Goal: Information Seeking & Learning: Check status

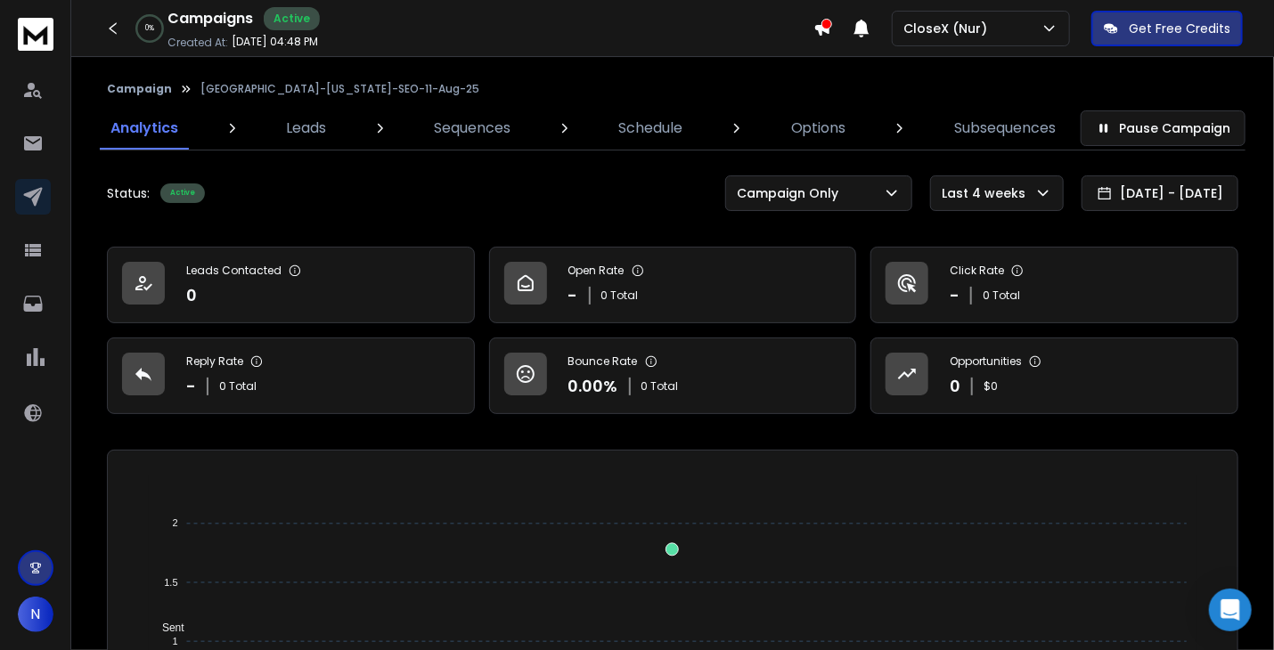
click at [135, 542] on div "Sent Total Opens Unique Opens Links Clicked Total Replies 2 2 1.5 1.5 1 1 0.5 0…" at bounding box center [672, 638] width 1101 height 325
click at [657, 135] on p "Schedule" at bounding box center [651, 128] width 64 height 21
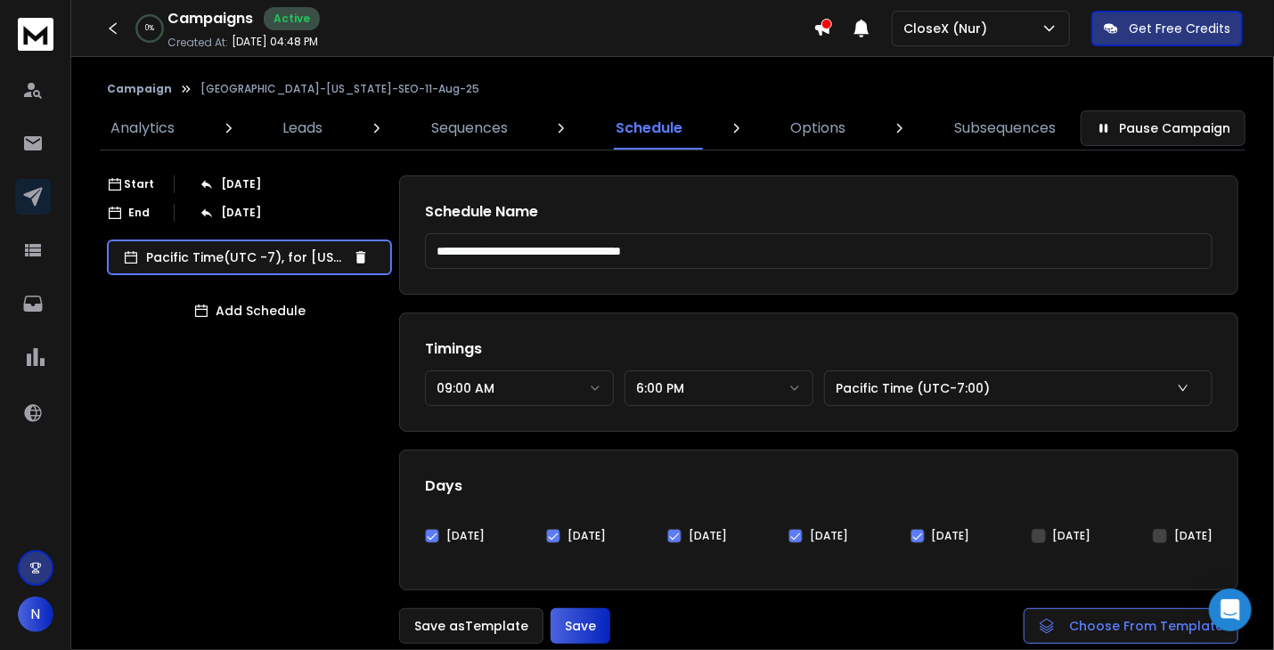
click at [597, 385] on icon "button" at bounding box center [595, 388] width 14 height 14
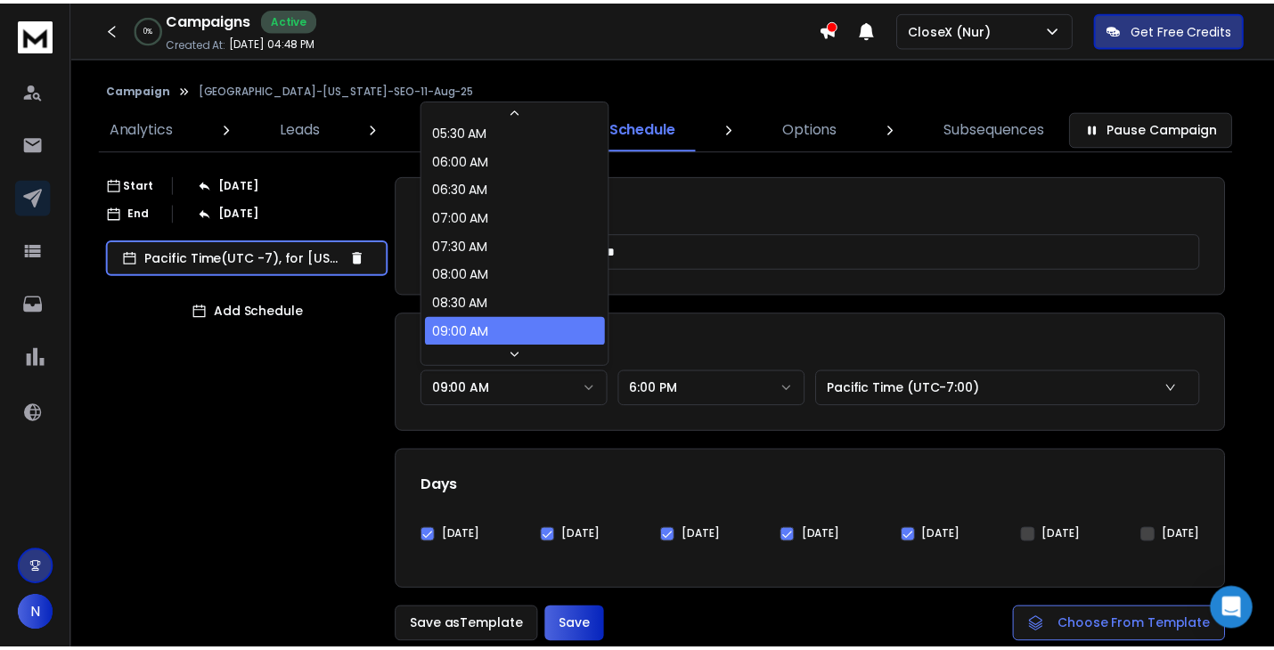
scroll to position [350, 0]
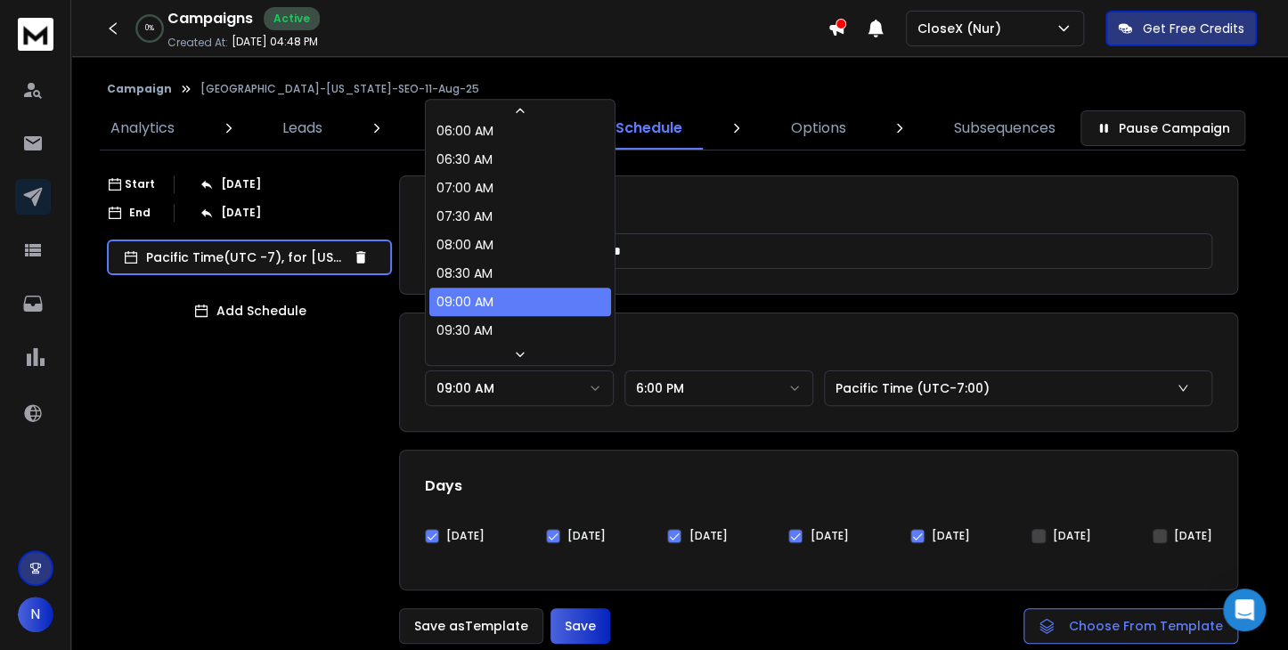
select select "********"
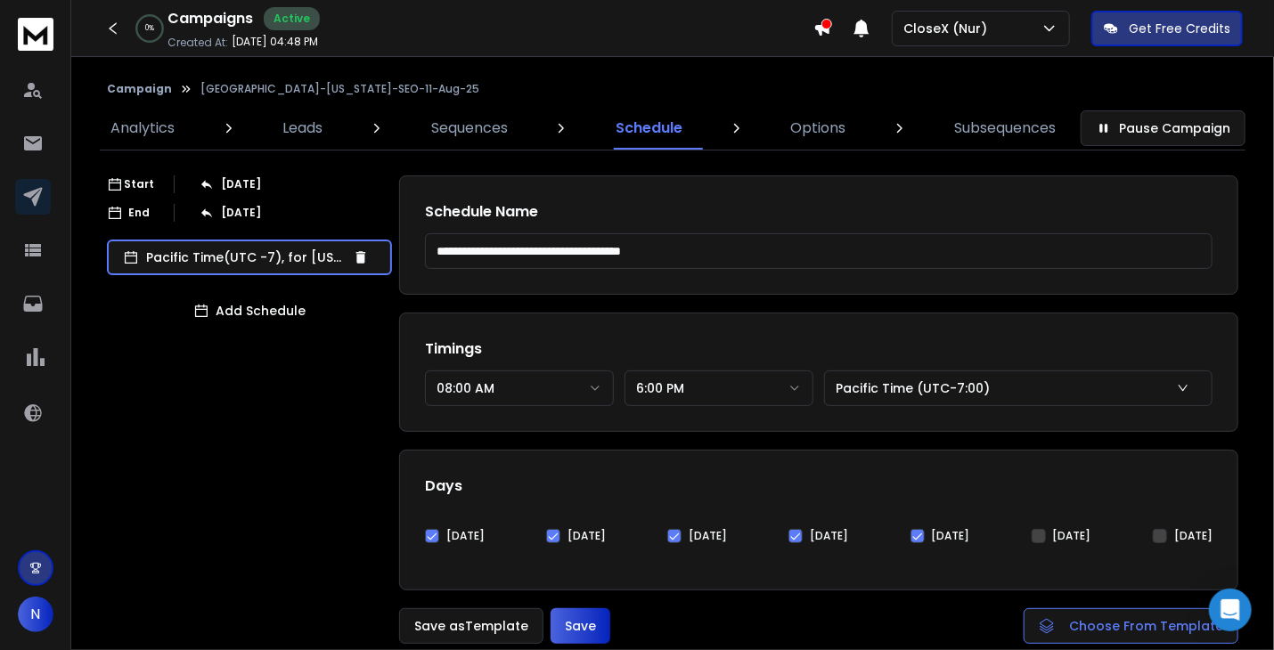
click at [591, 617] on button "Save" at bounding box center [581, 627] width 60 height 36
click at [310, 455] on div "**********" at bounding box center [673, 410] width 1132 height 469
click at [128, 122] on p "Analytics" at bounding box center [142, 128] width 64 height 21
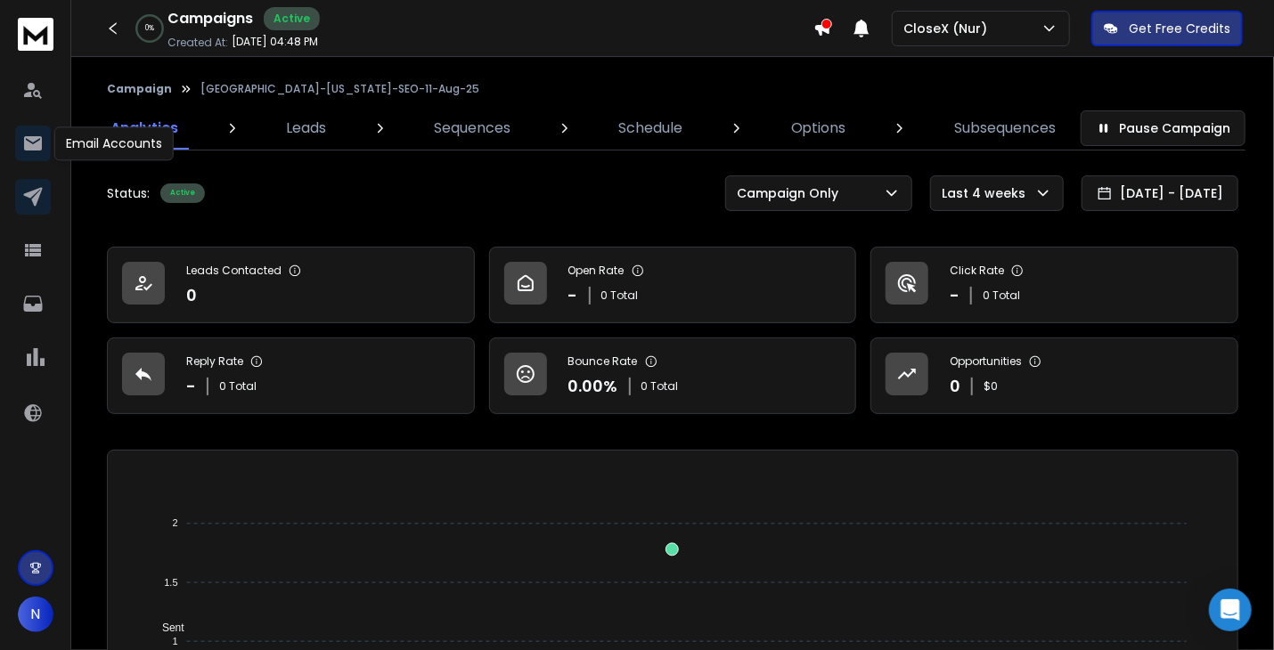
click at [32, 139] on icon at bounding box center [33, 143] width 18 height 14
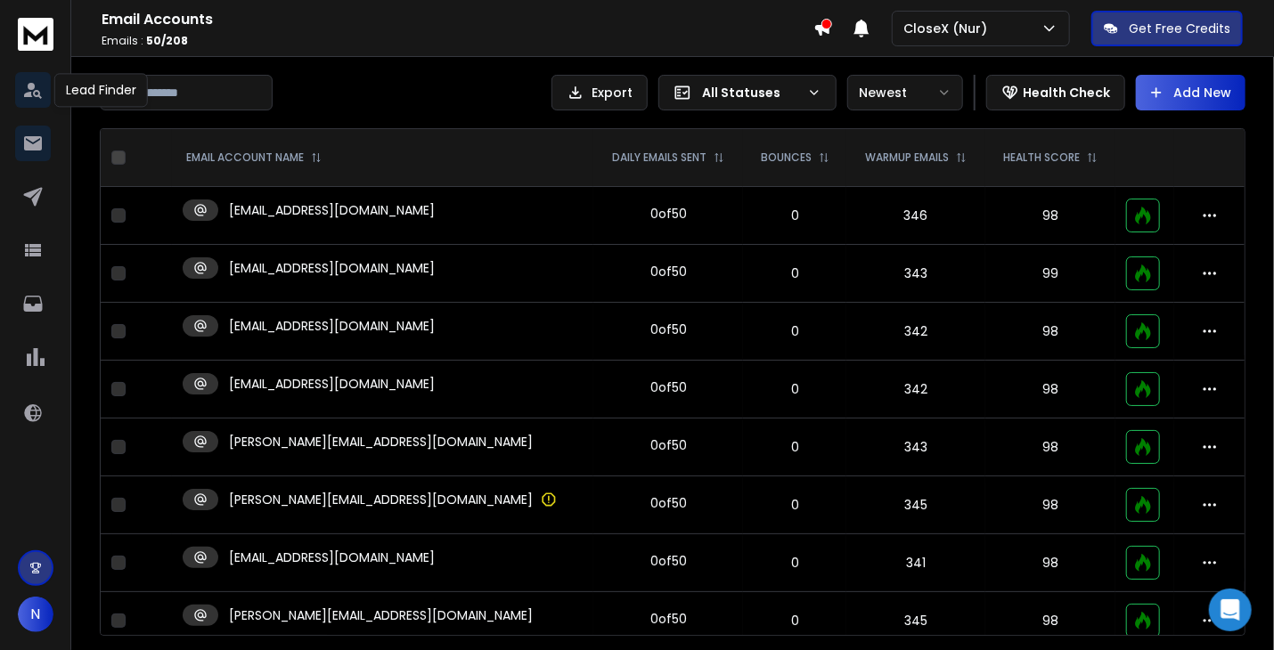
click at [31, 90] on icon at bounding box center [32, 89] width 21 height 21
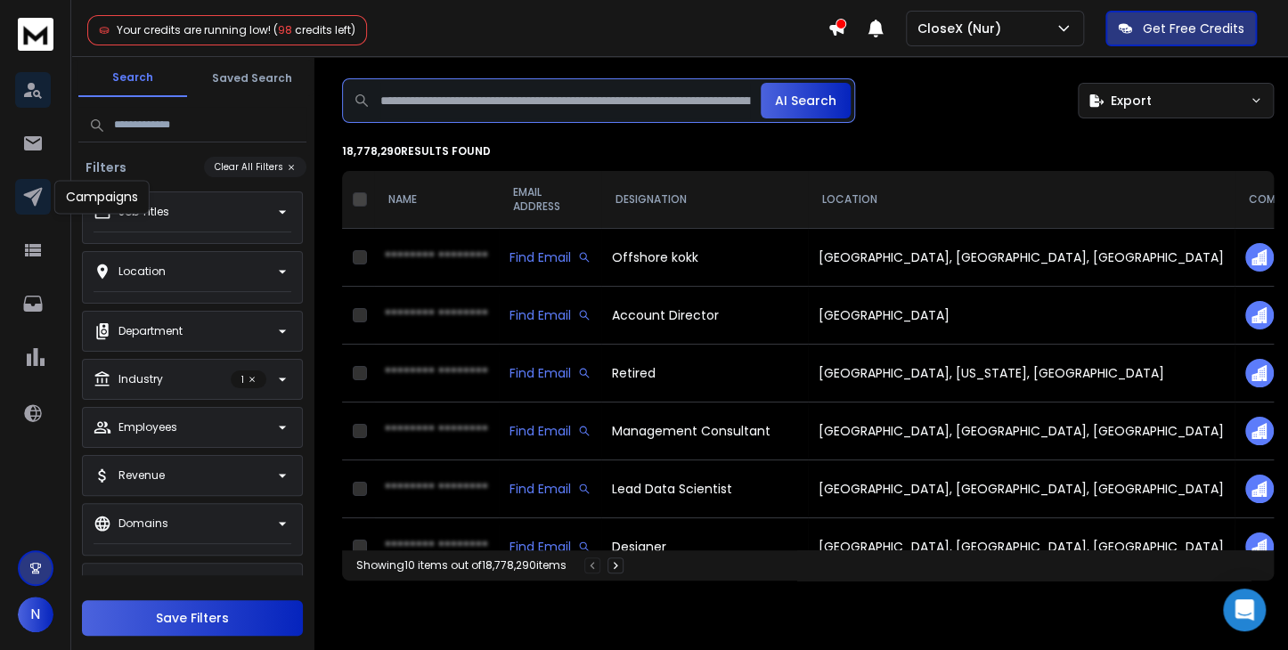
click at [32, 197] on icon at bounding box center [32, 196] width 21 height 21
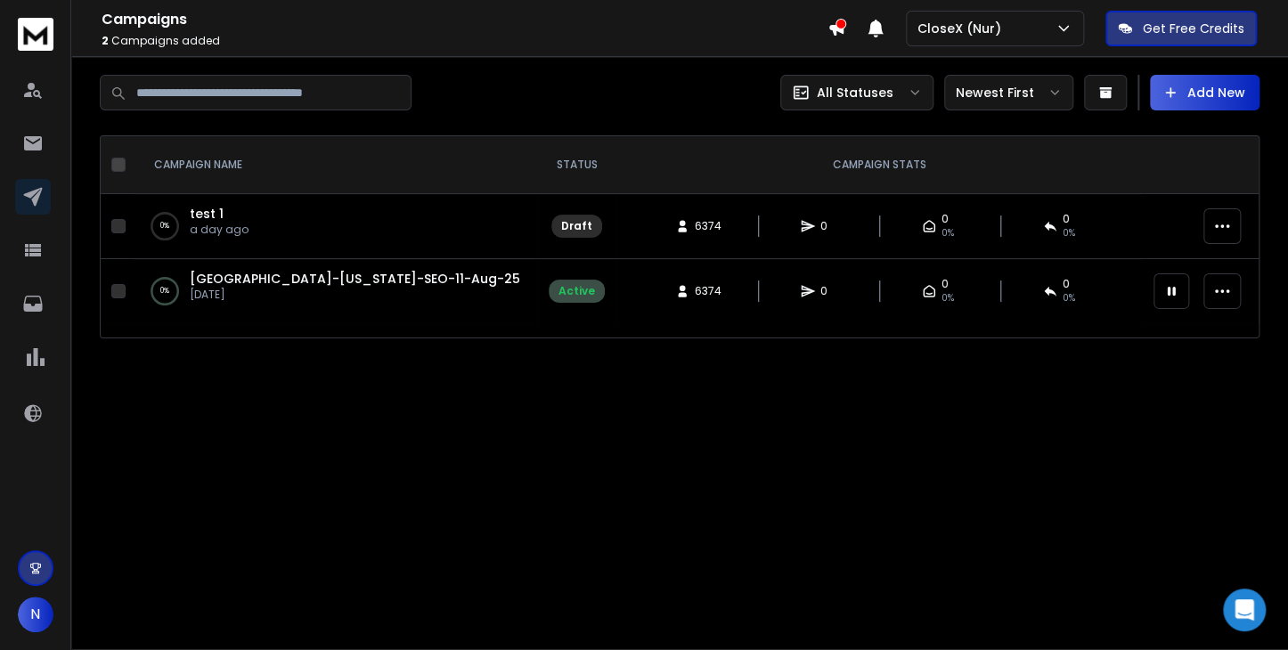
click at [315, 279] on span "[GEOGRAPHIC_DATA]-[US_STATE]-SEO-11-Aug-25" at bounding box center [355, 279] width 331 height 18
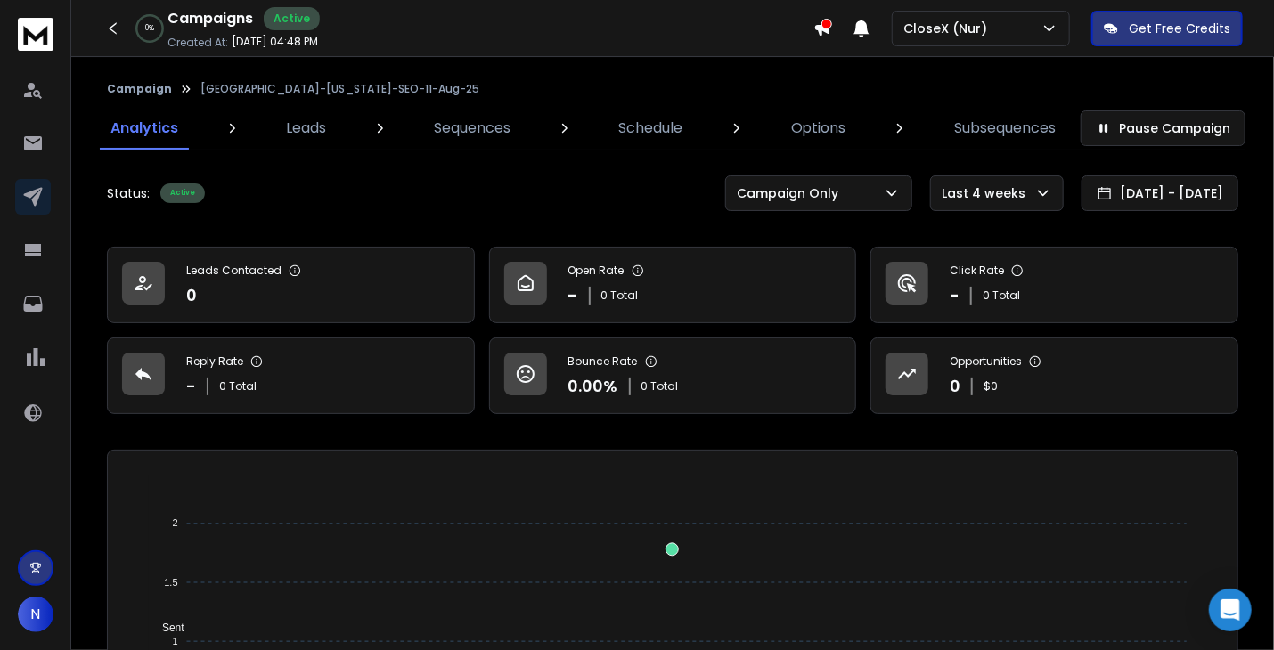
click at [443, 187] on div "Status: Active Pause Campaign Campaign Only Last 4 weeks 14 Jul 2025 - 11 Aug 2…" at bounding box center [673, 194] width 1132 height 36
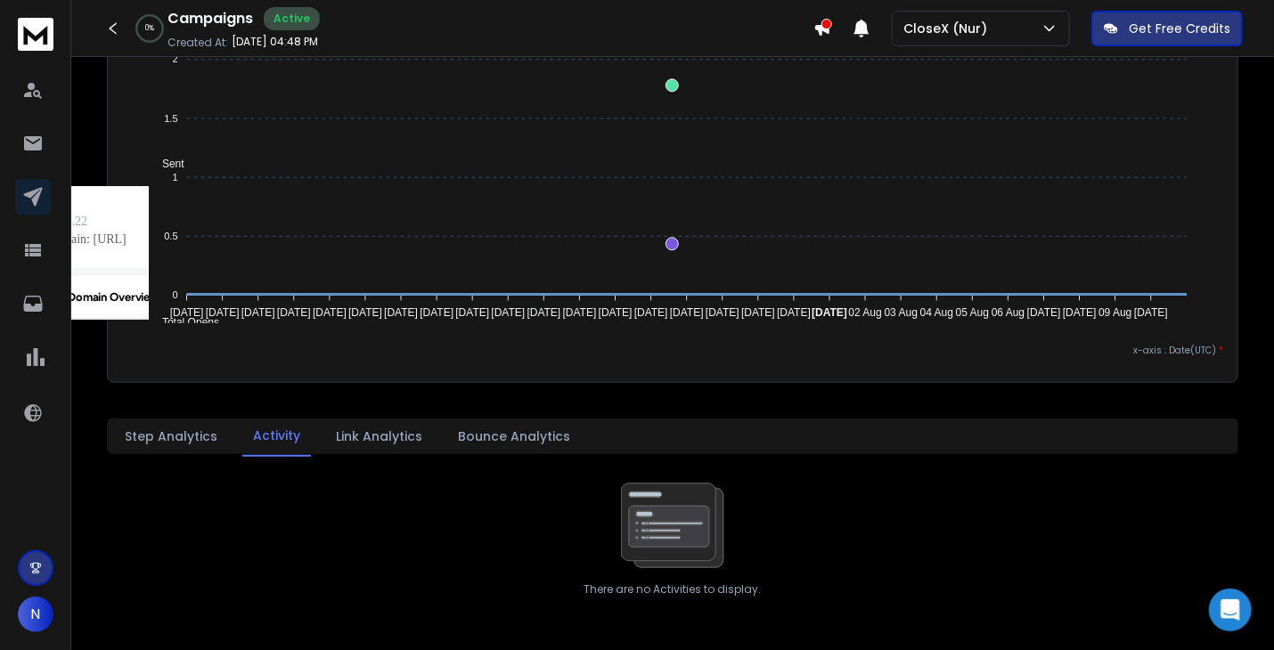
scroll to position [463, 0]
click at [271, 400] on div "Leads Contacted 0 Open Rate - 0 Total Click Rate - 0 Total Reply Rate - 0 Total…" at bounding box center [673, 204] width 1132 height 843
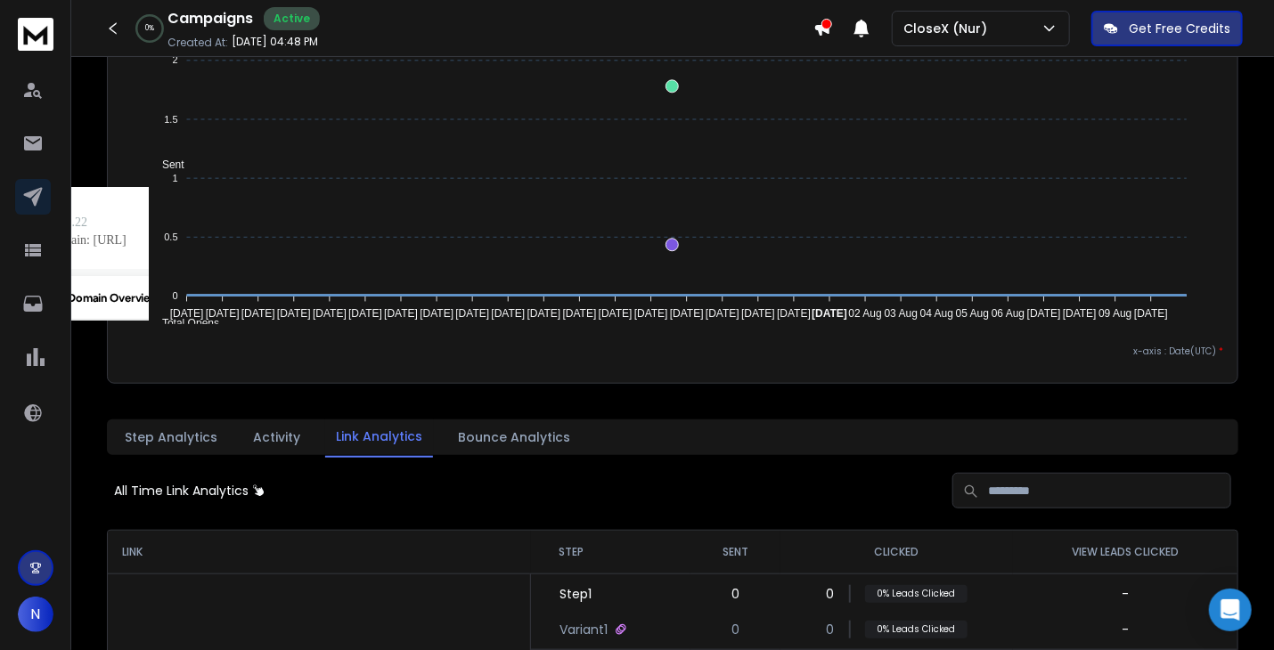
click at [384, 439] on button "Link Analytics" at bounding box center [379, 437] width 108 height 41
click at [671, 478] on div "All Time Link Analytics" at bounding box center [673, 491] width 1132 height 36
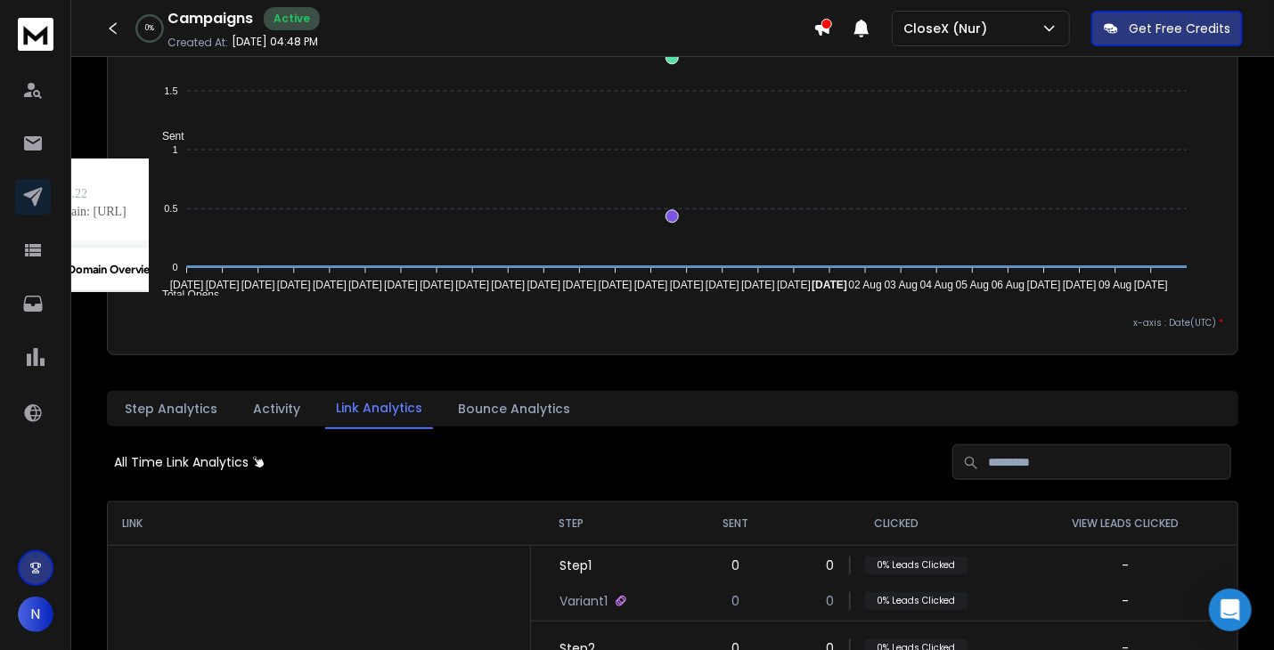
scroll to position [479, 0]
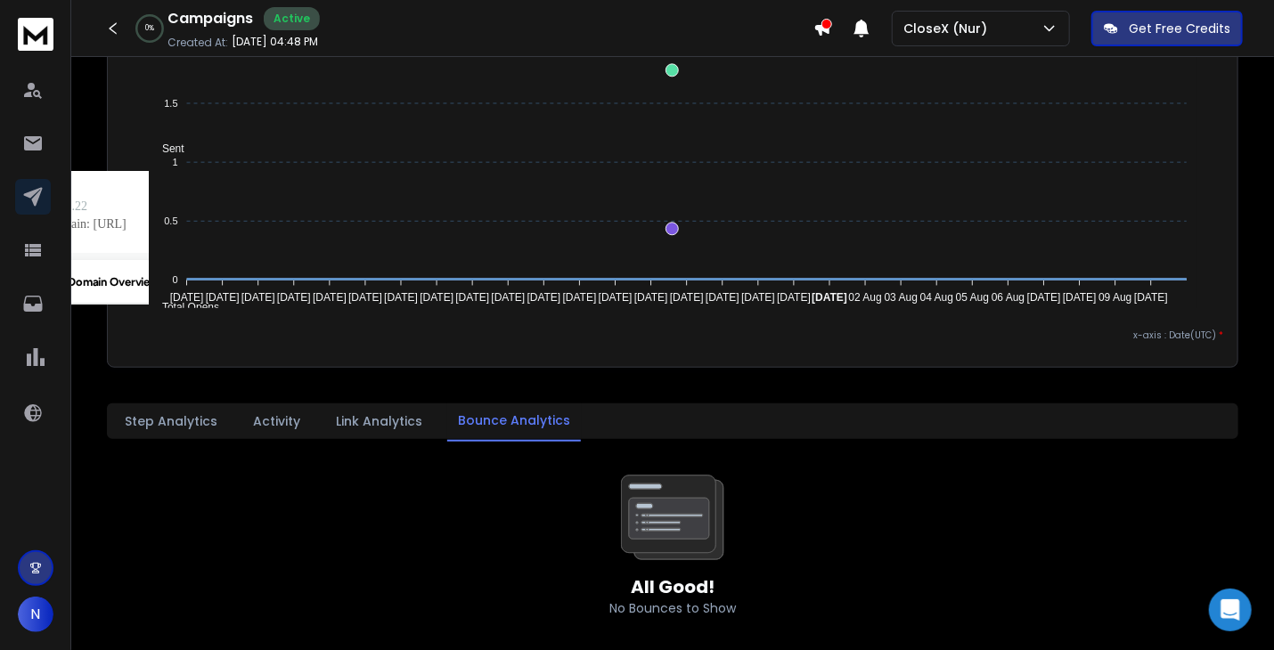
click at [505, 411] on button "Bounce Analytics" at bounding box center [514, 421] width 134 height 41
click at [168, 429] on button "Step Analytics" at bounding box center [171, 421] width 114 height 39
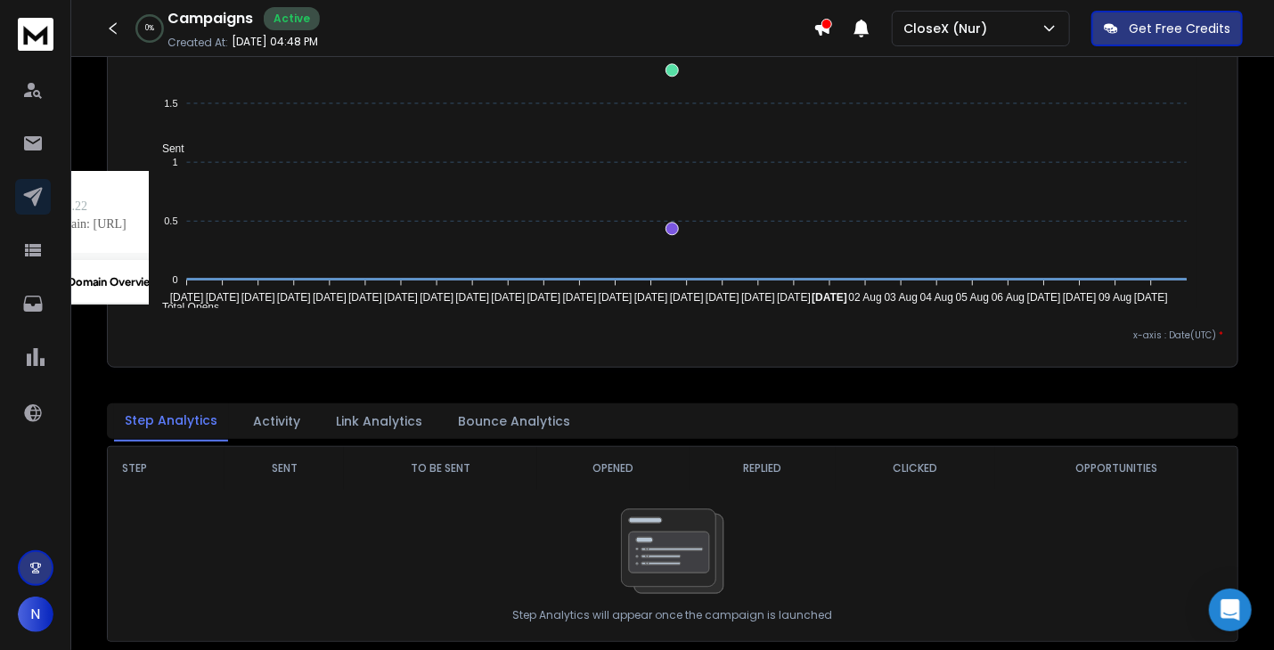
click at [96, 272] on div "Campaign USA-California-SEO-11-Aug-25 Analytics Leads Sequences Schedule Option…" at bounding box center [672, 126] width 1203 height 1097
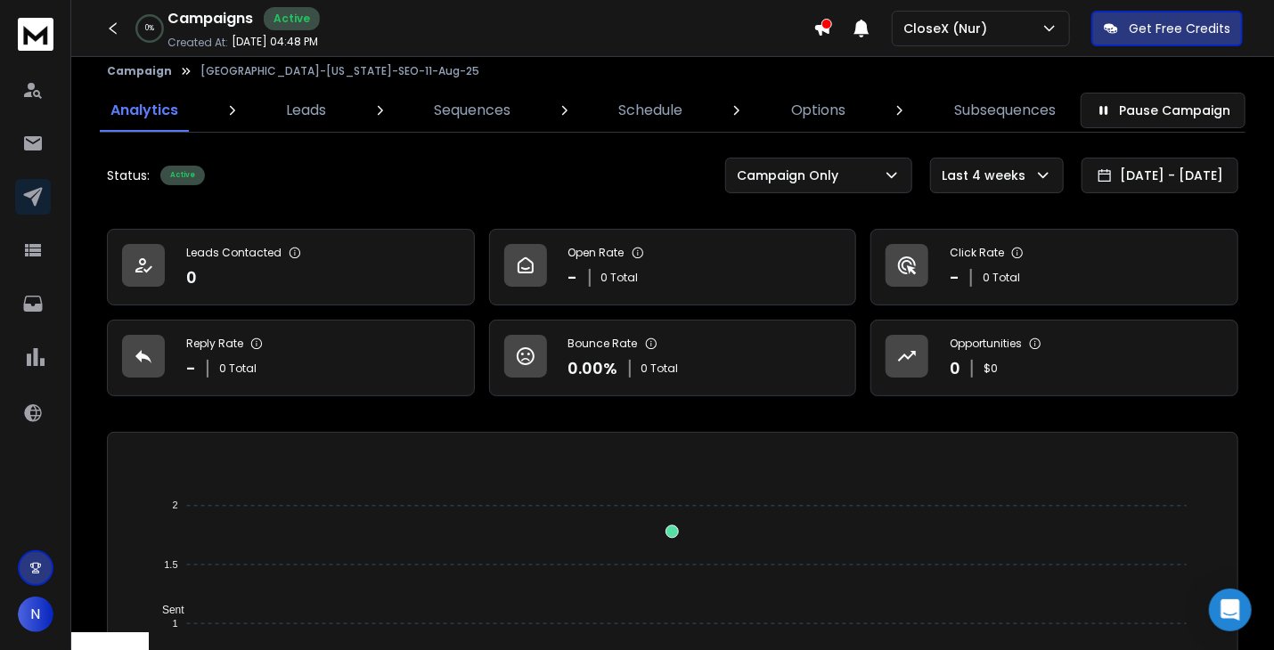
scroll to position [0, 0]
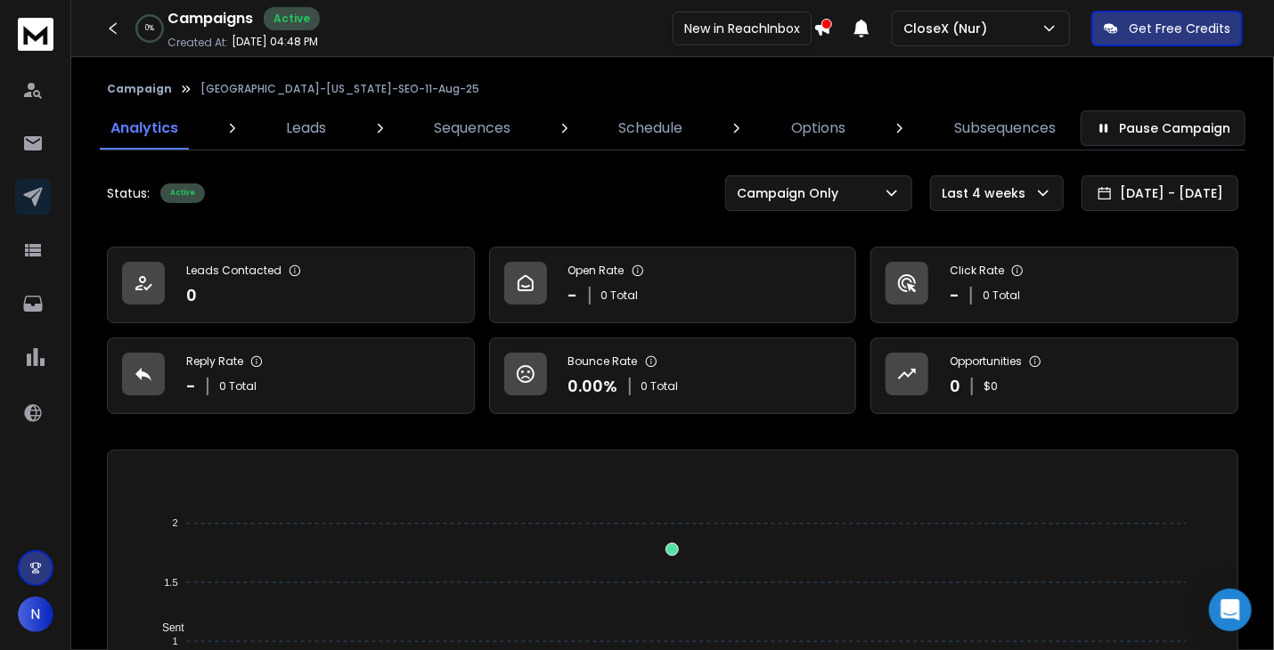
click at [822, 28] on icon at bounding box center [822, 28] width 14 height 14
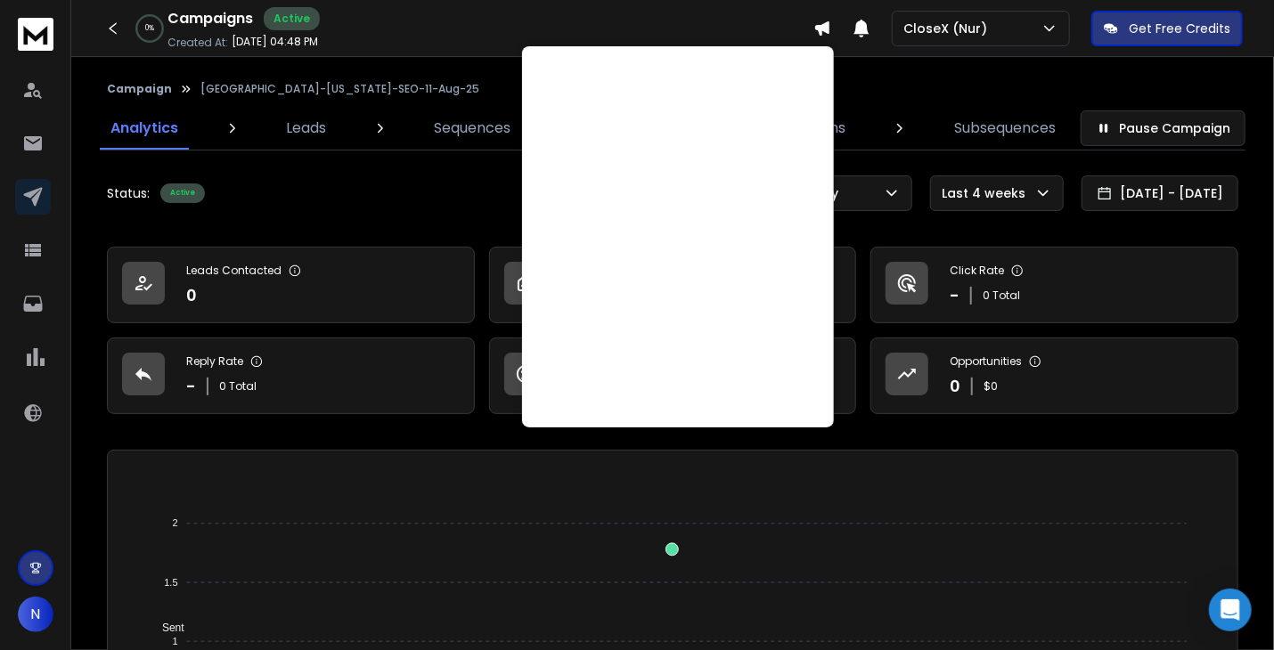
click at [424, 39] on div "0 % Campaigns Active Created At: [DATE] 04:48 PM CloseX (Nur) Get Free Credits" at bounding box center [637, 28] width 1274 height 57
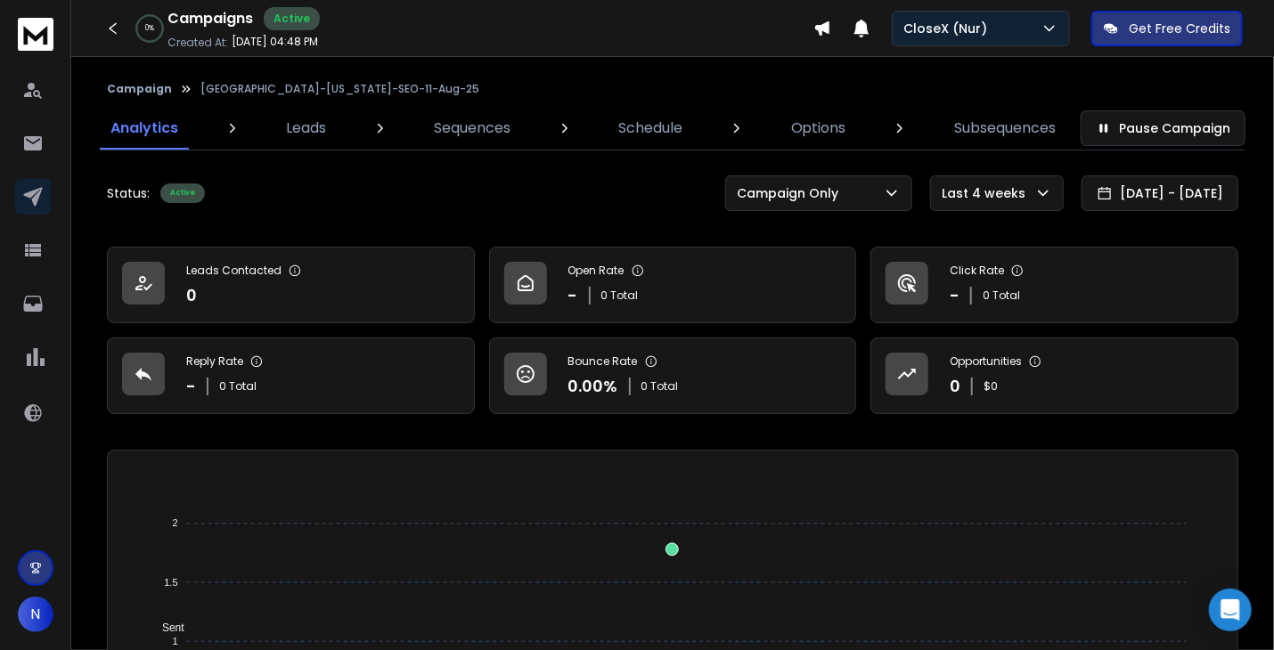
click at [1039, 29] on div "CloseX (Nur)" at bounding box center [981, 29] width 155 height 18
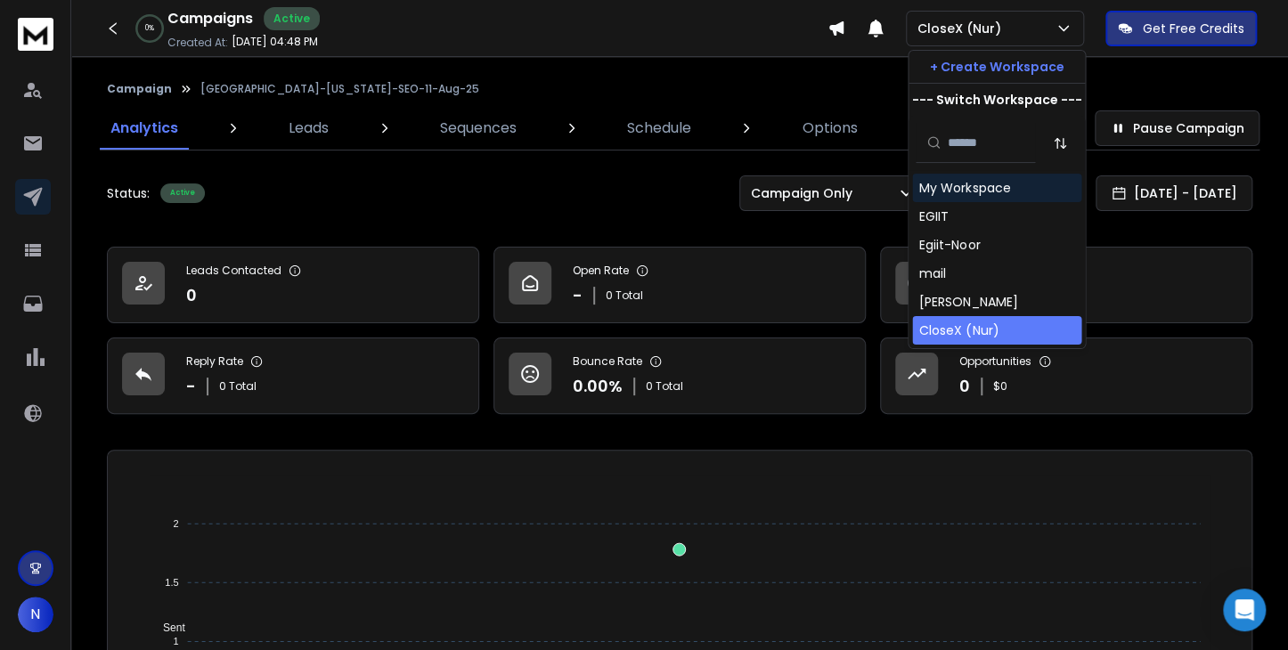
click at [1012, 175] on div "My Workspace" at bounding box center [996, 188] width 169 height 29
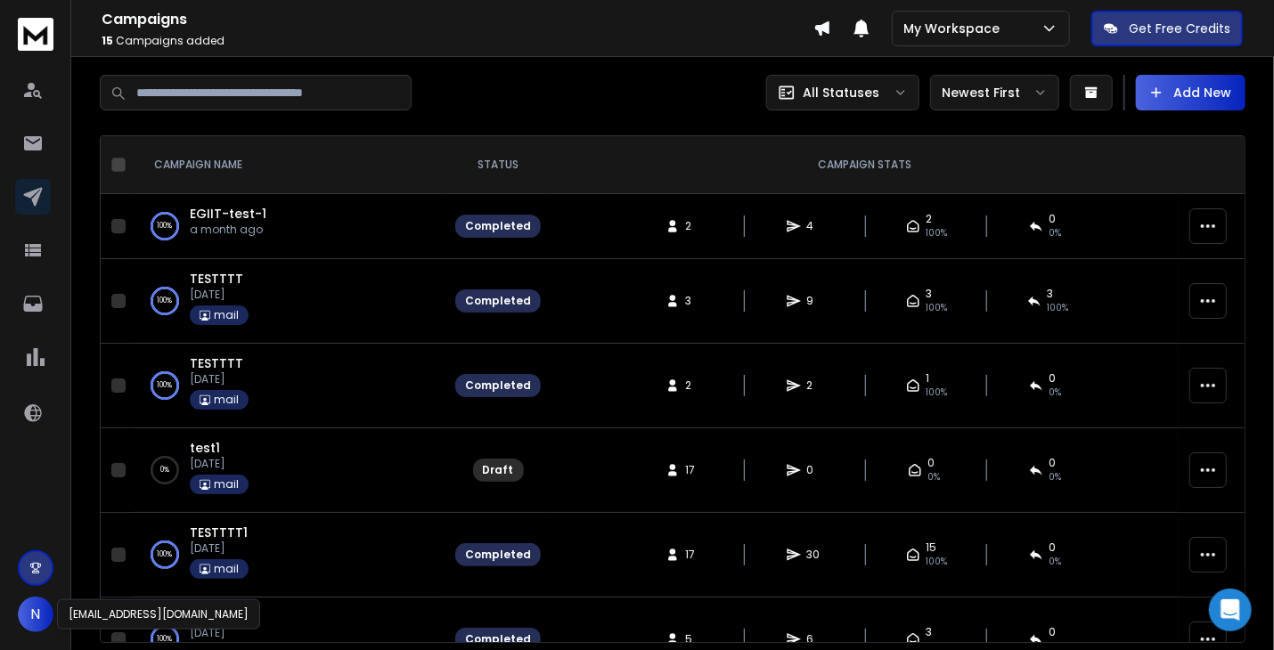
click at [39, 621] on span "N" at bounding box center [36, 615] width 36 height 36
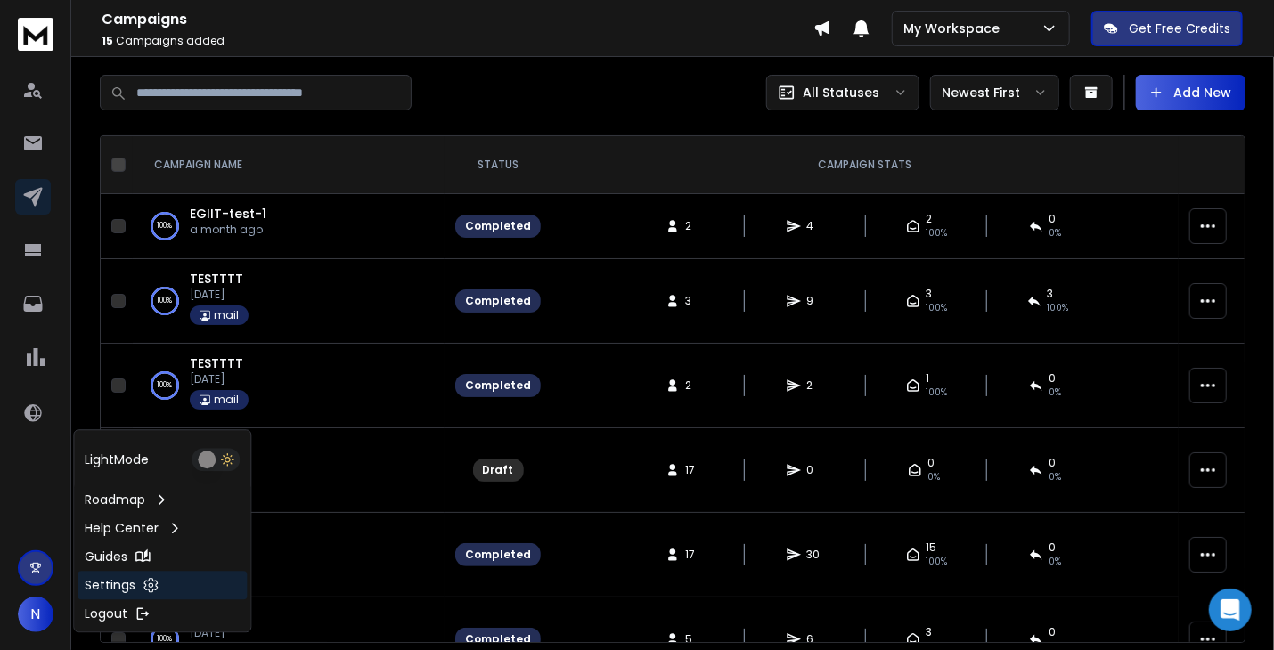
click at [146, 593] on icon at bounding box center [151, 585] width 16 height 16
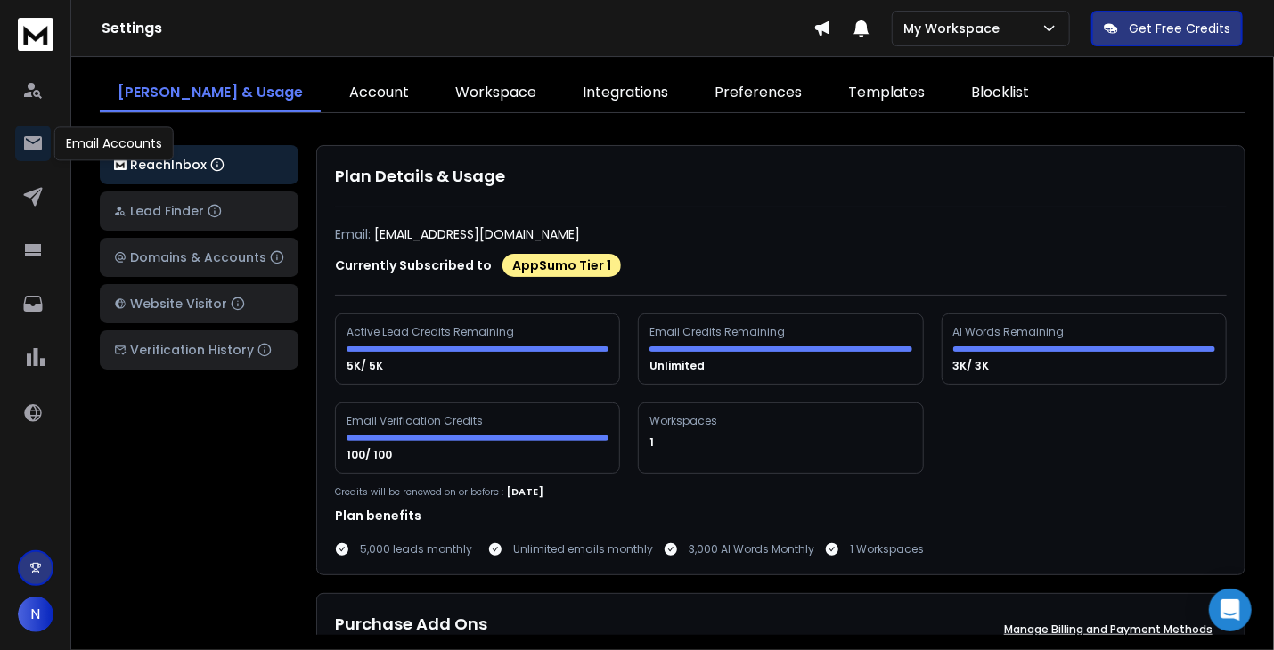
click at [41, 140] on icon at bounding box center [33, 143] width 18 height 14
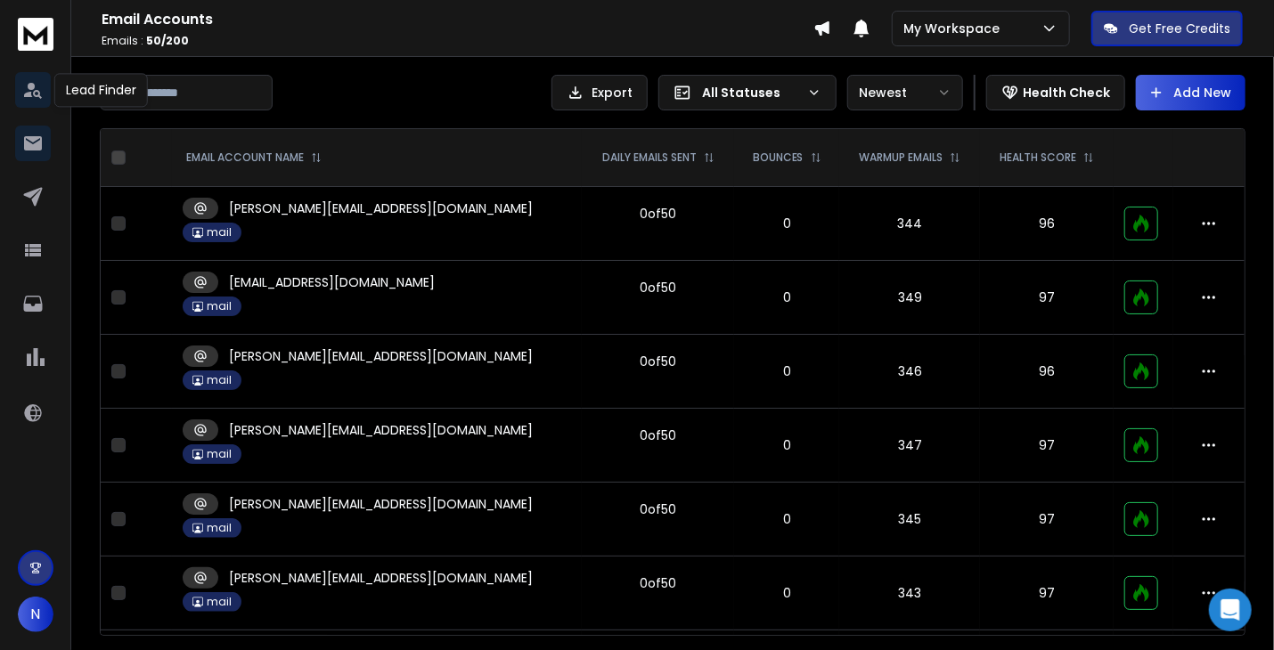
click at [33, 87] on circle at bounding box center [31, 86] width 7 height 7
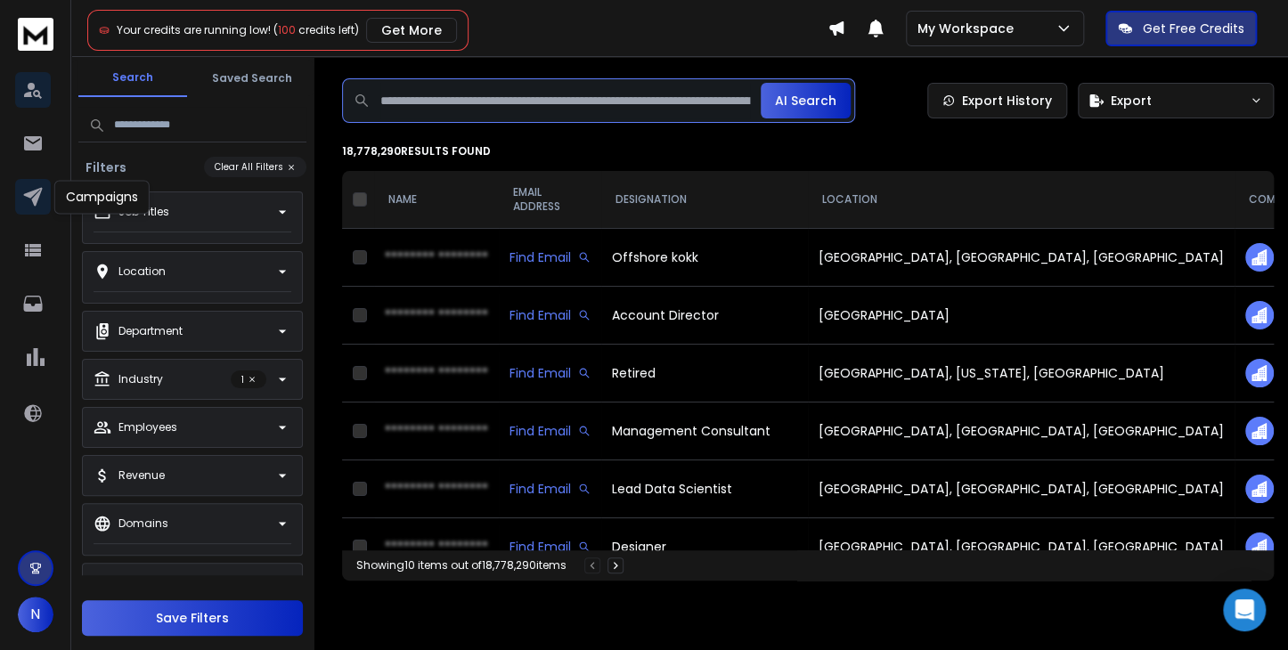
click at [35, 200] on icon at bounding box center [32, 196] width 19 height 19
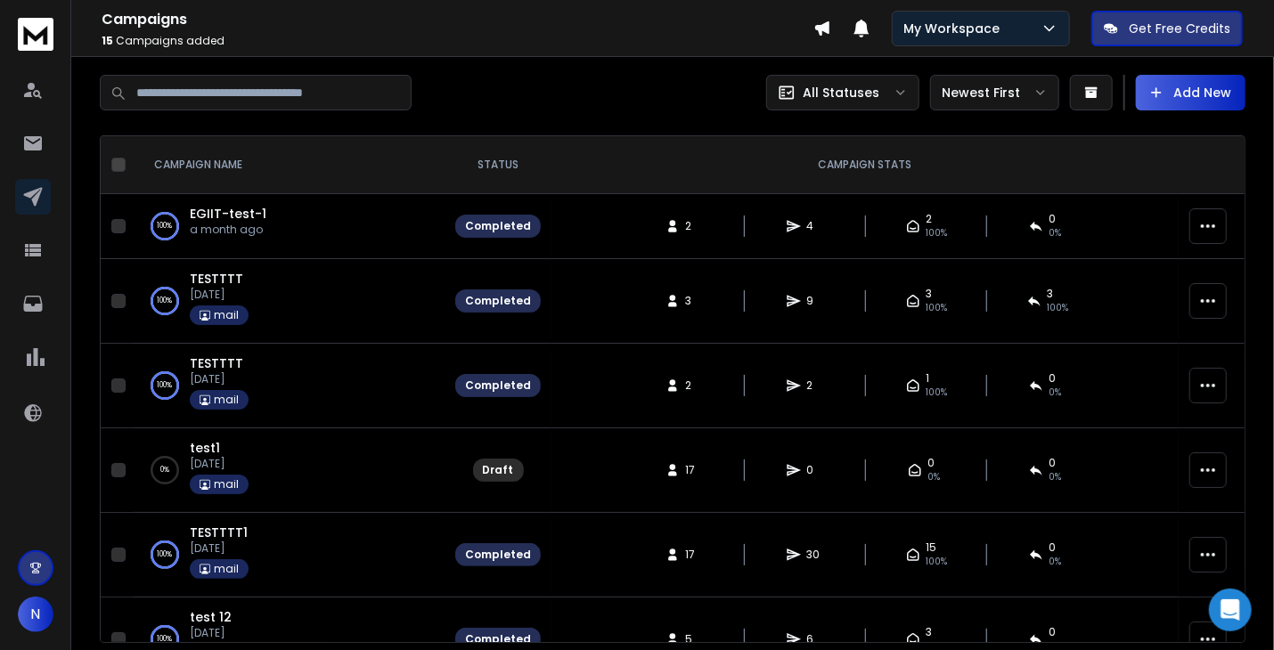
click at [1038, 29] on div "My Workspace" at bounding box center [981, 29] width 155 height 18
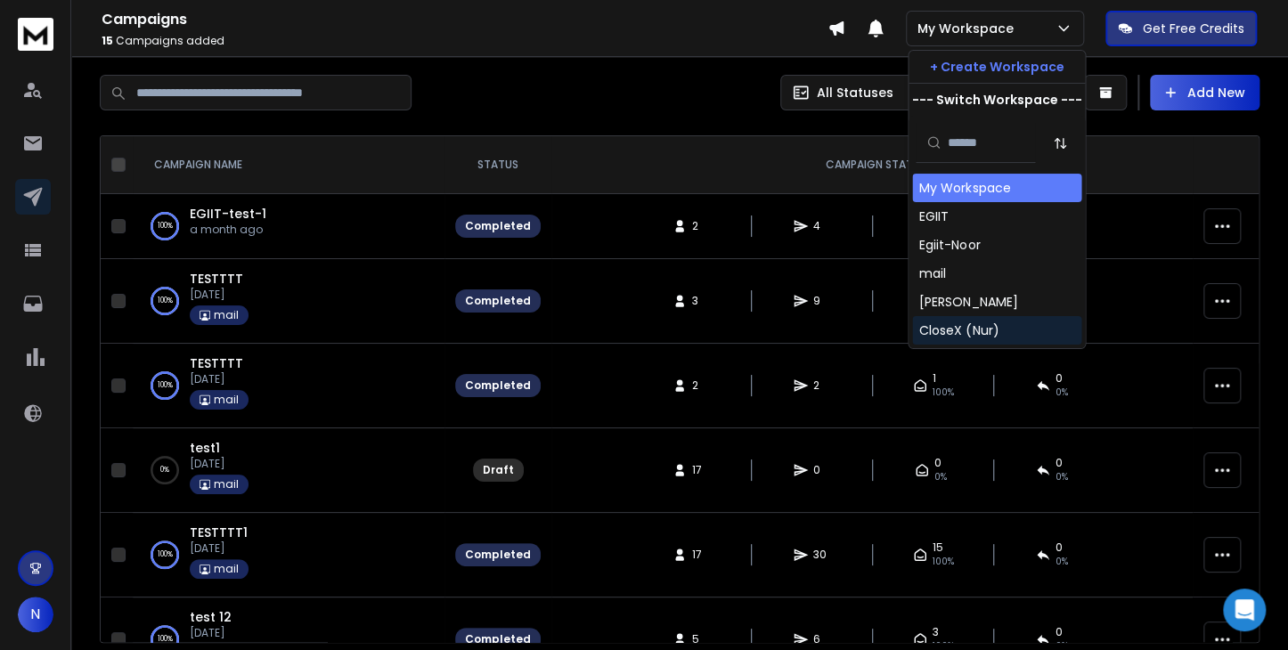
click at [977, 320] on div "CloseX (Nur)" at bounding box center [996, 330] width 169 height 29
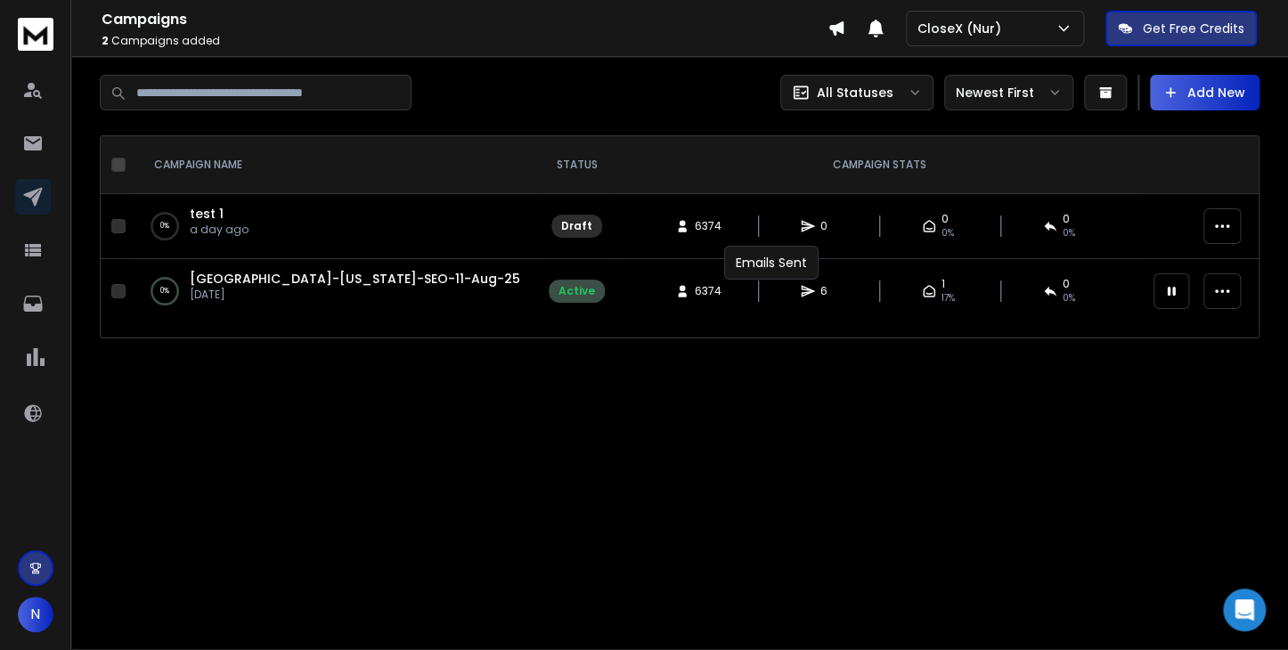
click at [800, 291] on icon at bounding box center [808, 291] width 16 height 16
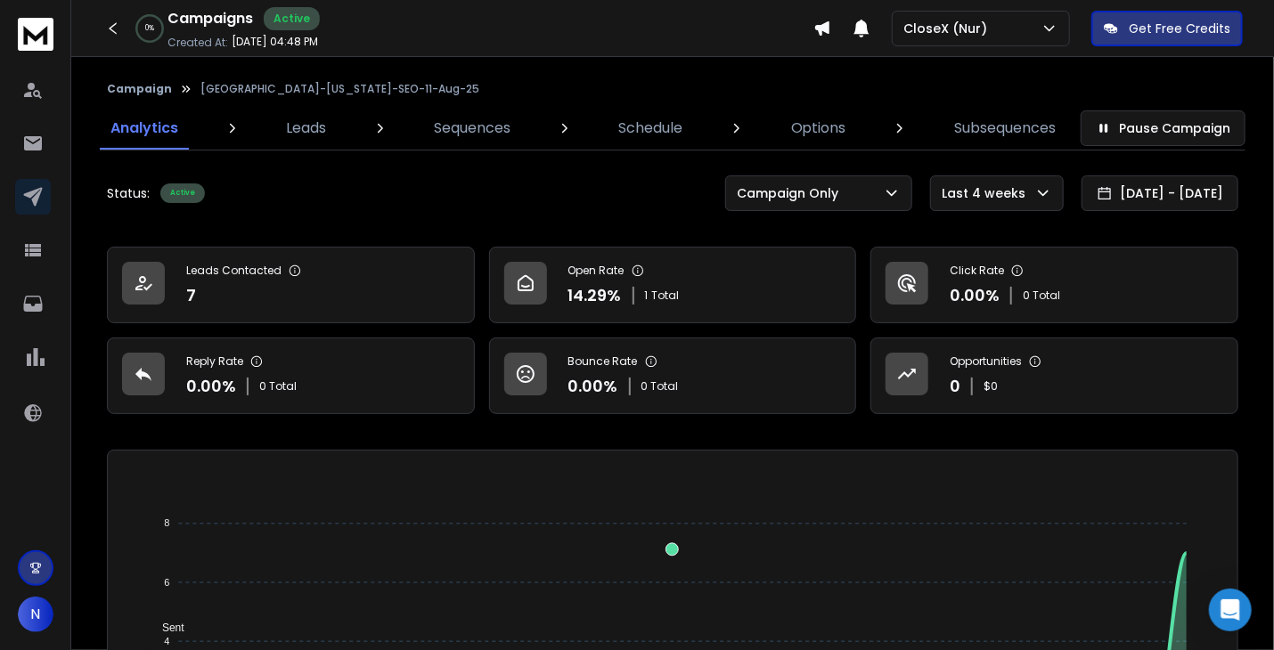
click at [480, 193] on div "Status: Active Pause Campaign Campaign Only Last 4 weeks 14 Jul 2025 - 11 Aug 2…" at bounding box center [673, 194] width 1132 height 36
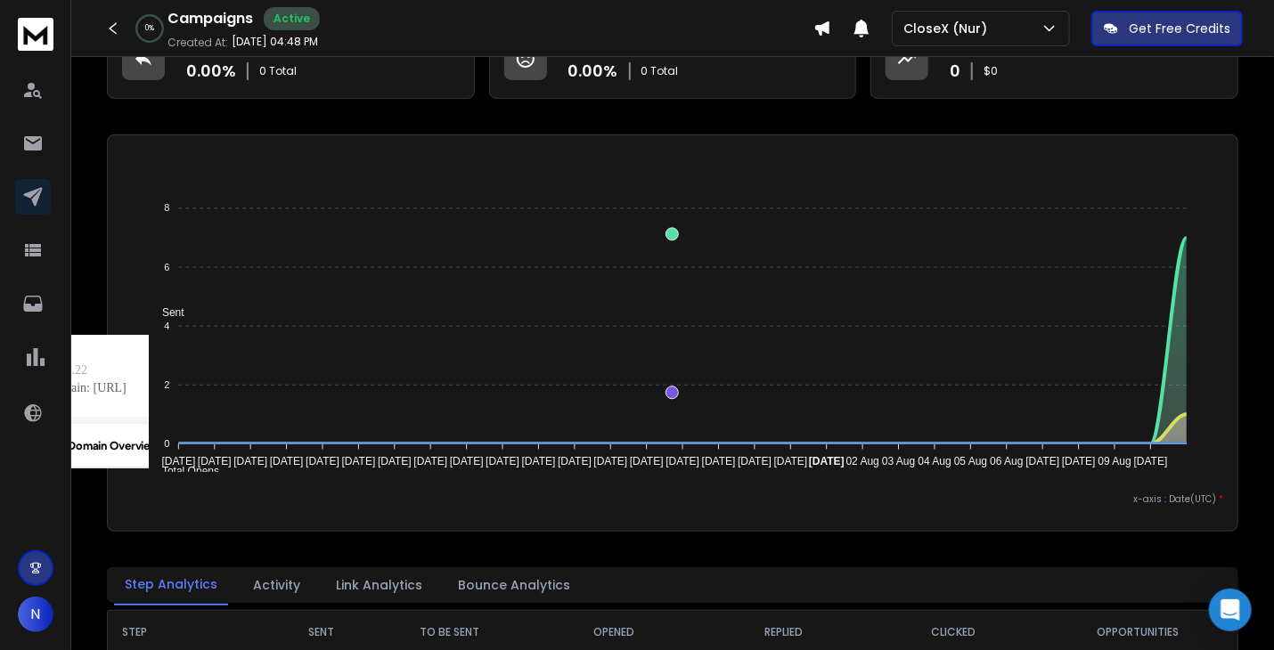
scroll to position [211, 0]
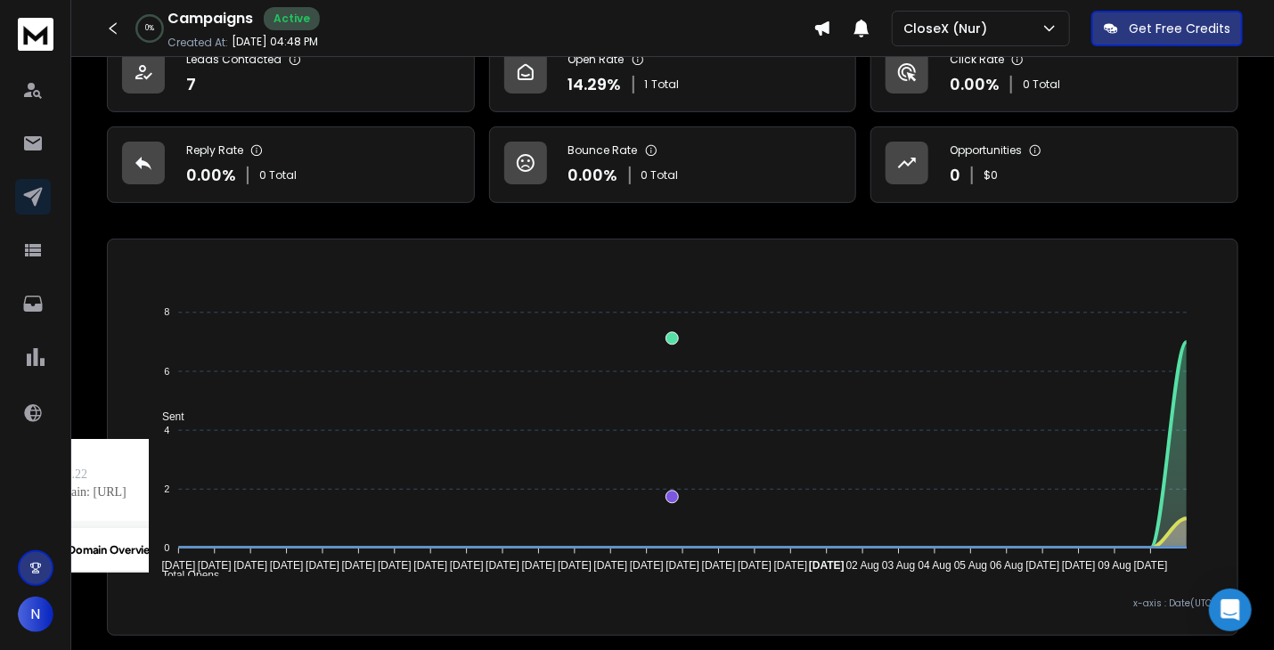
click at [846, 274] on div "Sent Total Opens Unique Opens Links Clicked Total Replies" at bounding box center [672, 346] width 1047 height 156
click at [93, 225] on div "Campaign USA-California-SEO-11-Aug-25 Analytics Leads Sequences Schedule Option…" at bounding box center [672, 409] width 1203 height 1127
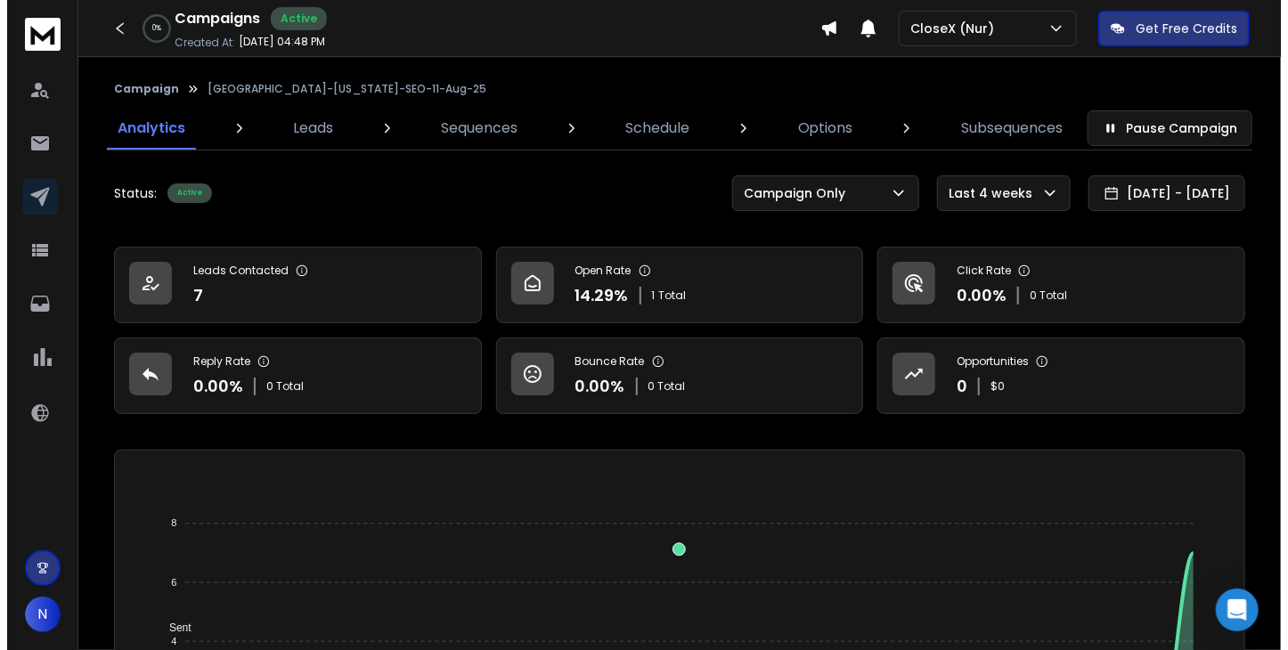
scroll to position [0, 0]
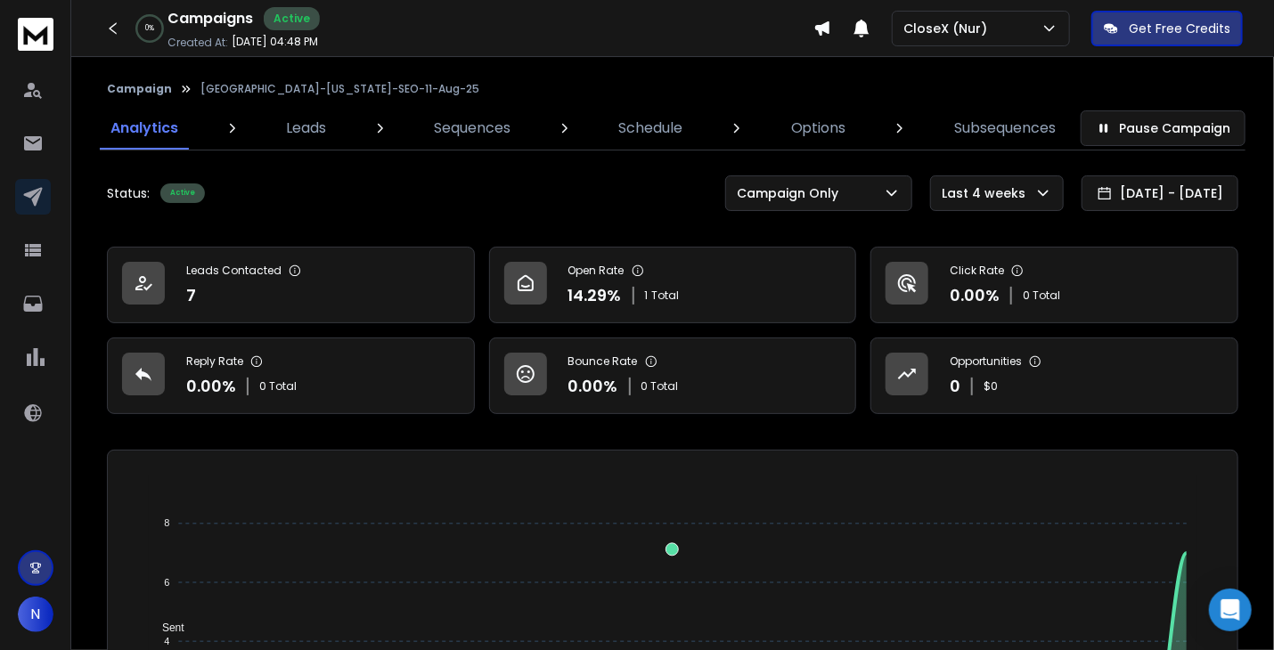
click at [603, 279] on div "Open Rate" at bounding box center [623, 271] width 111 height 18
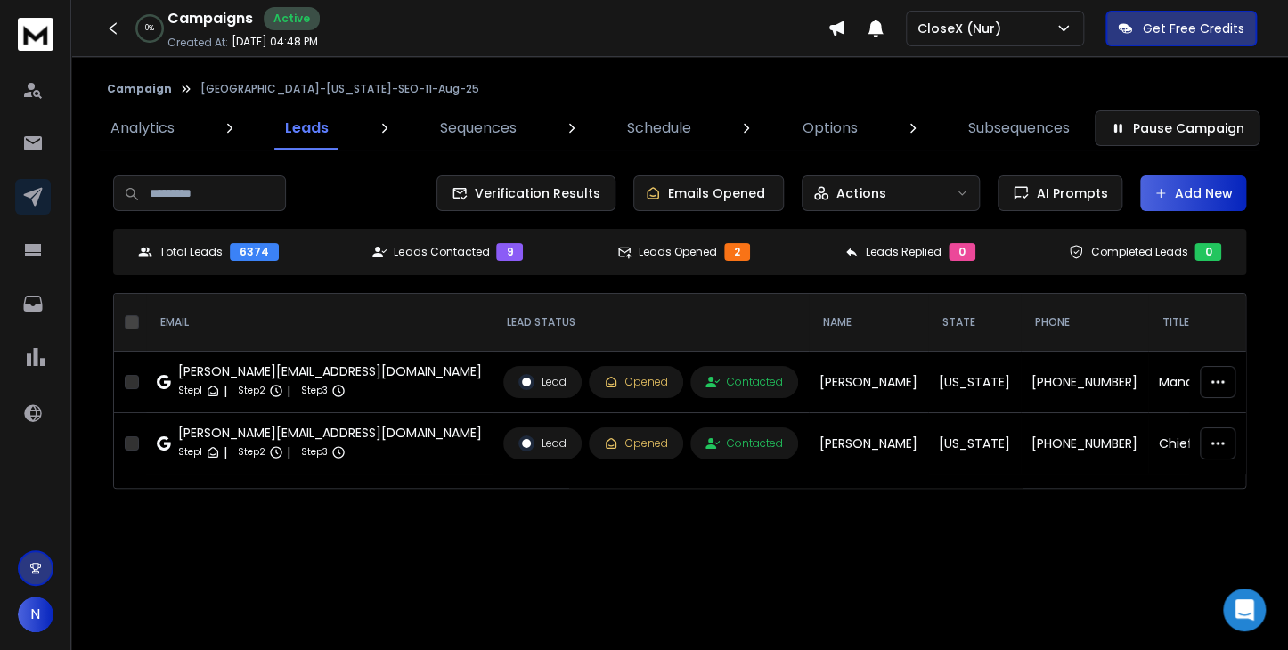
click at [458, 253] on p "Leads Contacted" at bounding box center [441, 252] width 95 height 14
click at [691, 254] on p "Leads Opened" at bounding box center [678, 252] width 78 height 14
click at [241, 375] on div "cameron@refactortactical.com" at bounding box center [330, 372] width 304 height 18
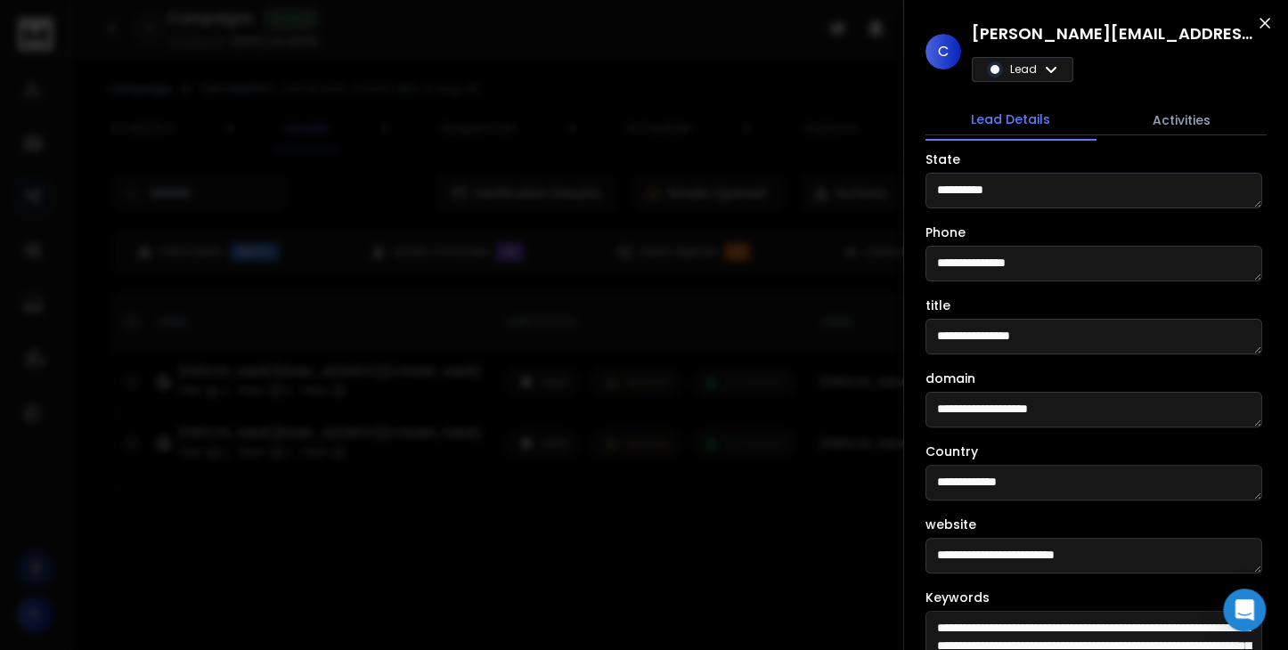
click at [1265, 23] on icon "button" at bounding box center [1265, 23] width 18 height 18
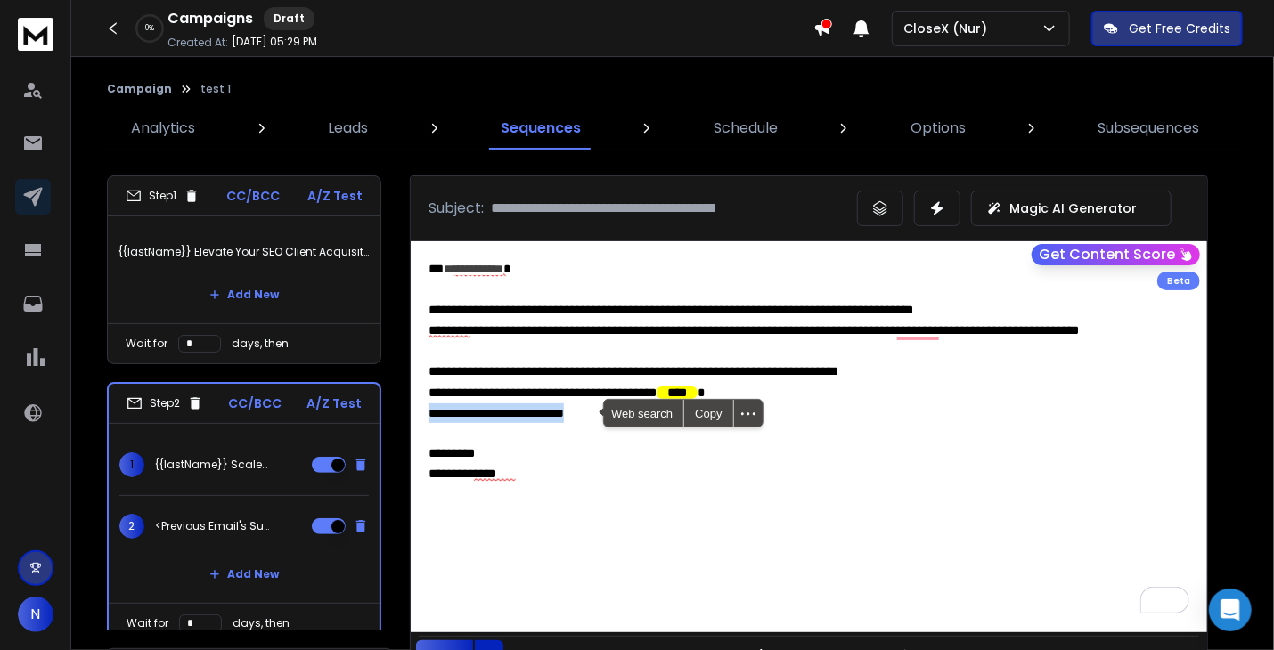
scroll to position [250, 0]
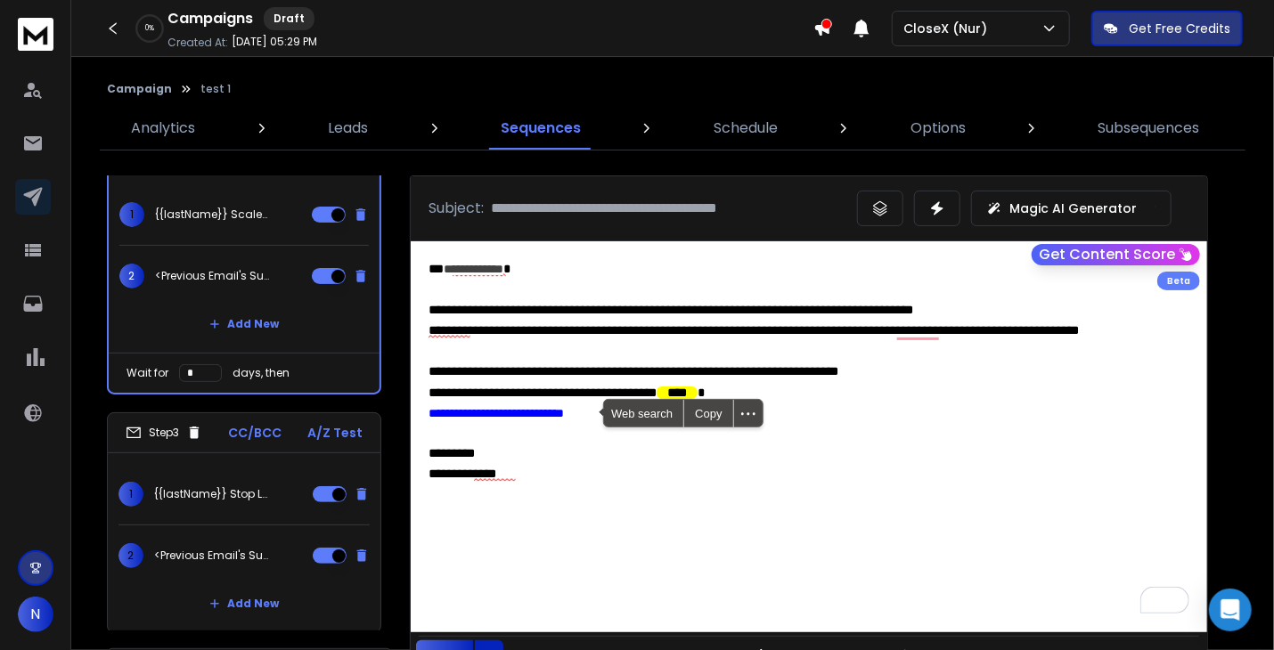
click at [494, 294] on div "**********" at bounding box center [809, 331] width 761 height 144
click at [35, 199] on icon at bounding box center [32, 196] width 19 height 19
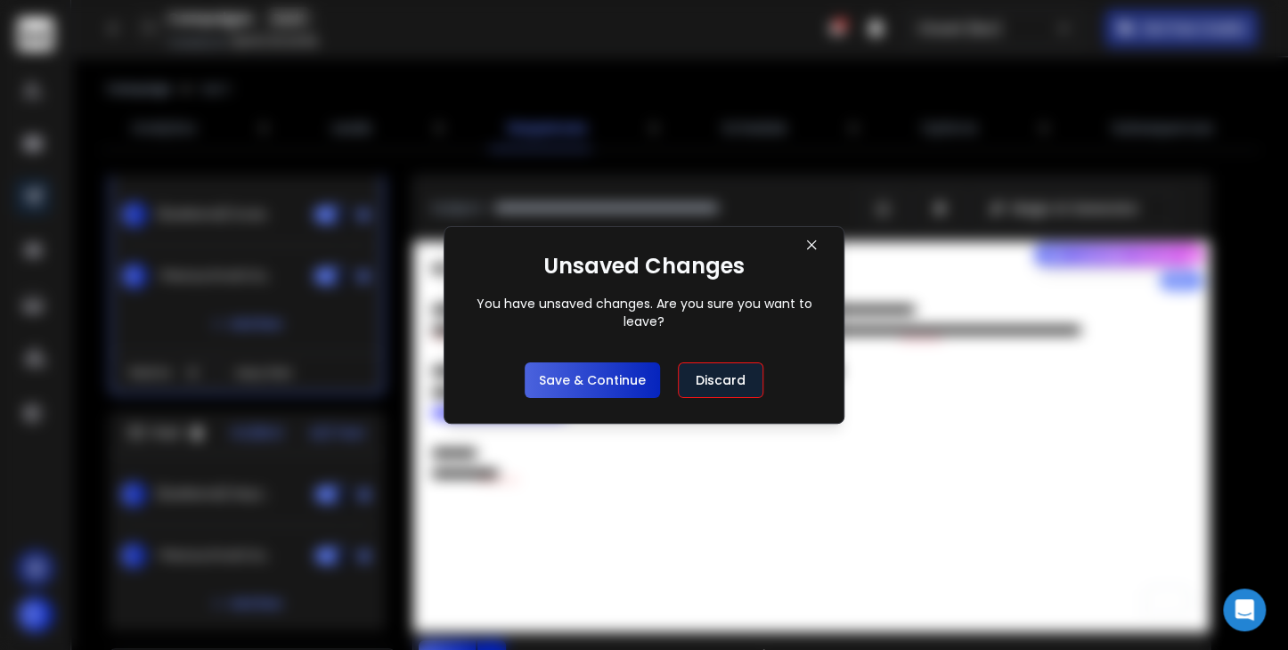
click at [612, 380] on button "Save & Continue" at bounding box center [592, 381] width 135 height 36
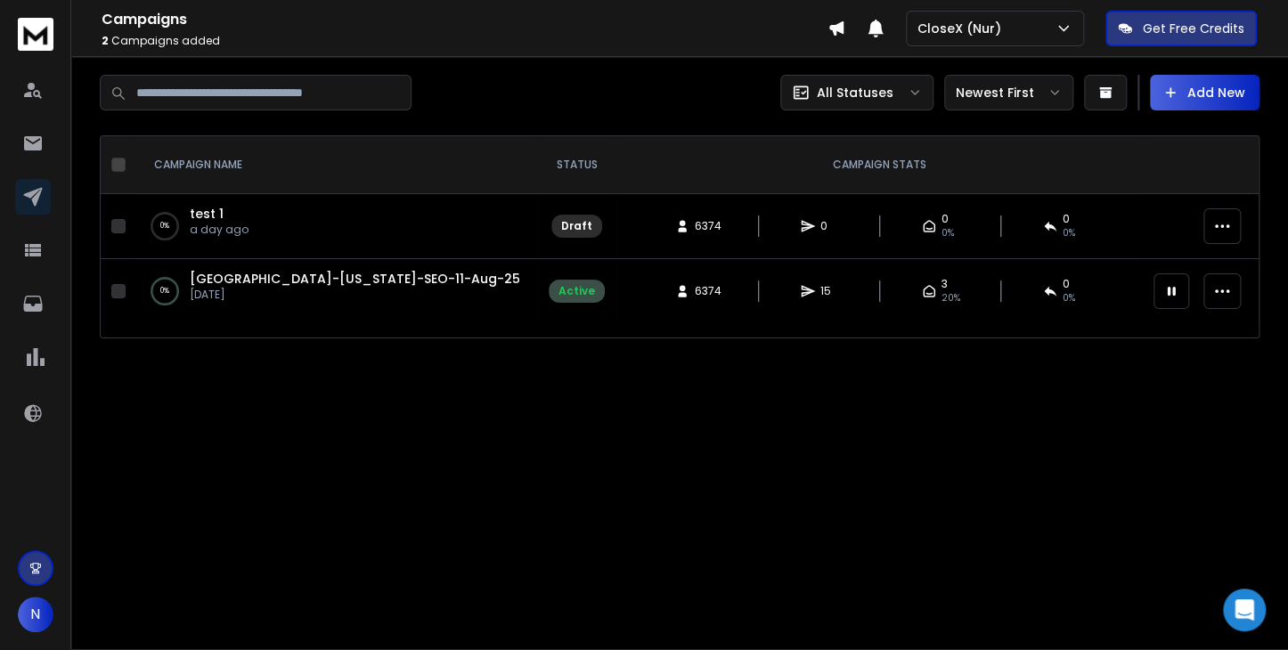
click at [339, 280] on span "[GEOGRAPHIC_DATA]-[US_STATE]-SEO-11-Aug-25" at bounding box center [355, 279] width 331 height 18
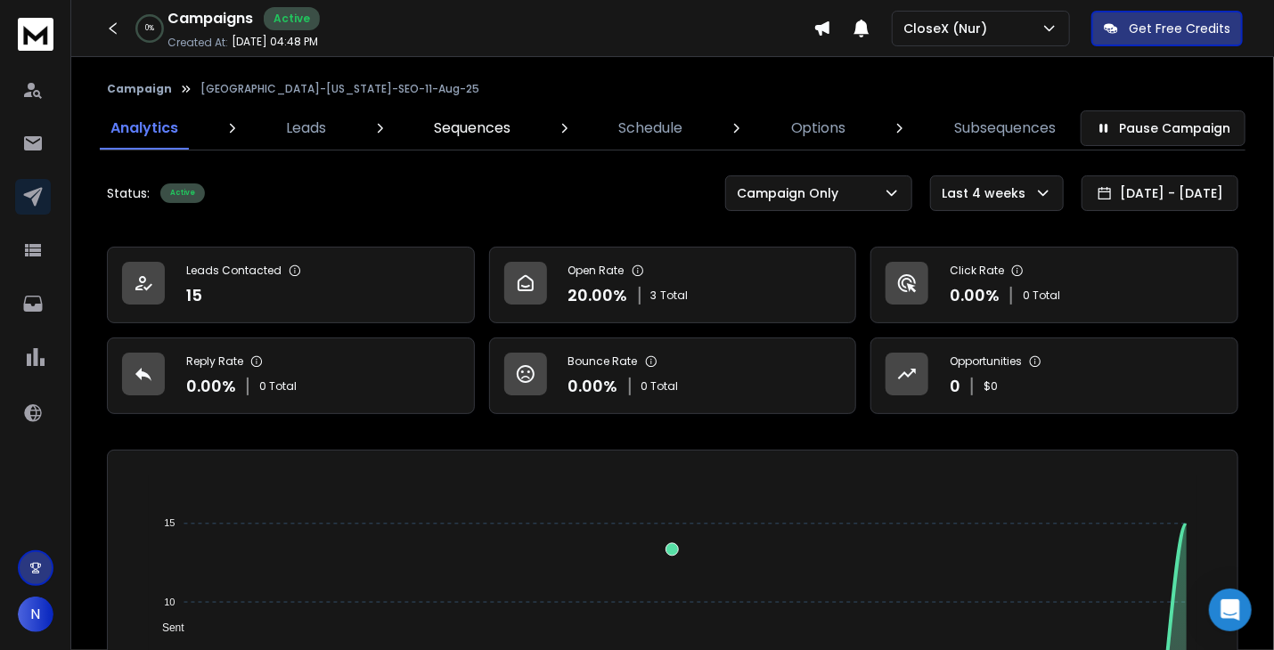
click at [473, 128] on p "Sequences" at bounding box center [472, 128] width 77 height 21
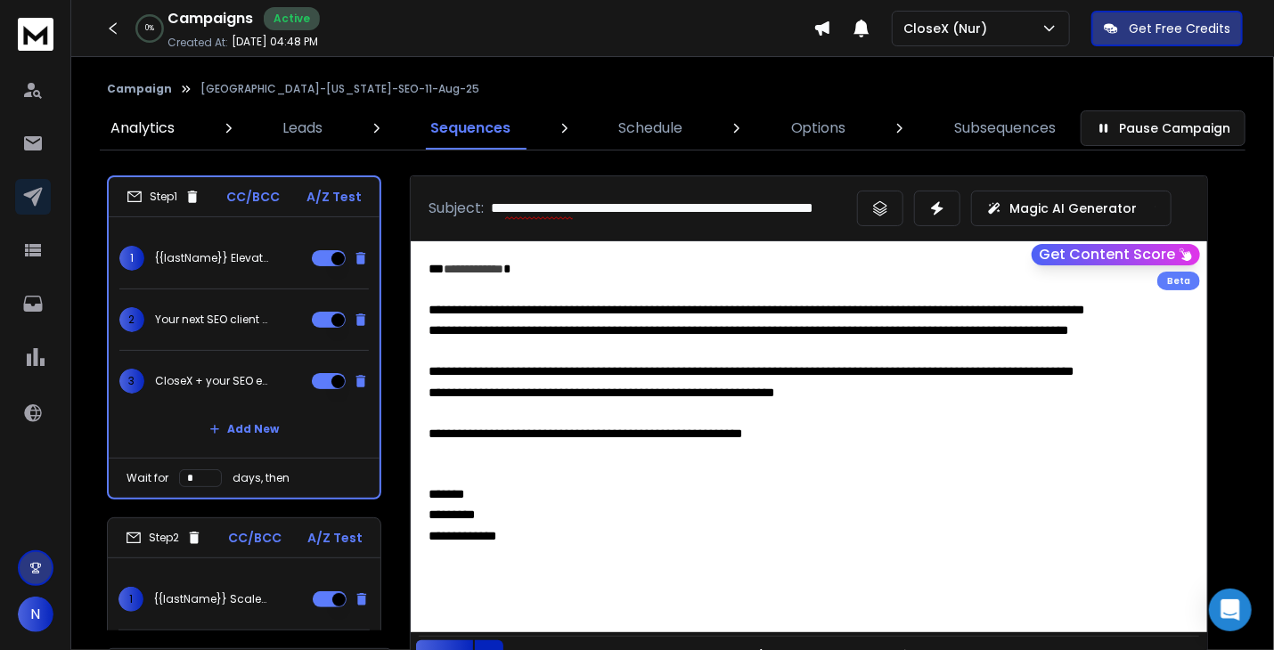
click at [134, 136] on p "Analytics" at bounding box center [142, 128] width 64 height 21
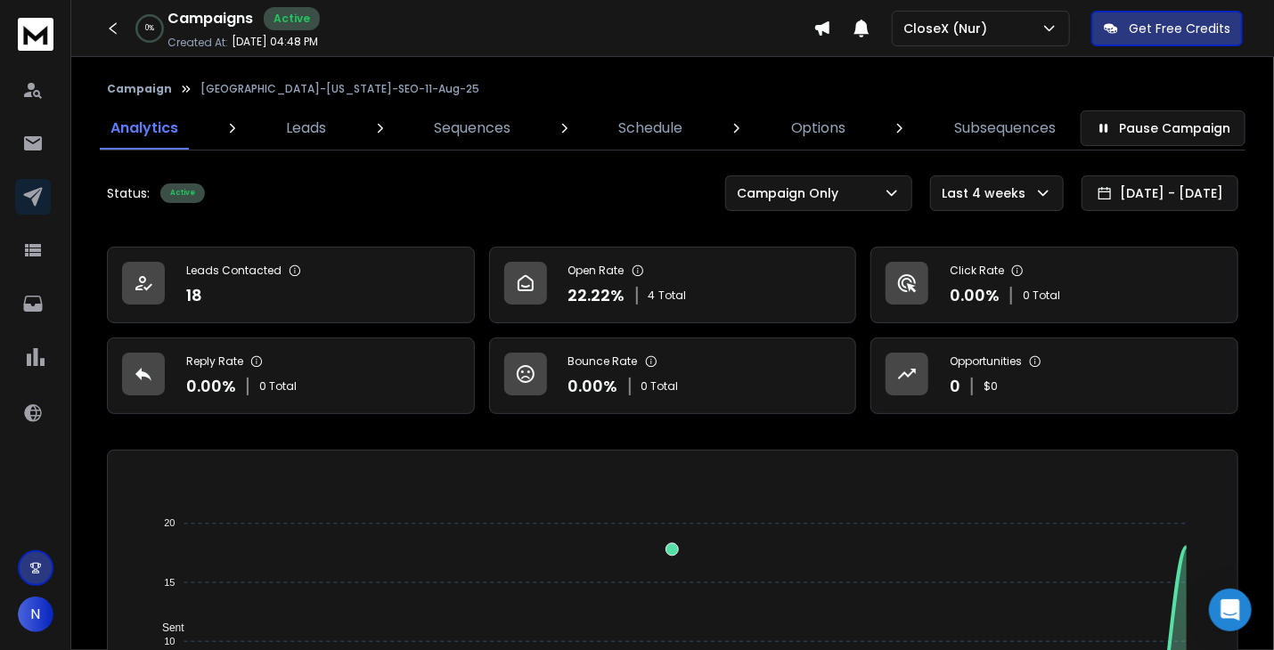
click at [438, 59] on div "Campaign USA-California-SEO-11-Aug-25 Analytics Leads Sequences Schedule Option…" at bounding box center [672, 620] width 1203 height 1127
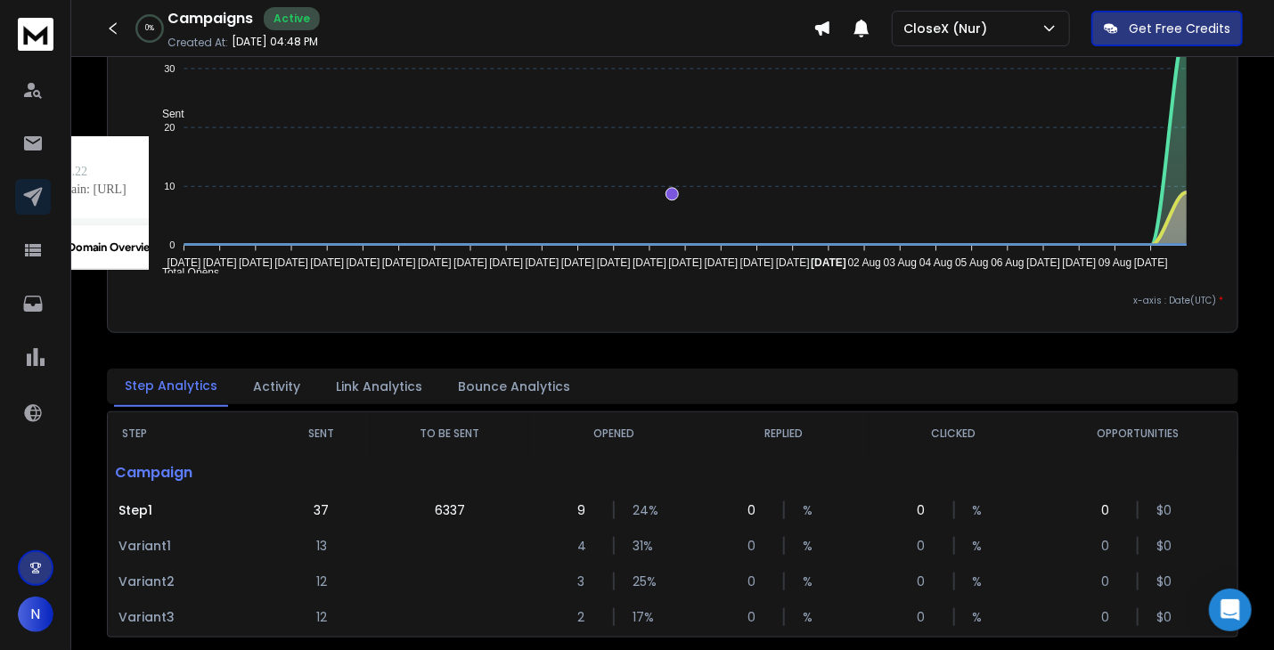
scroll to position [532, 0]
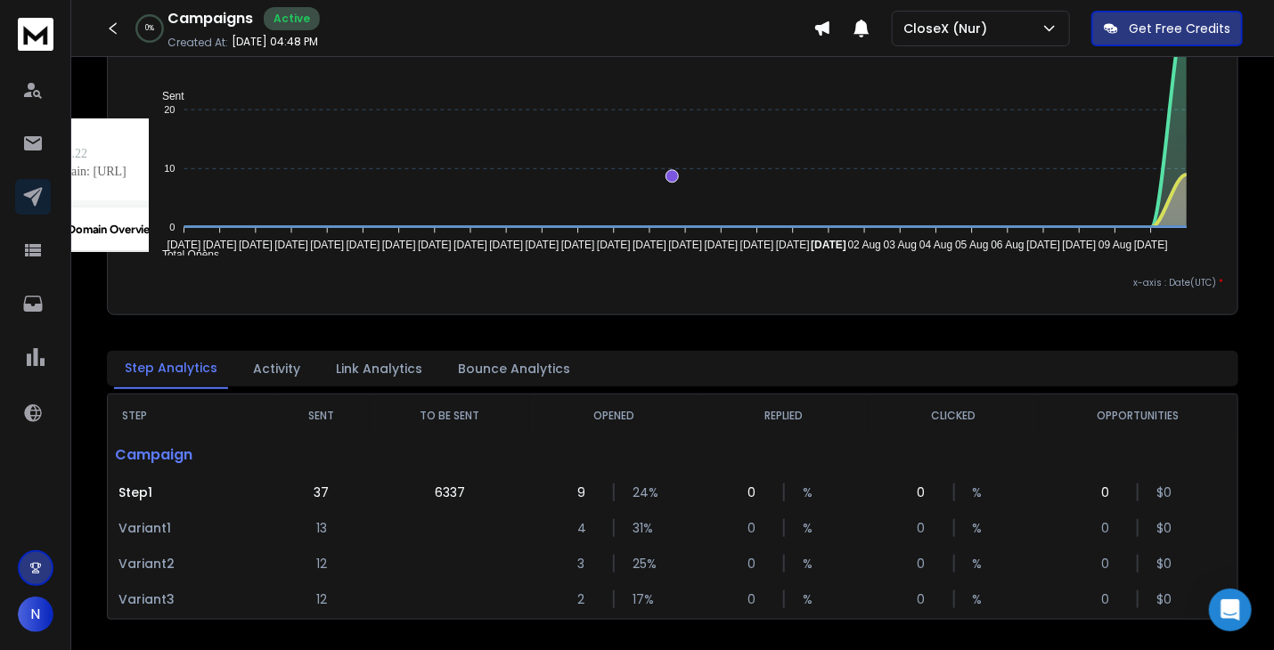
click at [484, 240] on tspan "[DATE]" at bounding box center [471, 246] width 34 height 12
click at [484, 240] on tspan "22 Jul" at bounding box center [471, 246] width 34 height 12
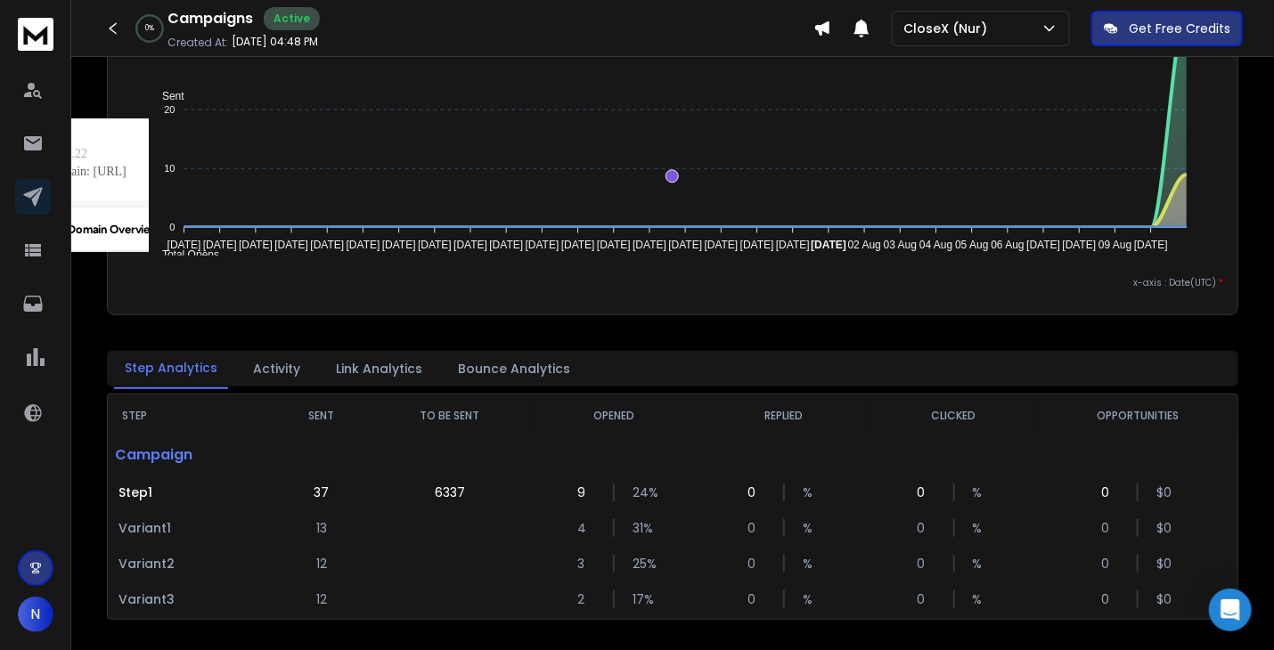
click at [484, 240] on tspan "22 Jul" at bounding box center [471, 246] width 34 height 12
click at [484, 240] on tspan "[DATE]" at bounding box center [471, 246] width 34 height 12
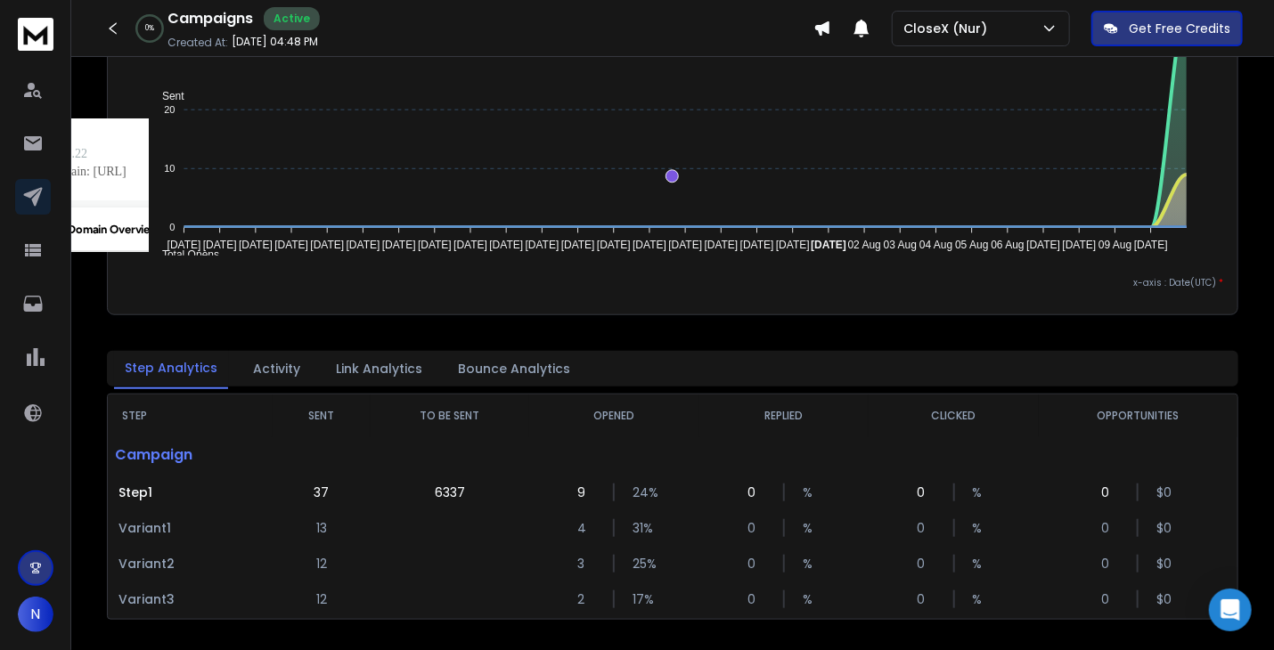
click at [484, 240] on tspan "[DATE]" at bounding box center [471, 246] width 34 height 12
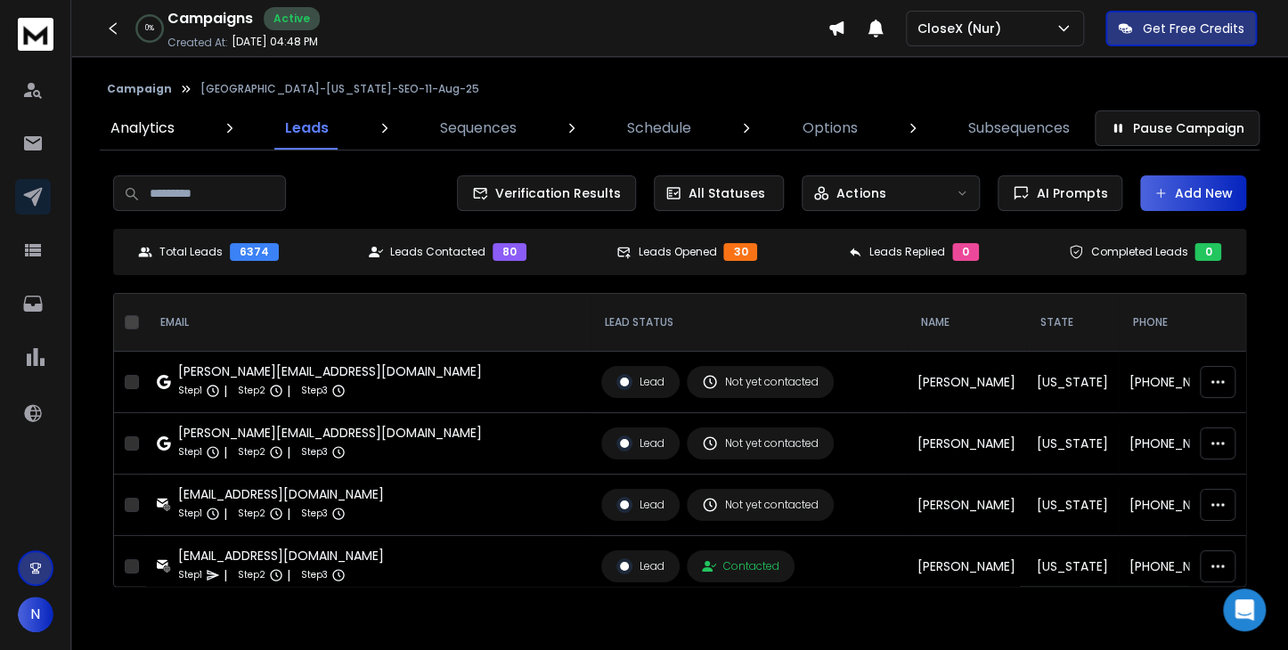
click at [158, 132] on p "Analytics" at bounding box center [142, 128] width 64 height 21
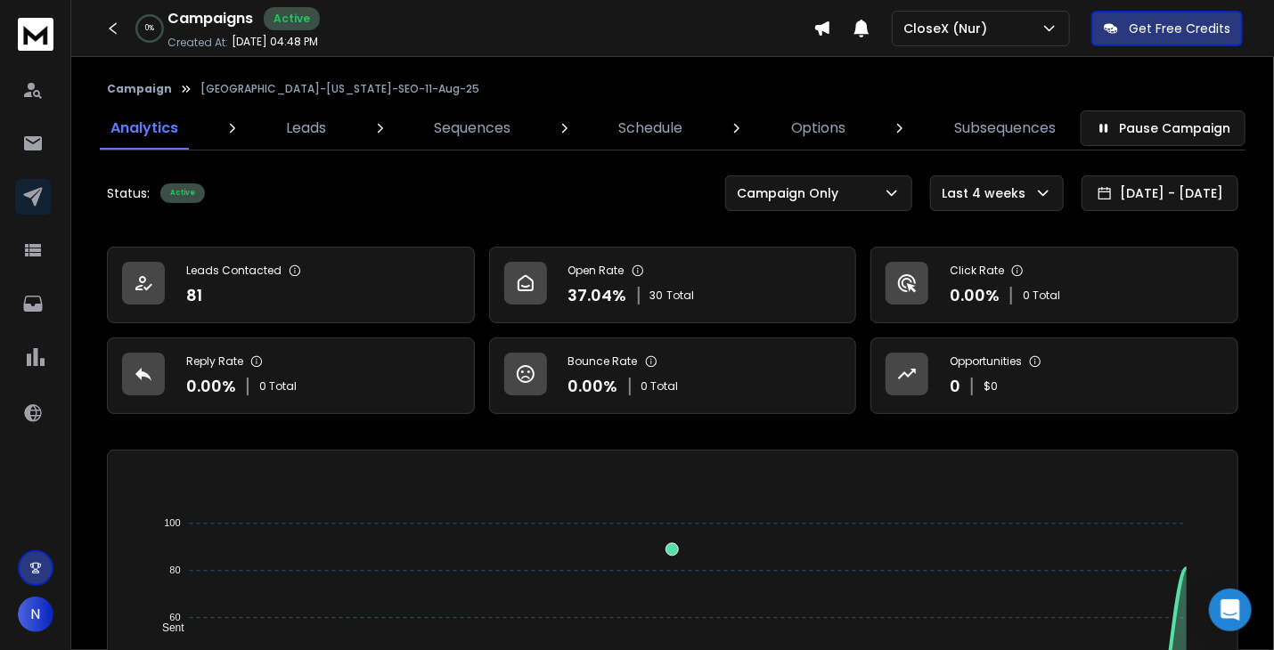
click at [563, 46] on div "0 % Campaigns Active Created At: Aug 07, 2025, 04:48 PM CloseX (Nur) Get Free C…" at bounding box center [637, 28] width 1274 height 57
click at [297, 207] on div "Status: Active Pause Campaign Campaign Only Last 4 weeks [DATE] - [DATE]" at bounding box center [673, 194] width 1132 height 36
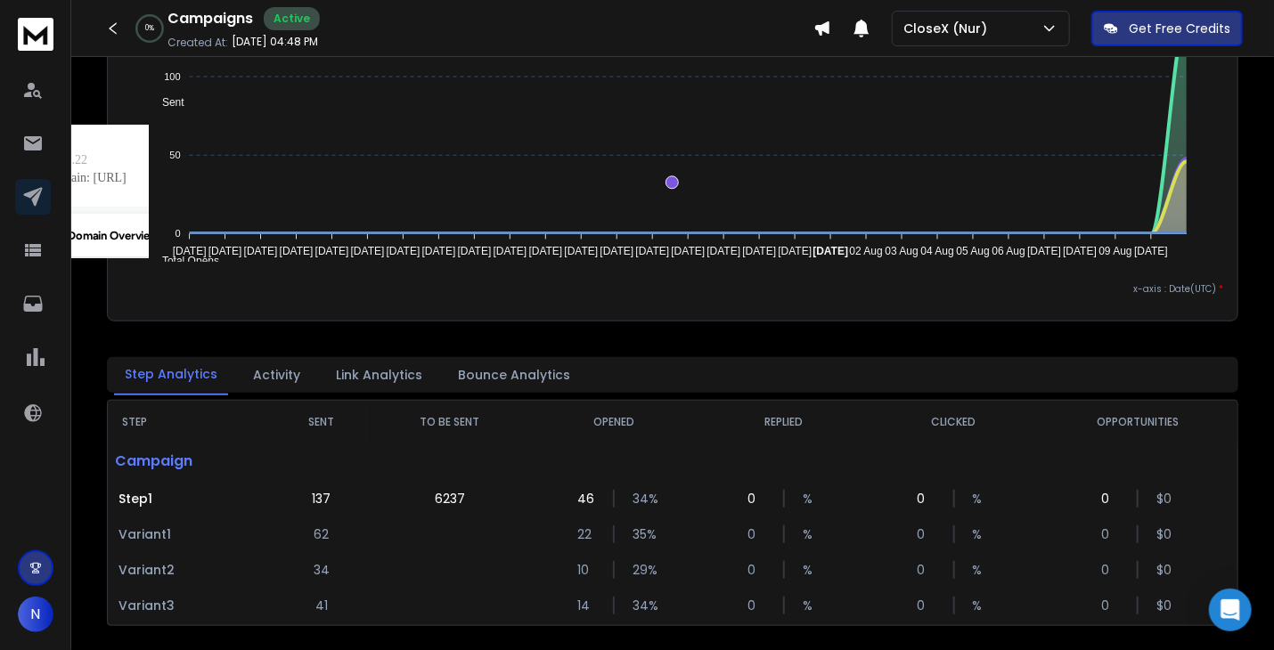
scroll to position [532, 0]
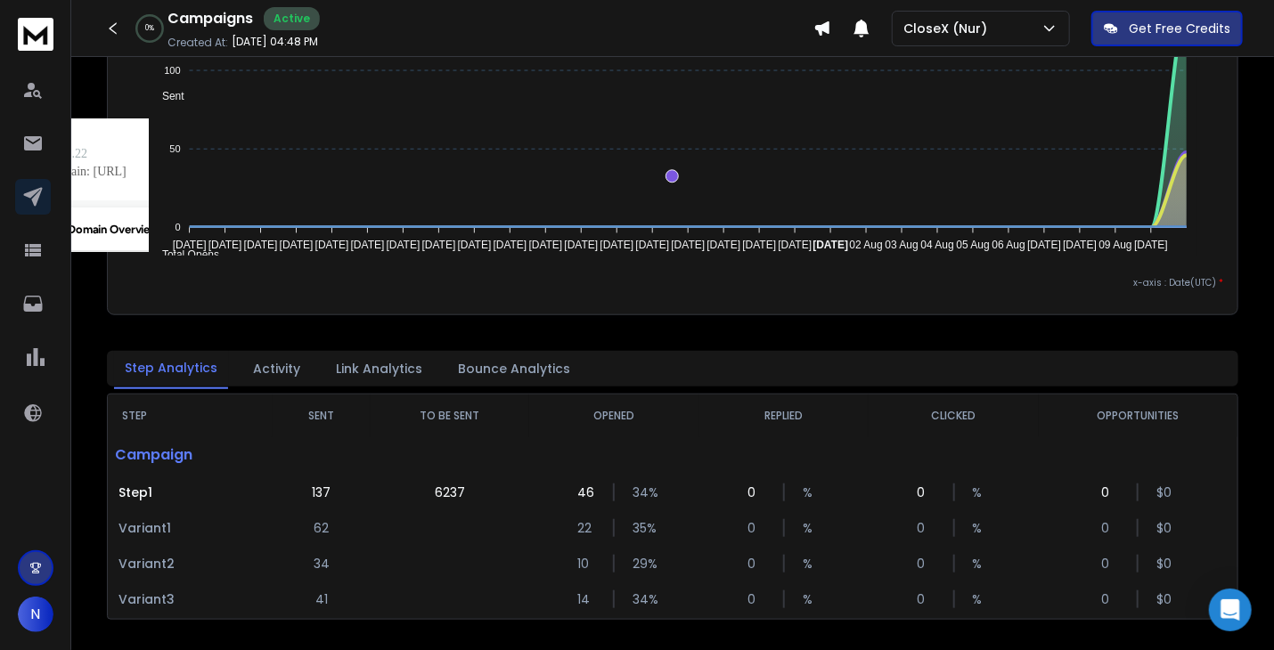
click at [270, 372] on button "Activity" at bounding box center [276, 368] width 69 height 39
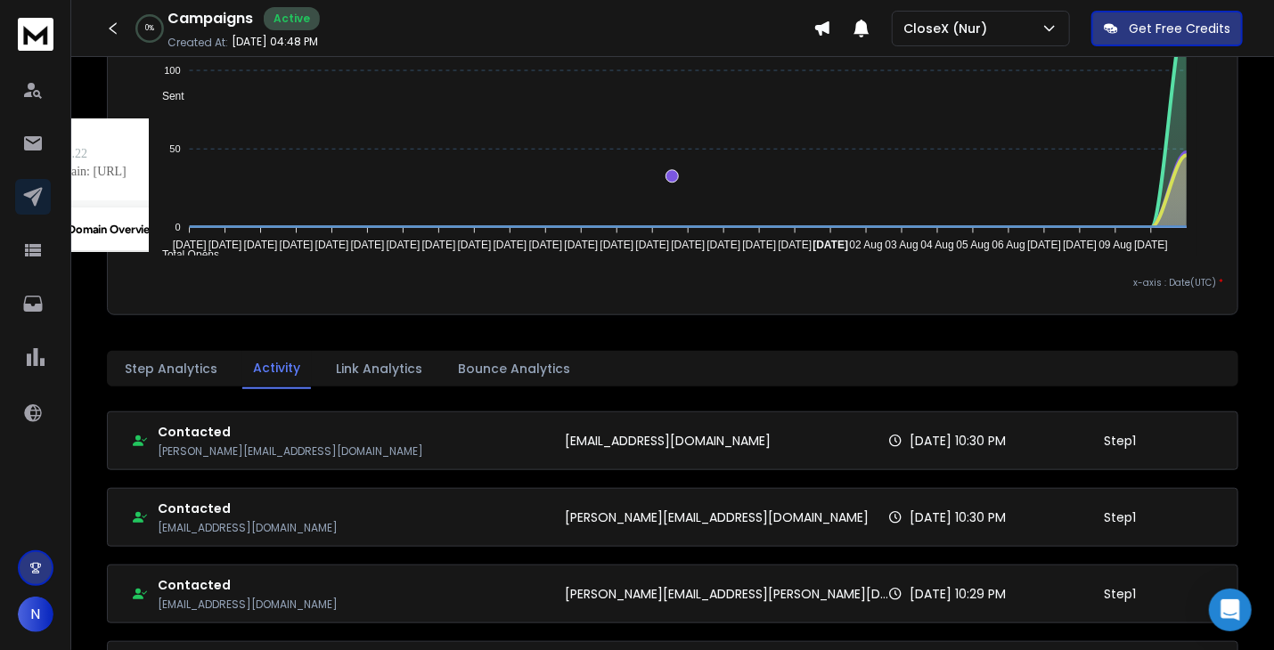
click at [356, 369] on button "Link Analytics" at bounding box center [379, 368] width 108 height 39
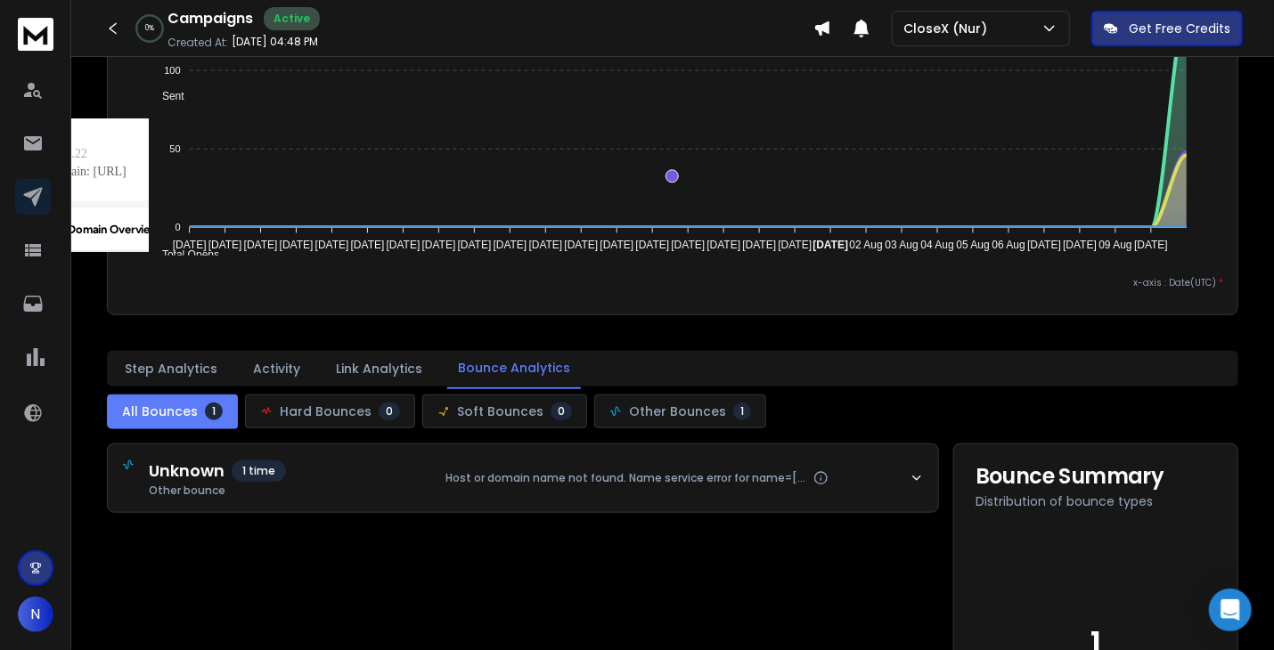
click at [500, 364] on button "Bounce Analytics" at bounding box center [514, 368] width 134 height 41
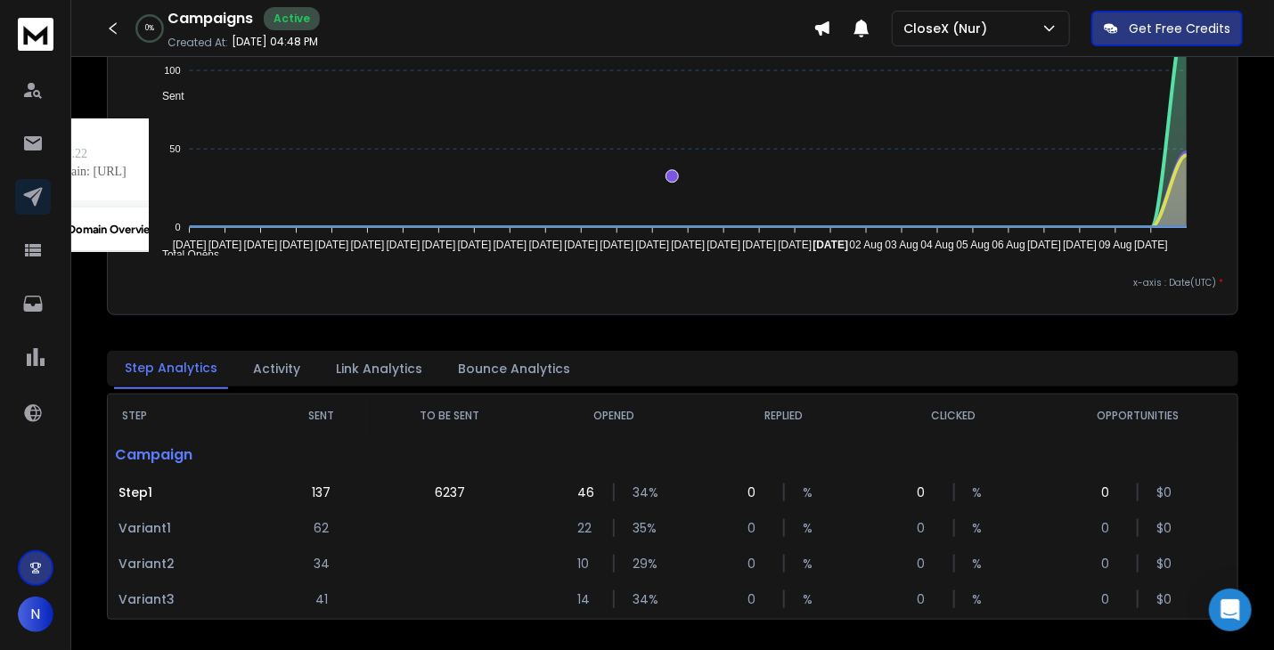
click at [176, 375] on button "Step Analytics" at bounding box center [171, 368] width 114 height 41
click at [93, 320] on div "Campaign USA-California-SEO-11-Aug-25 Analytics Leads Sequences Schedule Option…" at bounding box center [672, 88] width 1203 height 1127
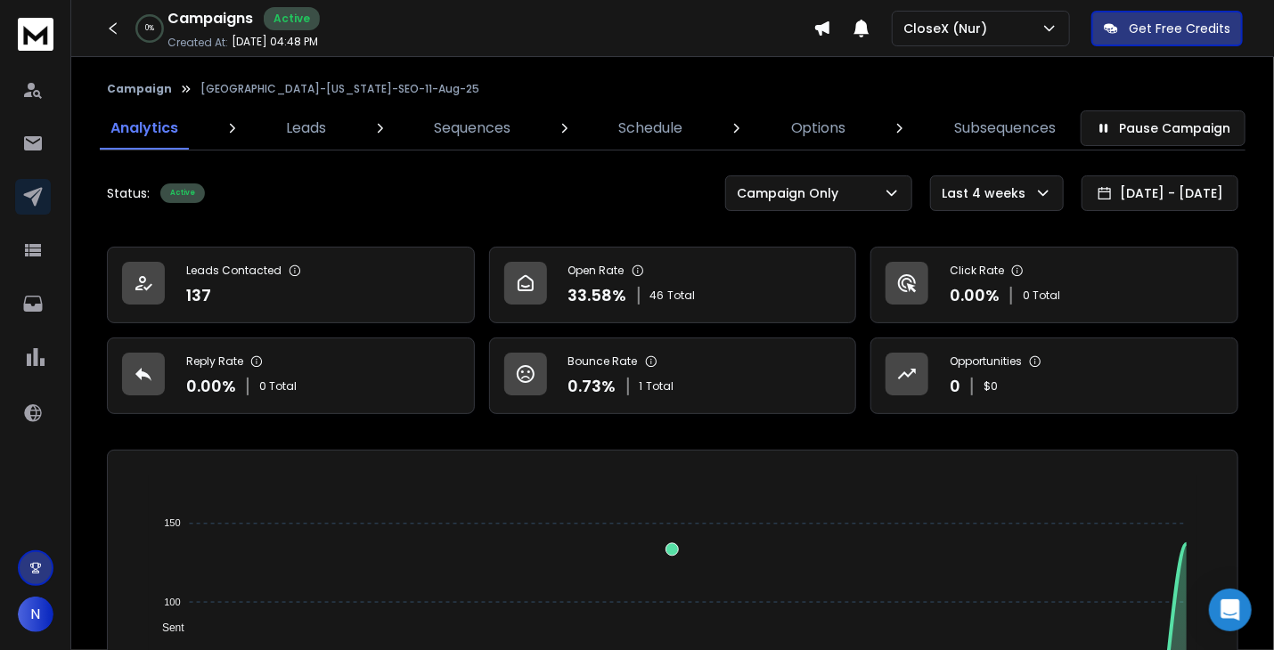
scroll to position [0, 0]
click at [952, 190] on p "Last 4 weeks" at bounding box center [987, 193] width 91 height 18
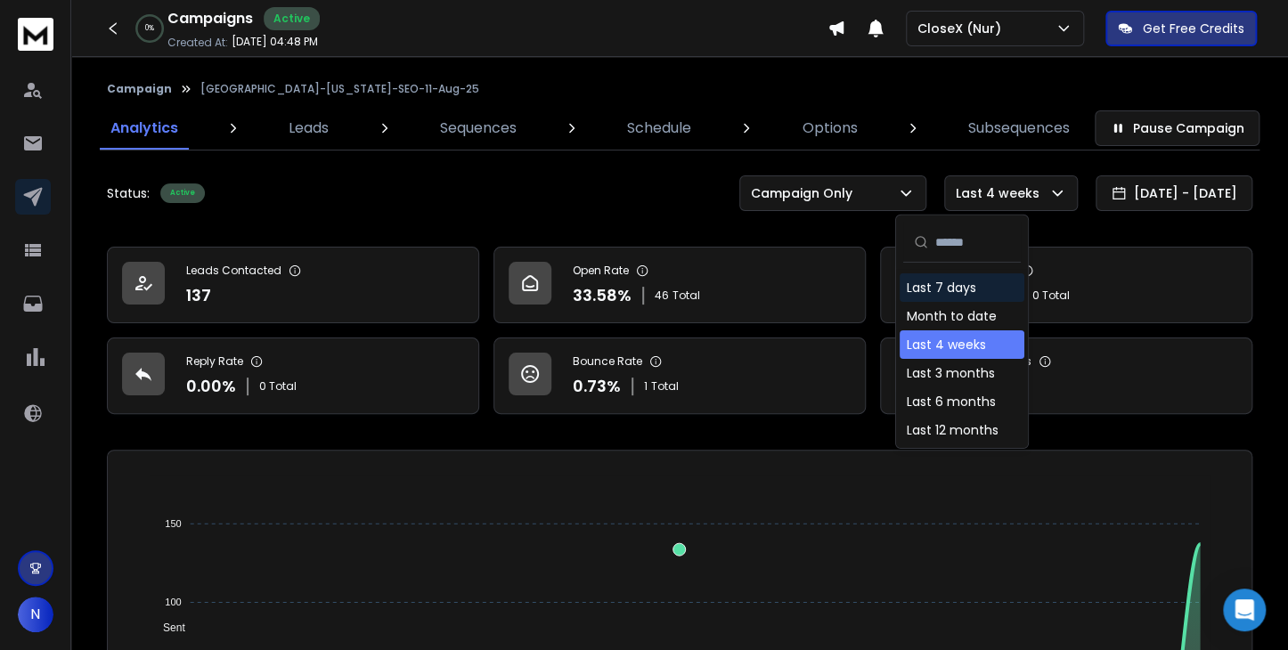
click at [946, 288] on div "Last 7 days" at bounding box center [942, 288] width 70 height 18
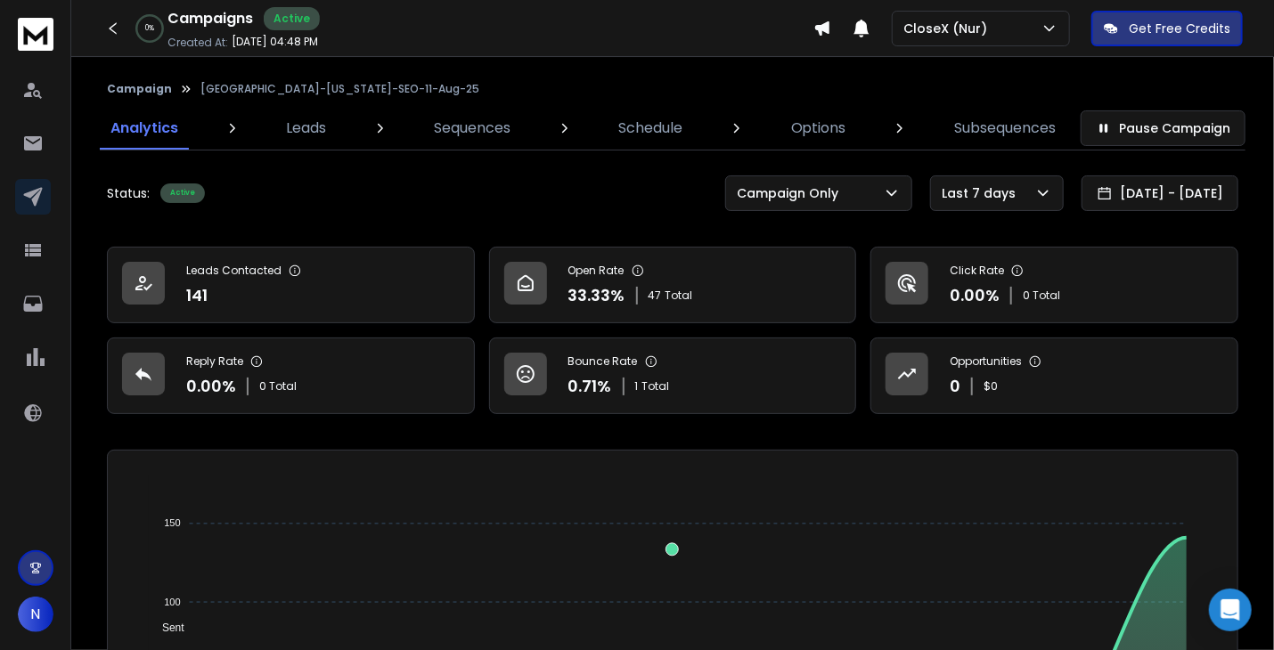
click at [521, 199] on div "Status: Active Pause Campaign Campaign Only Last 7 days 04 Aug 2025 - 11 Aug 20…" at bounding box center [673, 194] width 1132 height 36
click at [517, 42] on div "0 % Campaigns Active Created At: Aug 07, 2025, 04:48 PM CloseX (Nur) Get Free C…" at bounding box center [637, 28] width 1274 height 57
click at [636, 266] on icon at bounding box center [638, 271] width 11 height 11
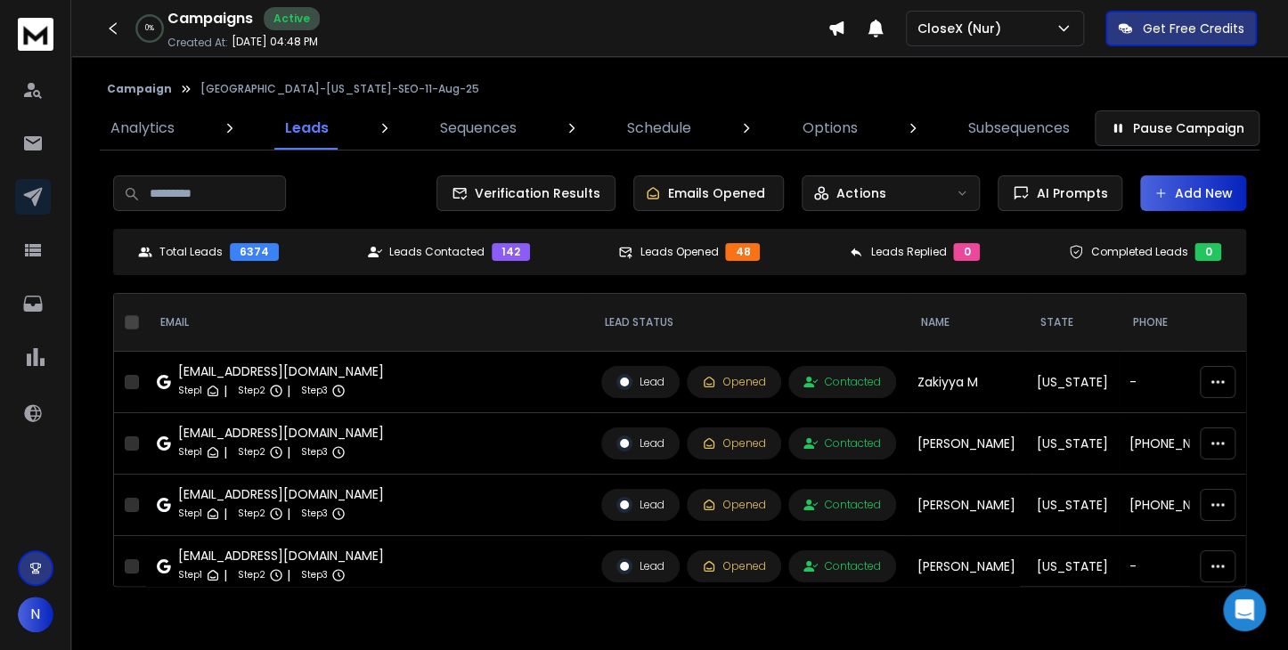
click at [325, 282] on div "Verification Results Emails Opened Actions AI Prompts Add New Total Leads 6374 …" at bounding box center [679, 373] width 1133 height 394
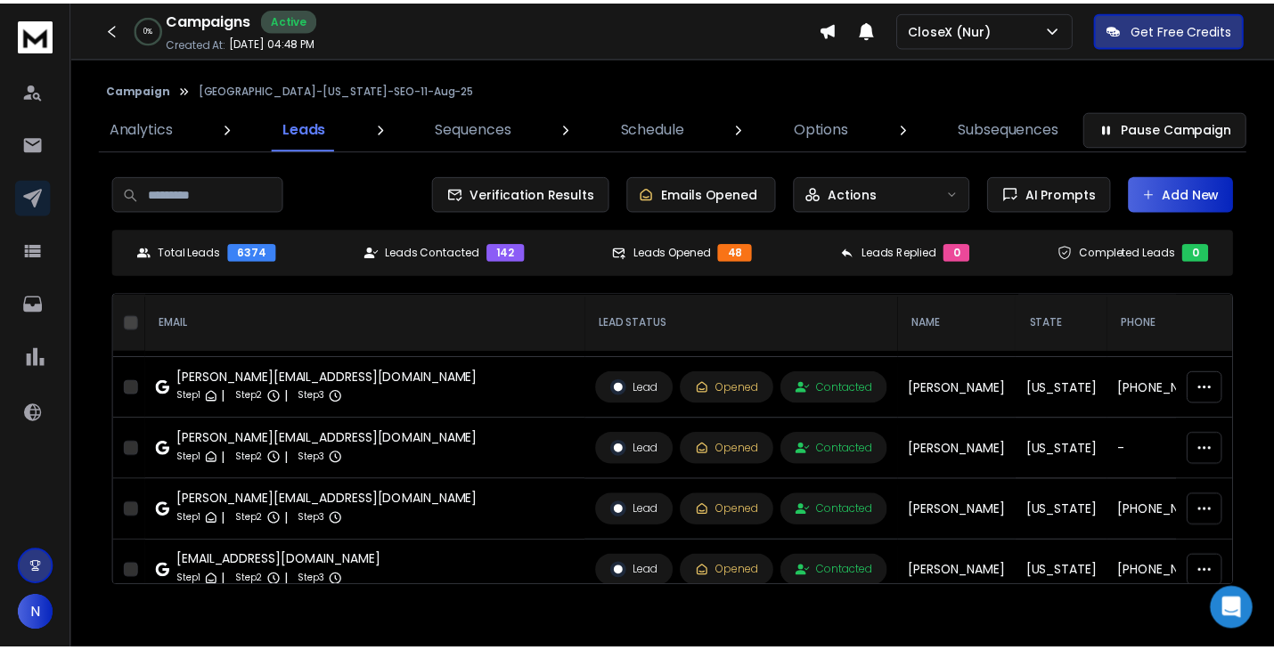
scroll to position [1853, 0]
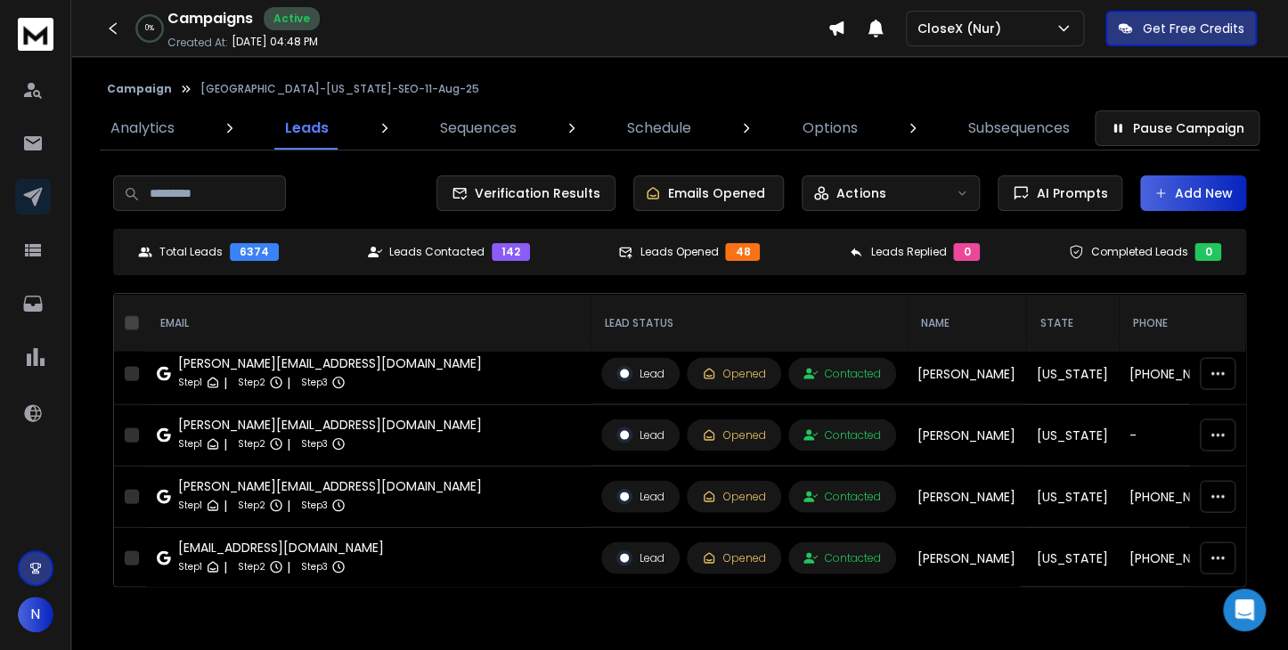
click at [686, 248] on p "Leads Opened" at bounding box center [679, 252] width 78 height 14
click at [396, 249] on p "Leads Contacted" at bounding box center [436, 252] width 95 height 14
click at [741, 248] on div "48" at bounding box center [742, 252] width 35 height 18
click at [140, 129] on p "Analytics" at bounding box center [142, 128] width 64 height 21
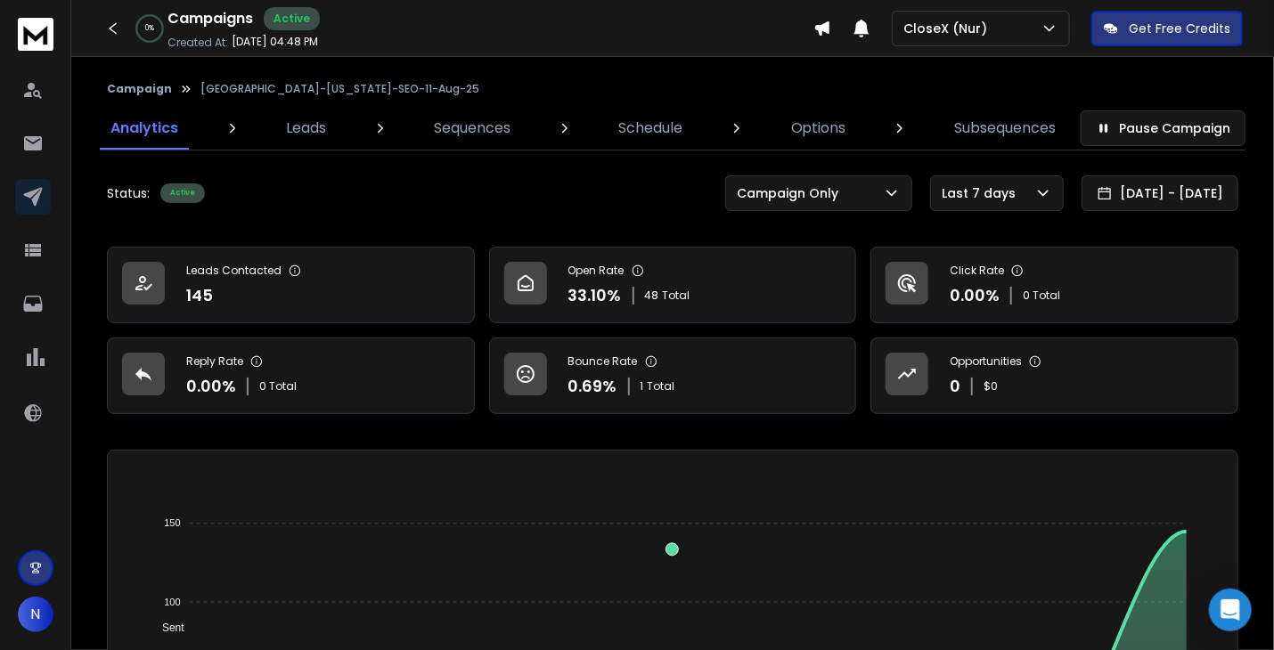
click at [501, 209] on div "Status: Active Pause Campaign Campaign Only Last 7 days 04 Aug 2025 - 11 Aug 20…" at bounding box center [673, 194] width 1132 height 36
click at [490, 180] on div "Status: Active Pause Campaign Campaign Only Last 4 weeks [DATE] - [DATE]" at bounding box center [673, 194] width 1132 height 36
click at [536, 72] on div "Campaign [GEOGRAPHIC_DATA]-[US_STATE]-SEO-11-Aug-25 Analytics Leads Sequences S…" at bounding box center [672, 620] width 1203 height 1127
click at [460, 126] on p "Sequences" at bounding box center [472, 128] width 77 height 21
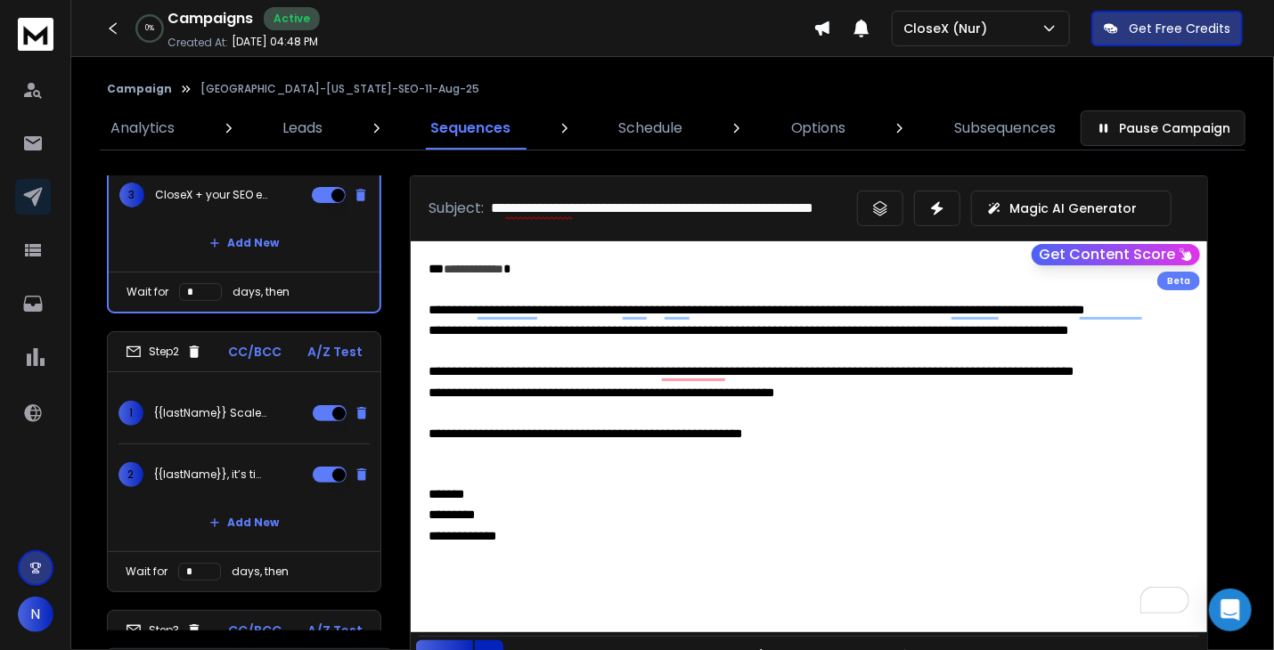
scroll to position [191, 0]
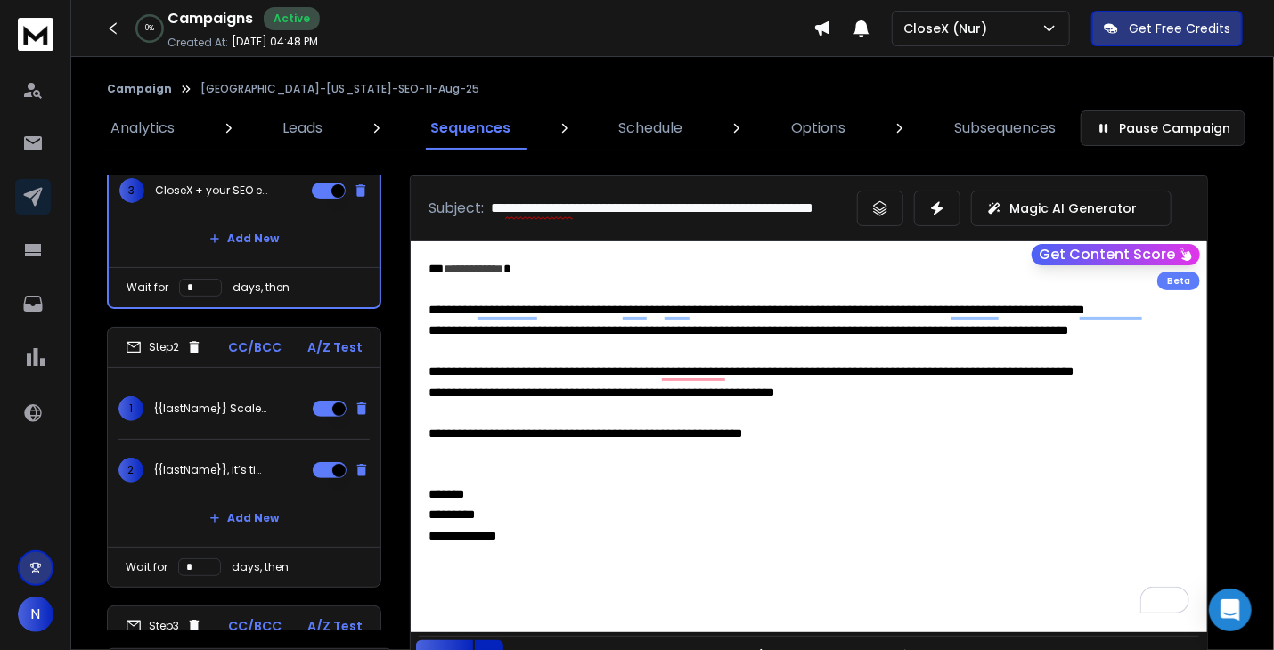
click at [196, 406] on p "{{lastName}} Scale Your SEO Agency’s Growth with Automation" at bounding box center [211, 409] width 114 height 14
type input "**********"
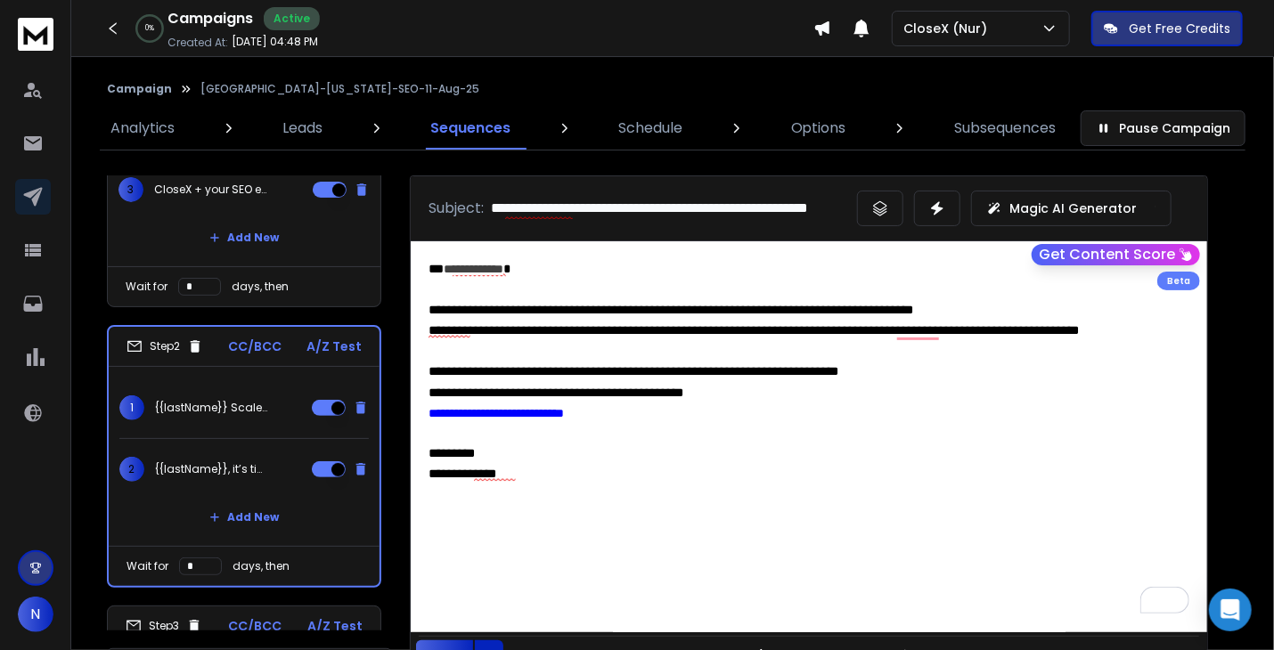
click at [431, 304] on span "**********" at bounding box center [671, 310] width 485 height 12
click at [546, 537] on div "**********" at bounding box center [809, 436] width 797 height 390
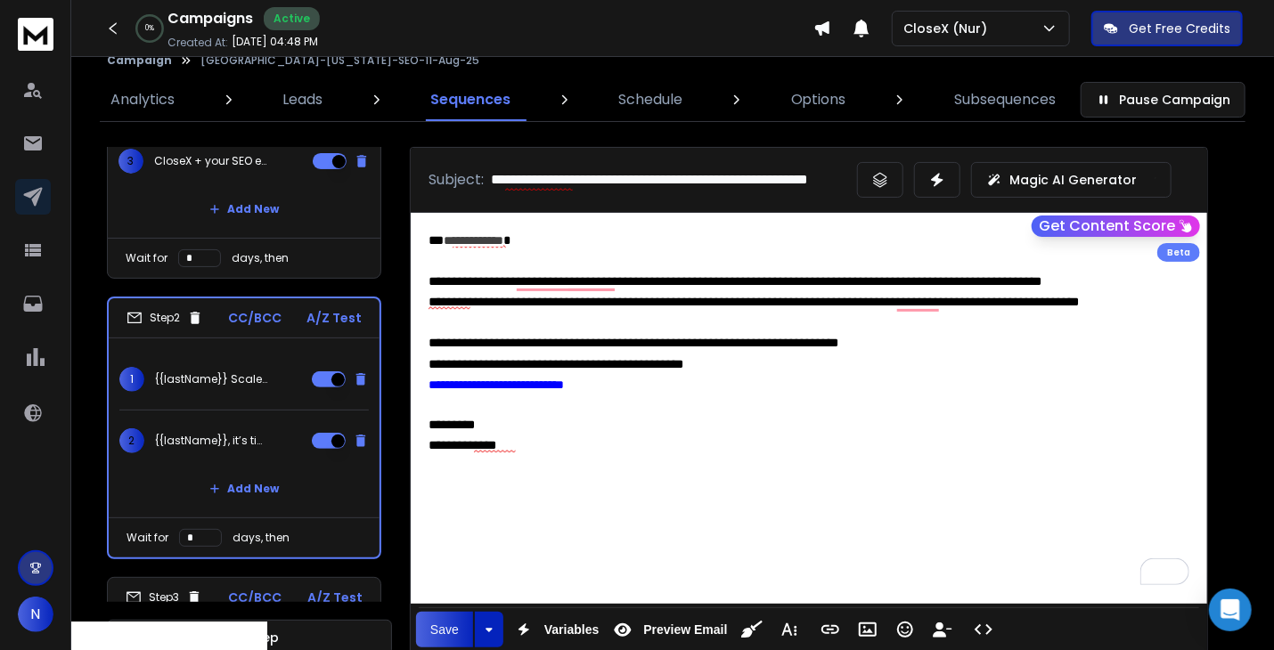
scroll to position [58, 0]
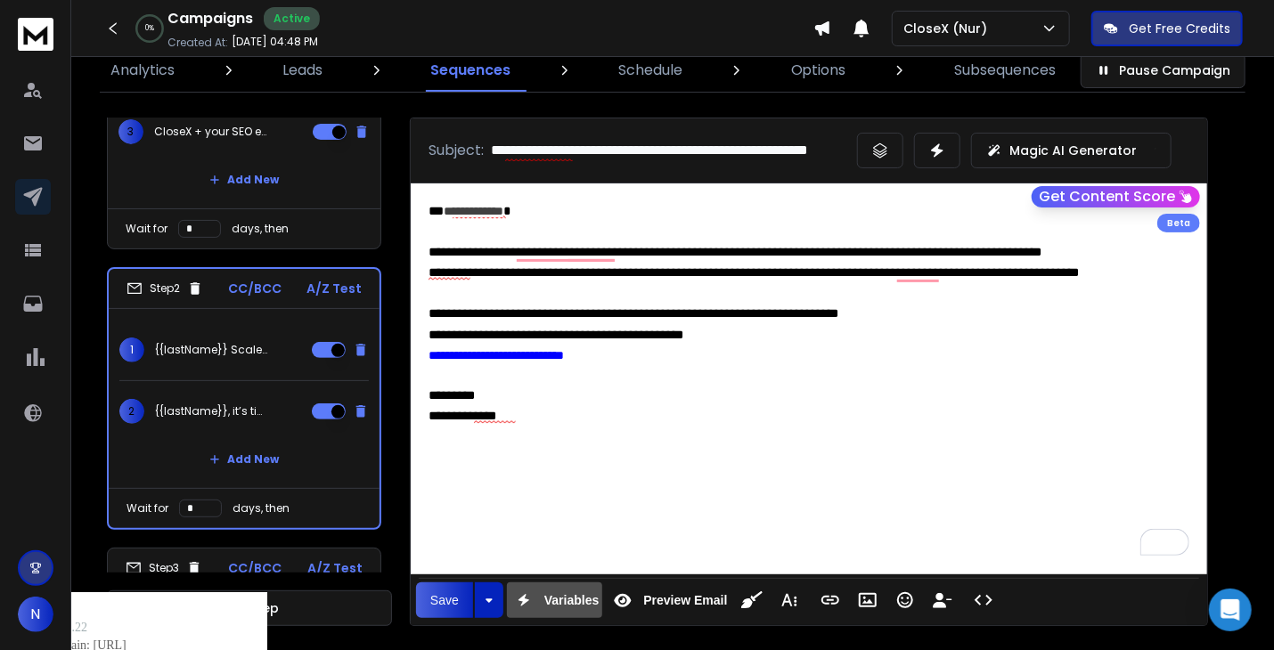
click at [563, 598] on span "Variables" at bounding box center [572, 600] width 62 height 15
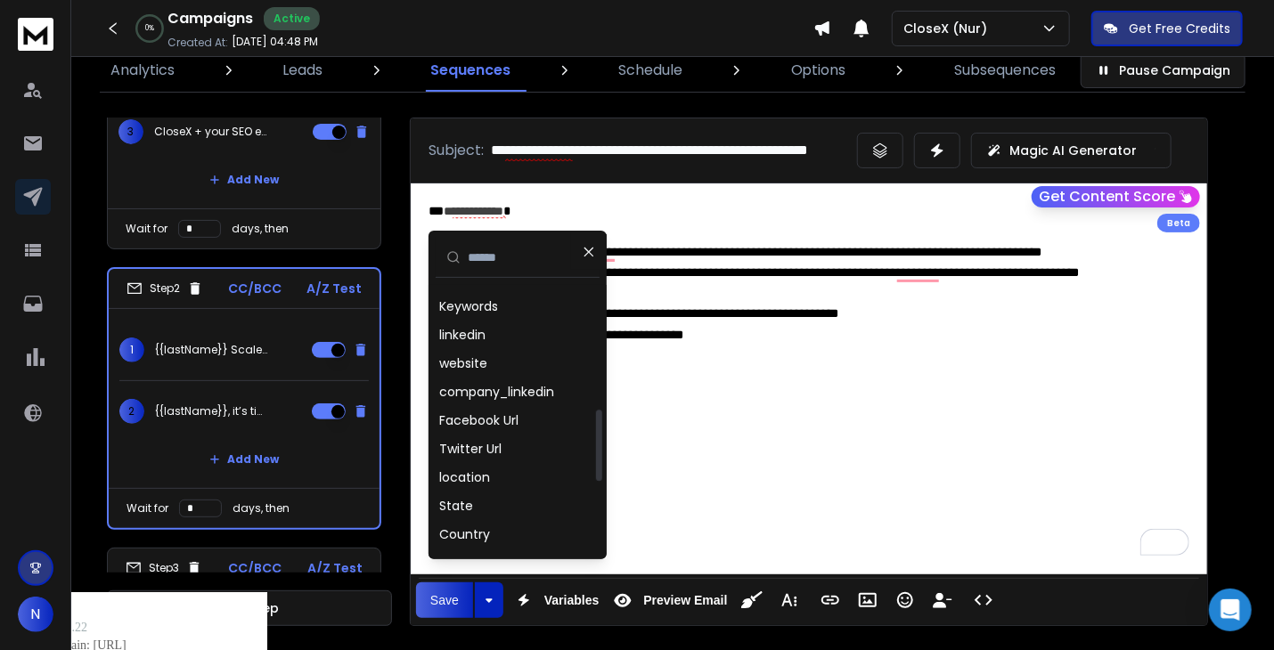
scroll to position [434, 0]
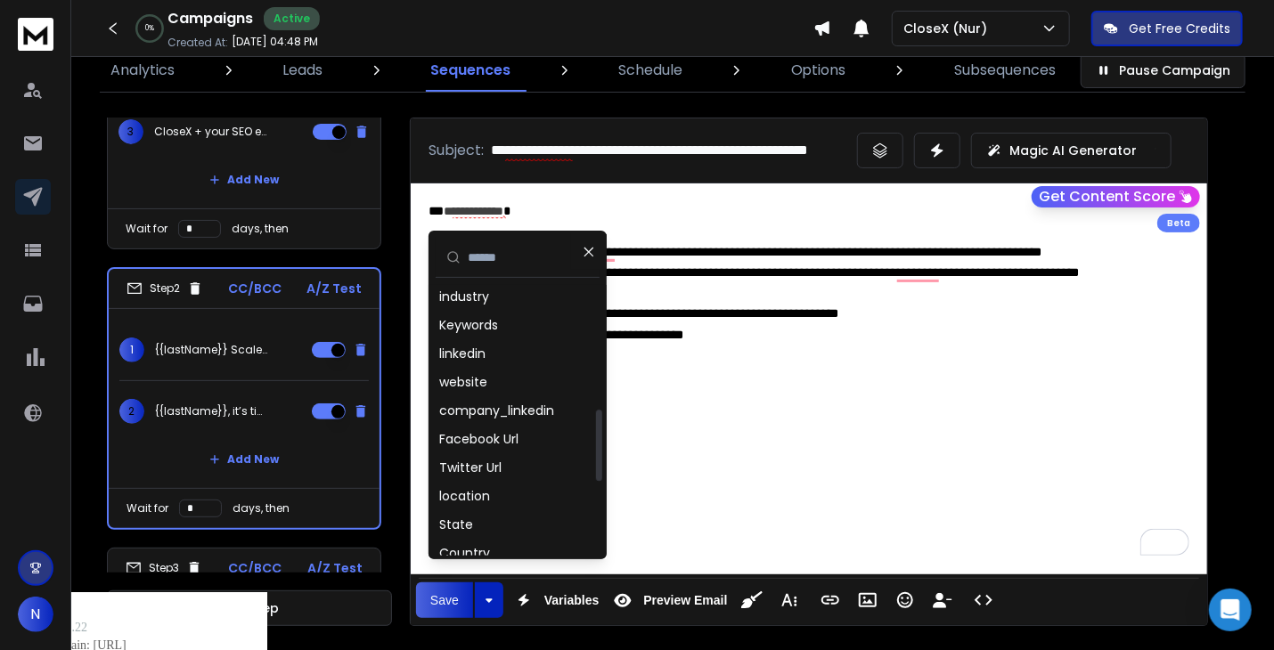
drag, startPoint x: 599, startPoint y: 336, endPoint x: 563, endPoint y: 452, distance: 121.2
click at [596, 452] on div at bounding box center [599, 445] width 6 height 71
click at [480, 380] on div "website" at bounding box center [463, 382] width 48 height 18
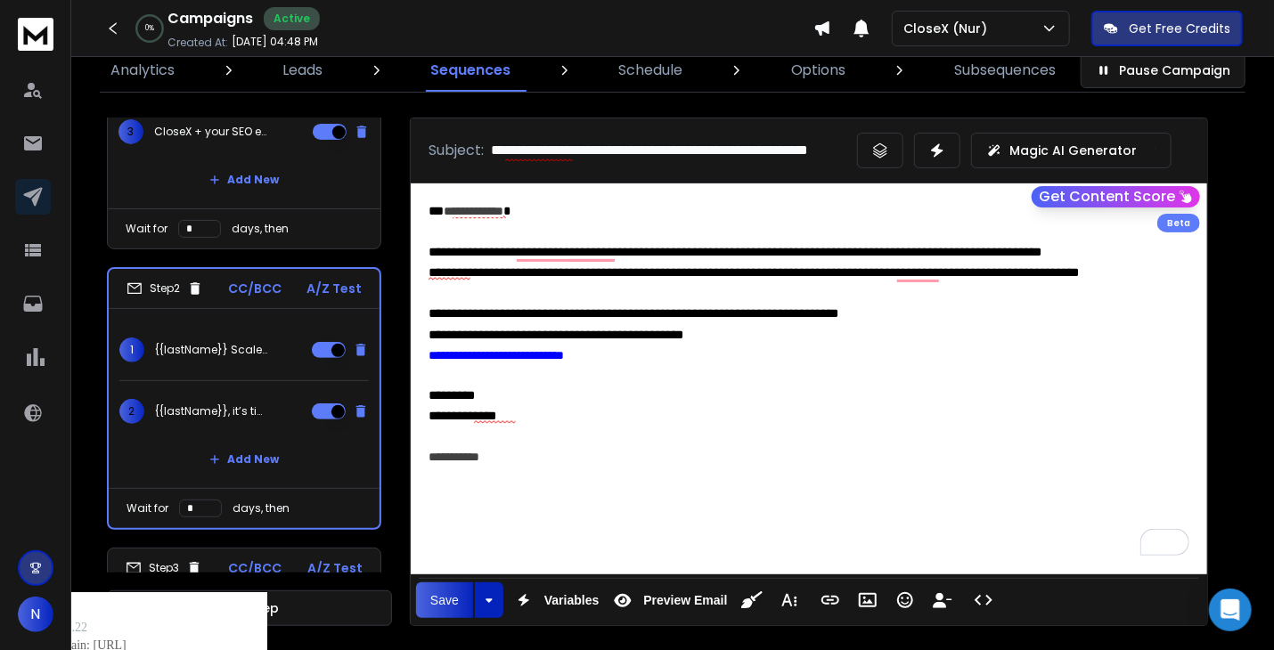
click at [765, 295] on div "**********" at bounding box center [809, 273] width 761 height 144
click at [462, 379] on div "To enrich screen reader interactions, please activate Accessibility in Grammarl…" at bounding box center [809, 376] width 761 height 20
click at [560, 609] on div "Variables" at bounding box center [555, 600] width 96 height 29
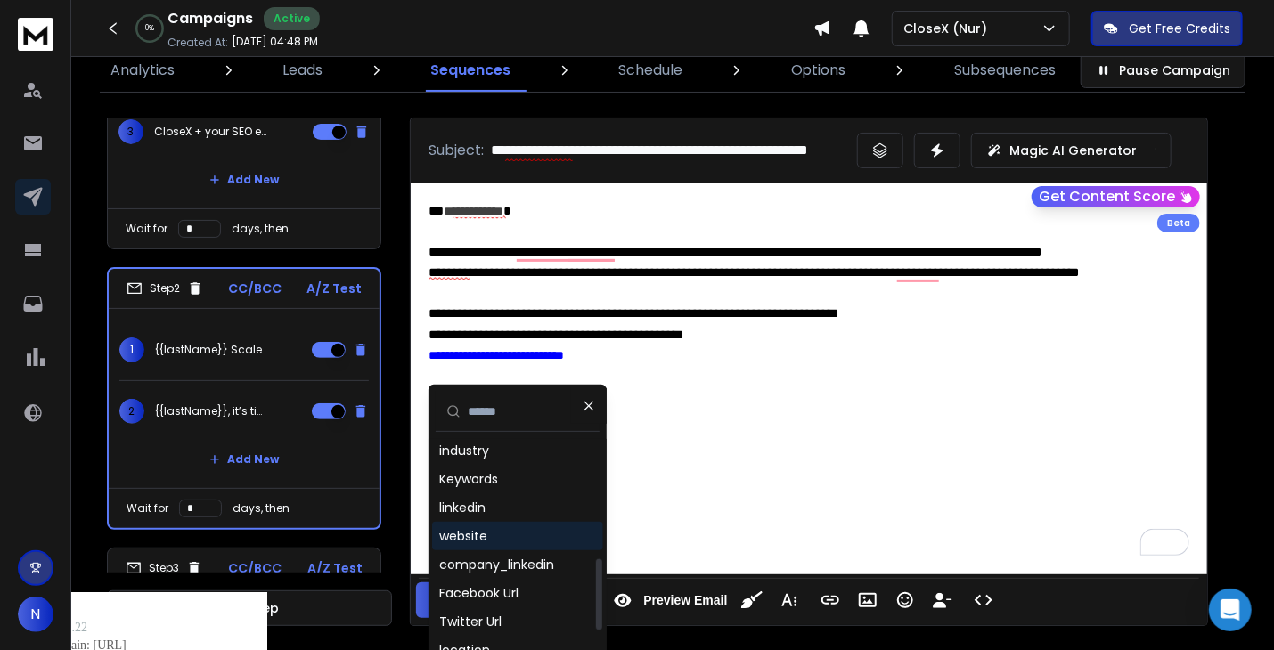
click at [498, 536] on div "website" at bounding box center [517, 536] width 171 height 29
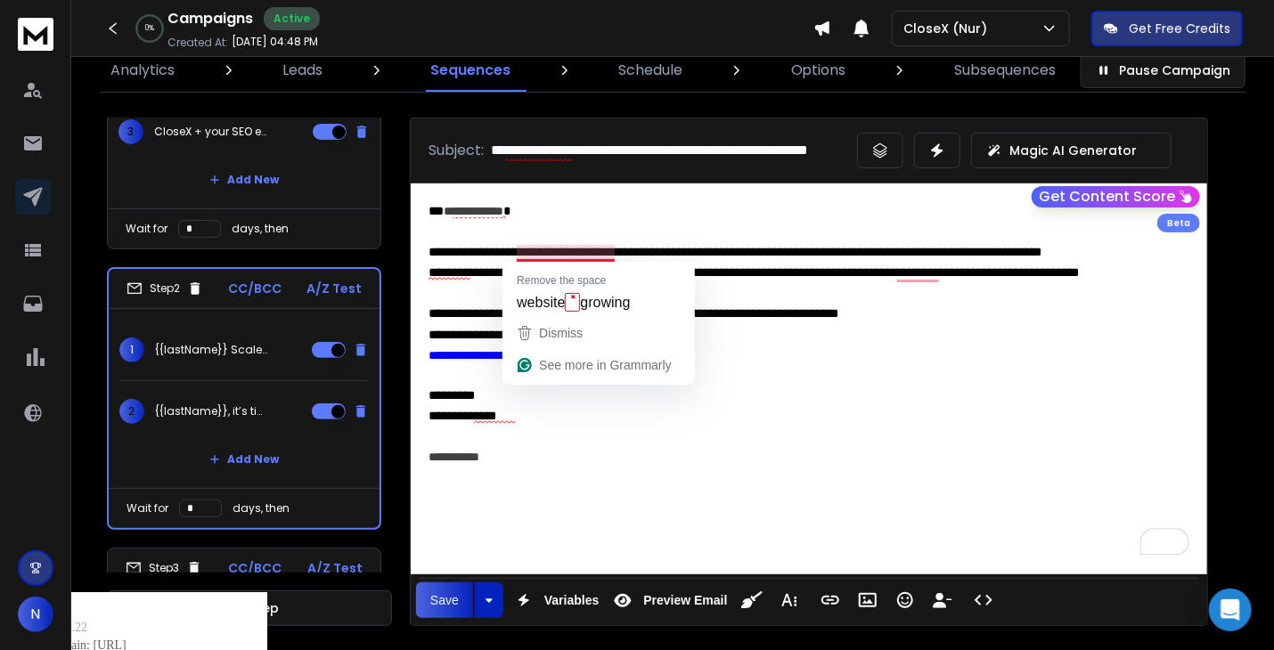
click at [563, 254] on span "**********" at bounding box center [735, 252] width 613 height 12
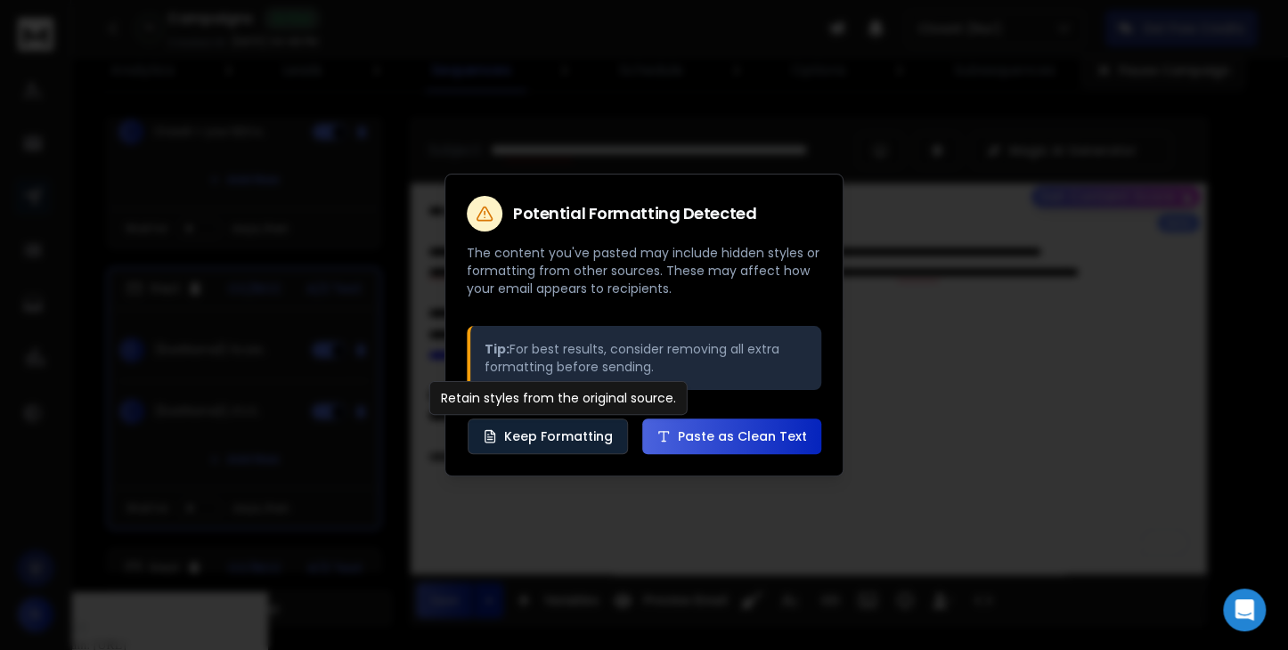
click at [576, 439] on button "Keep Formatting" at bounding box center [548, 437] width 160 height 36
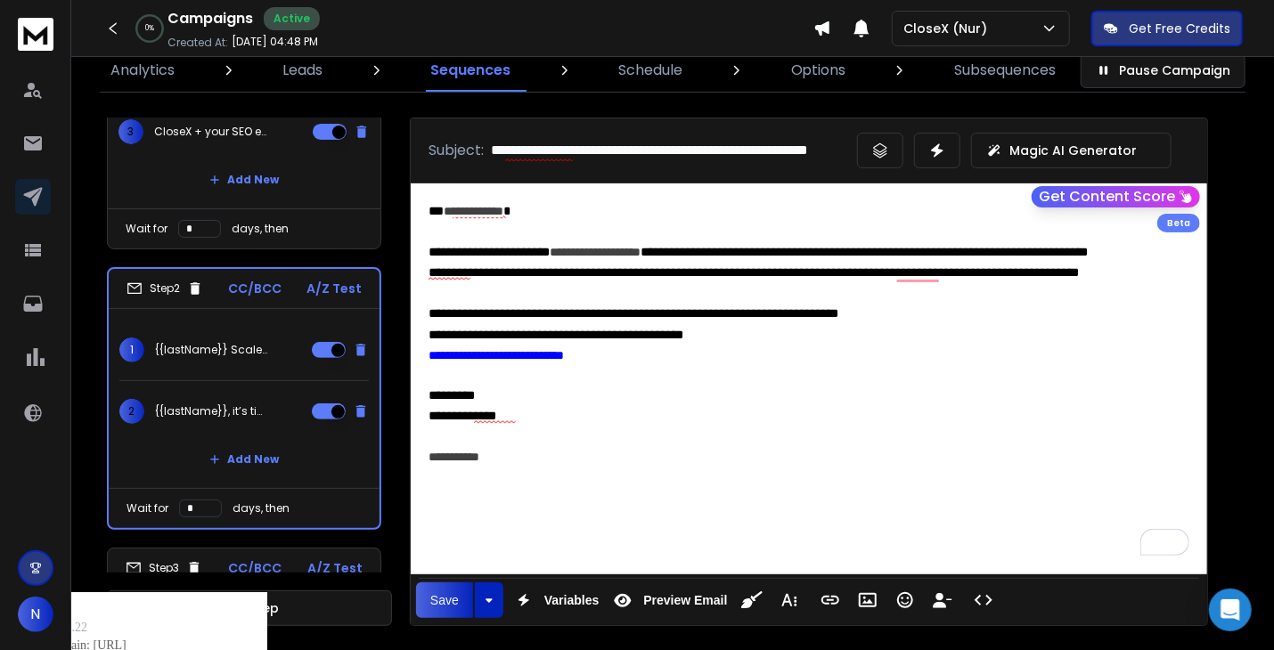
click at [476, 269] on span "**********" at bounding box center [754, 272] width 650 height 12
click at [507, 468] on div "**********" at bounding box center [809, 448] width 761 height 40
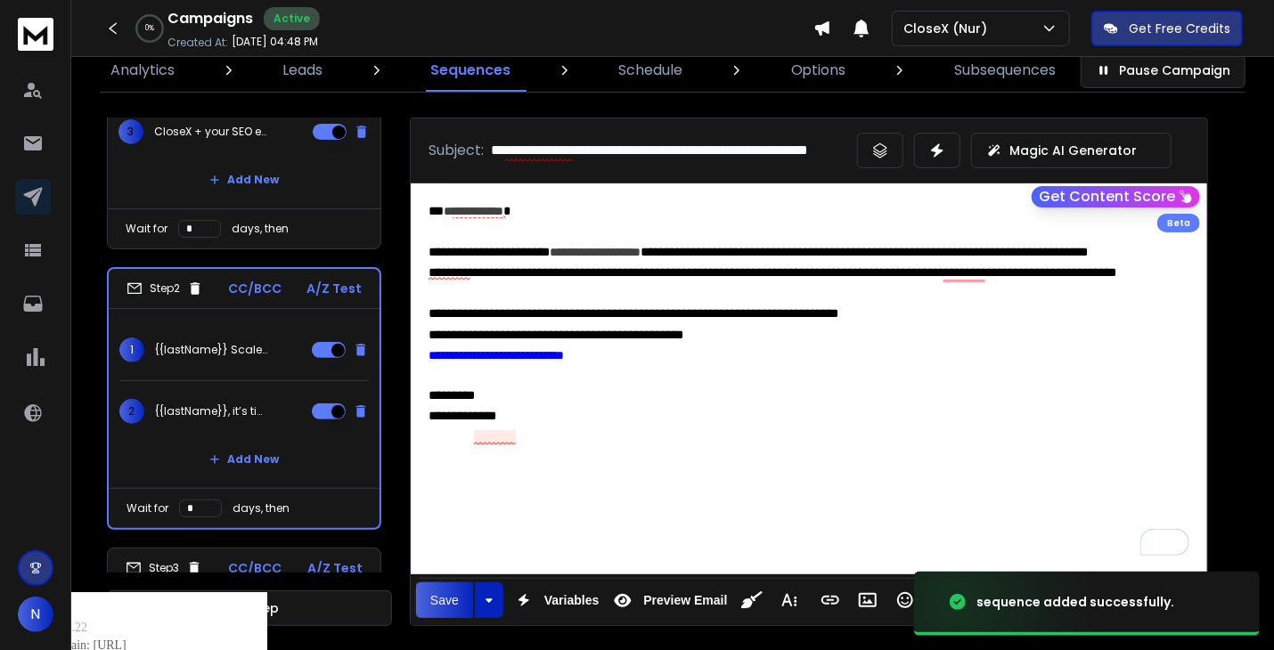
click at [552, 427] on div "**********" at bounding box center [809, 416] width 761 height 20
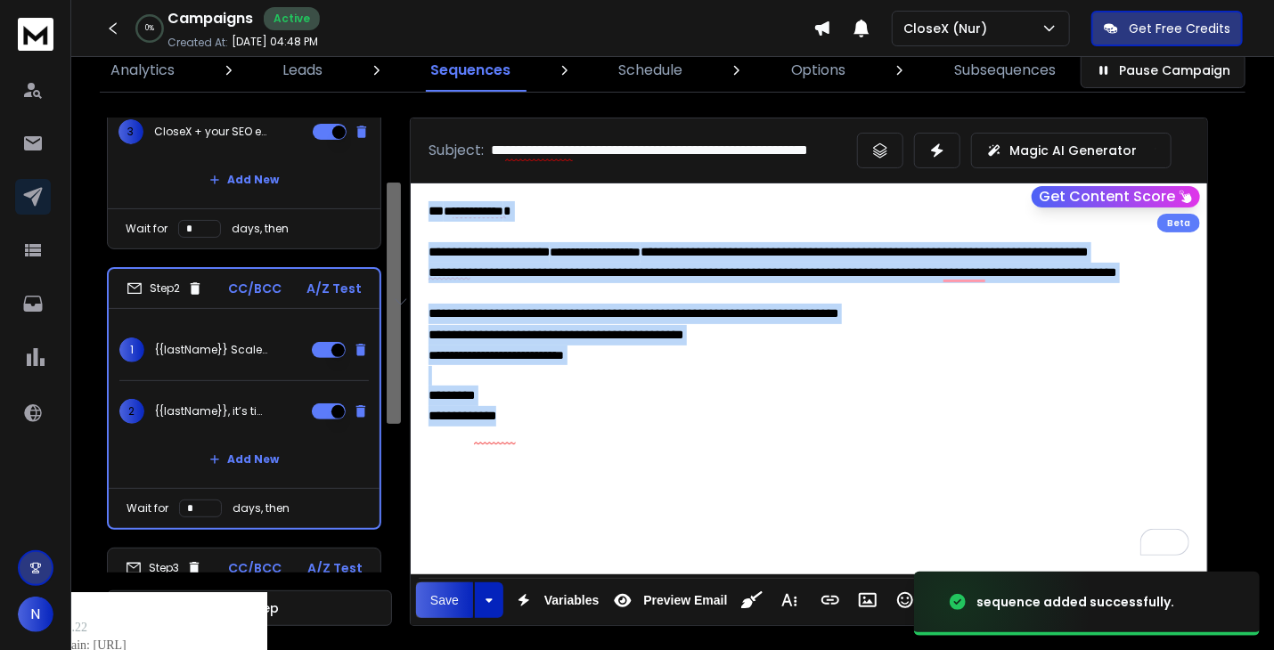
copy div "**********"
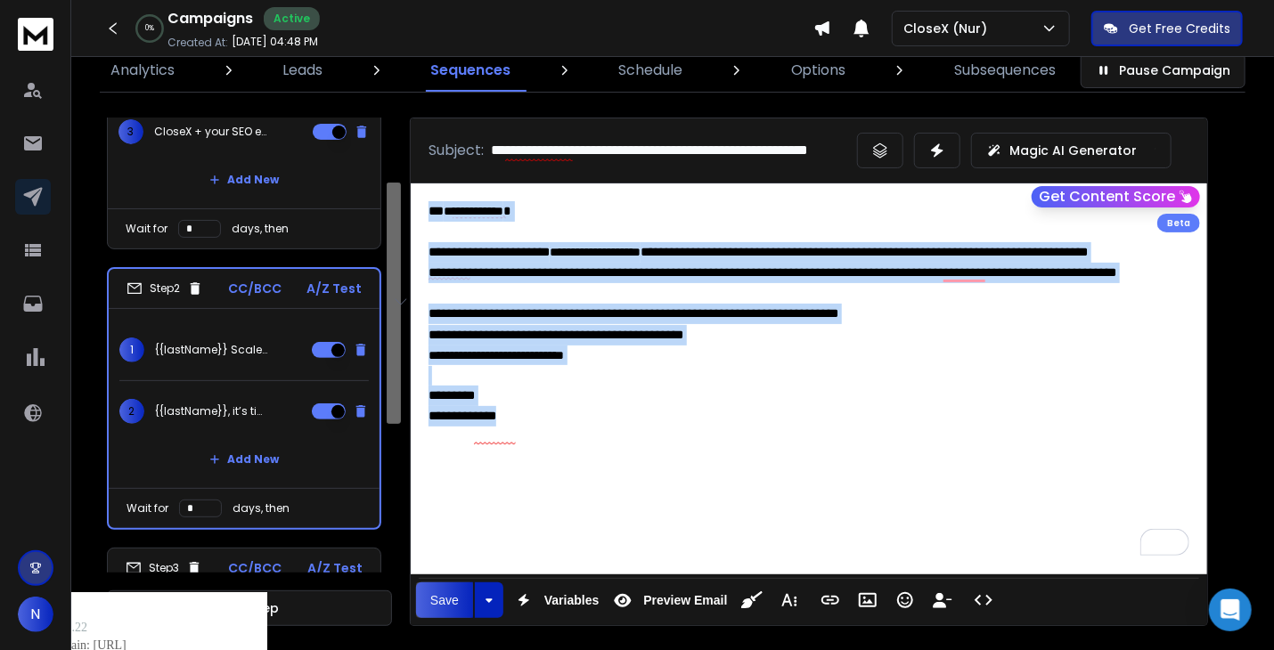
click at [231, 416] on div "2 {{lastName}}, it’s time to take your SEO agency to the next level" at bounding box center [194, 411] width 150 height 25
type input "**********"
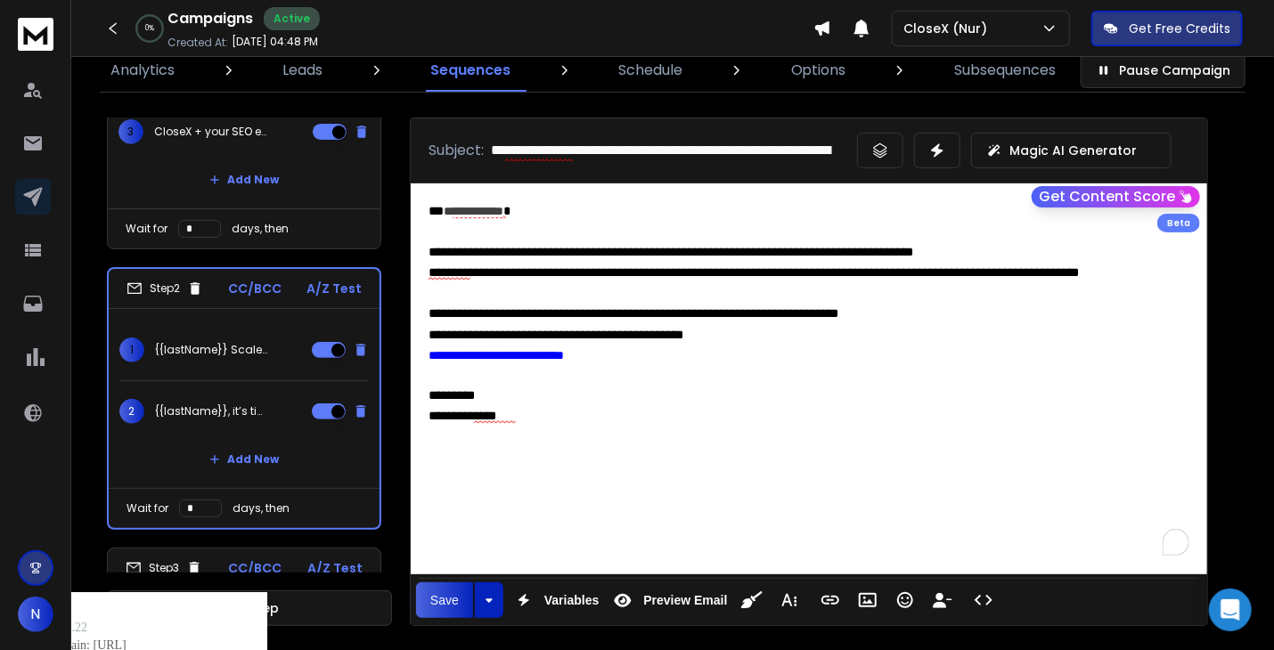
click at [567, 406] on div "**********" at bounding box center [809, 416] width 761 height 20
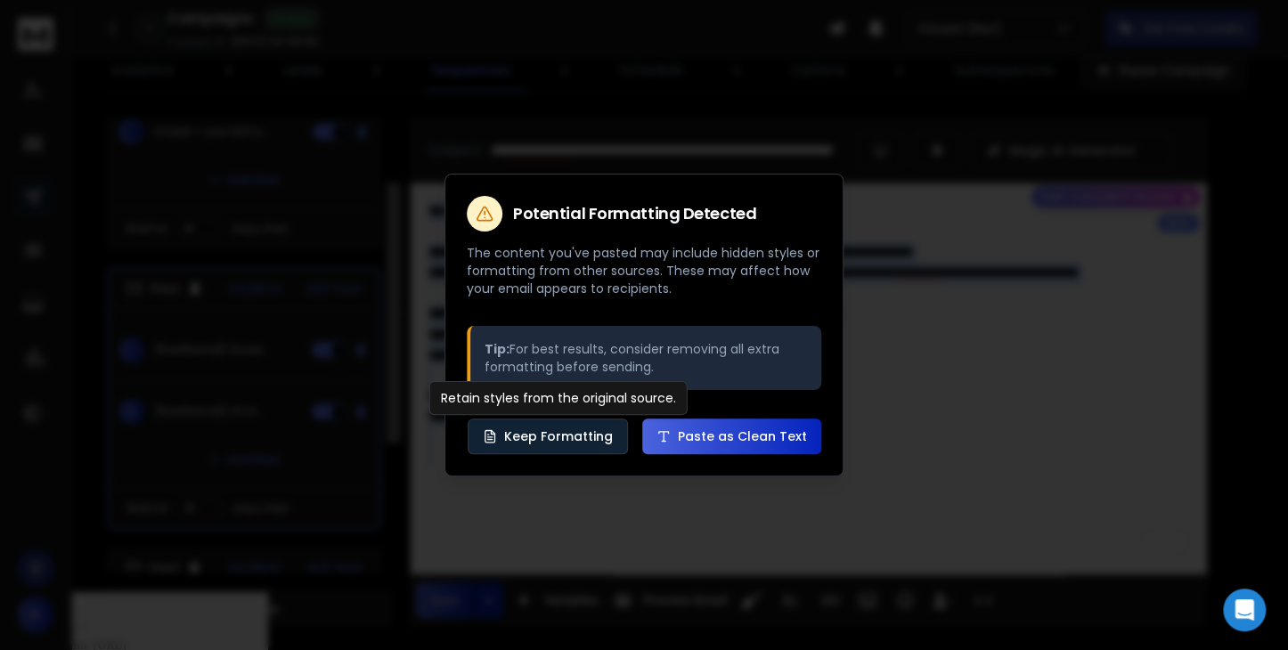
click at [552, 429] on button "Keep Formatting" at bounding box center [548, 437] width 160 height 36
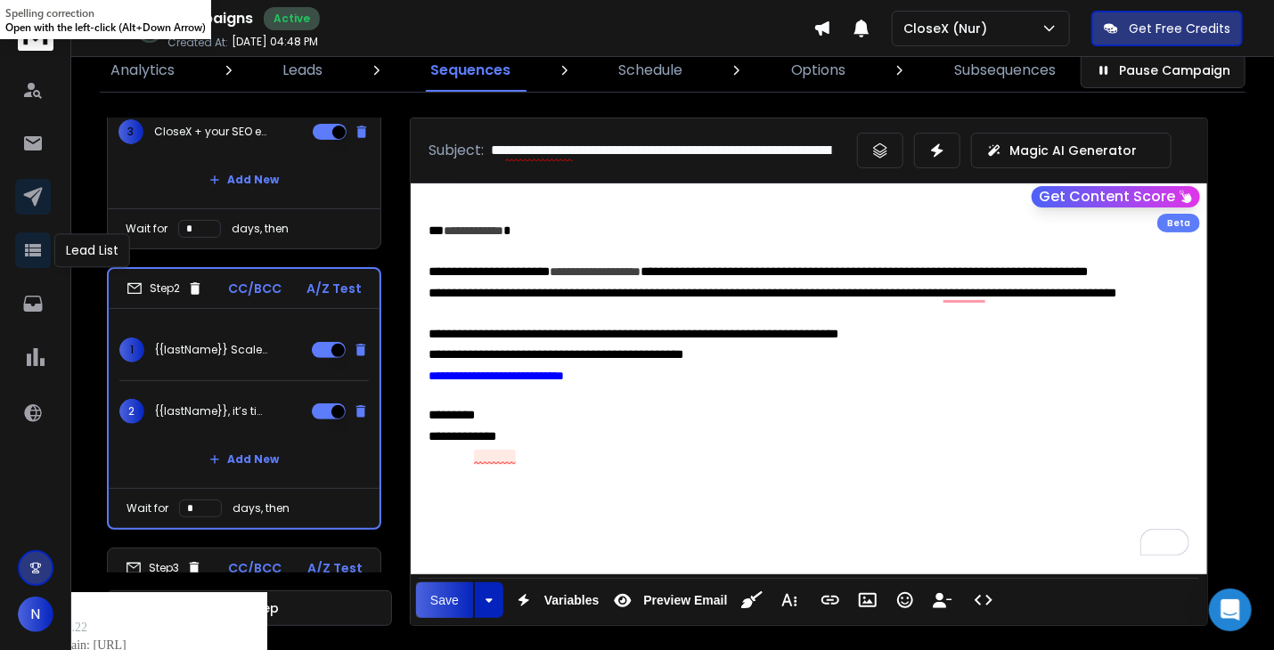
click at [29, 254] on icon at bounding box center [32, 250] width 21 height 21
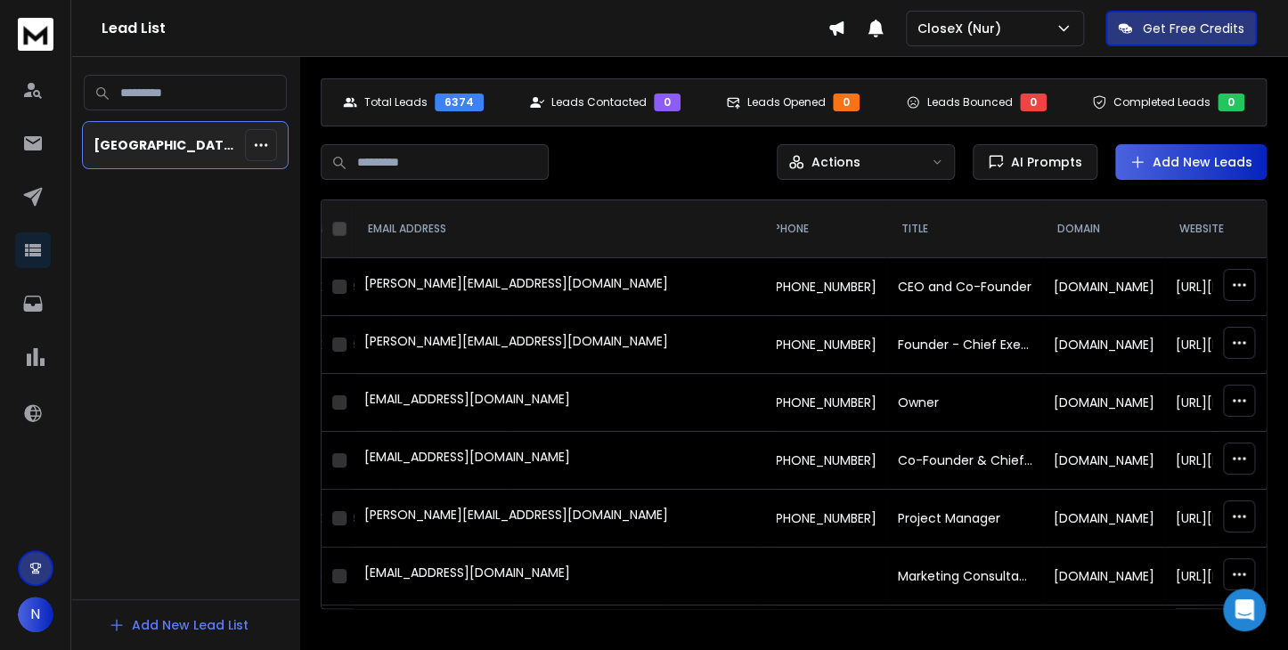
scroll to position [0, 511]
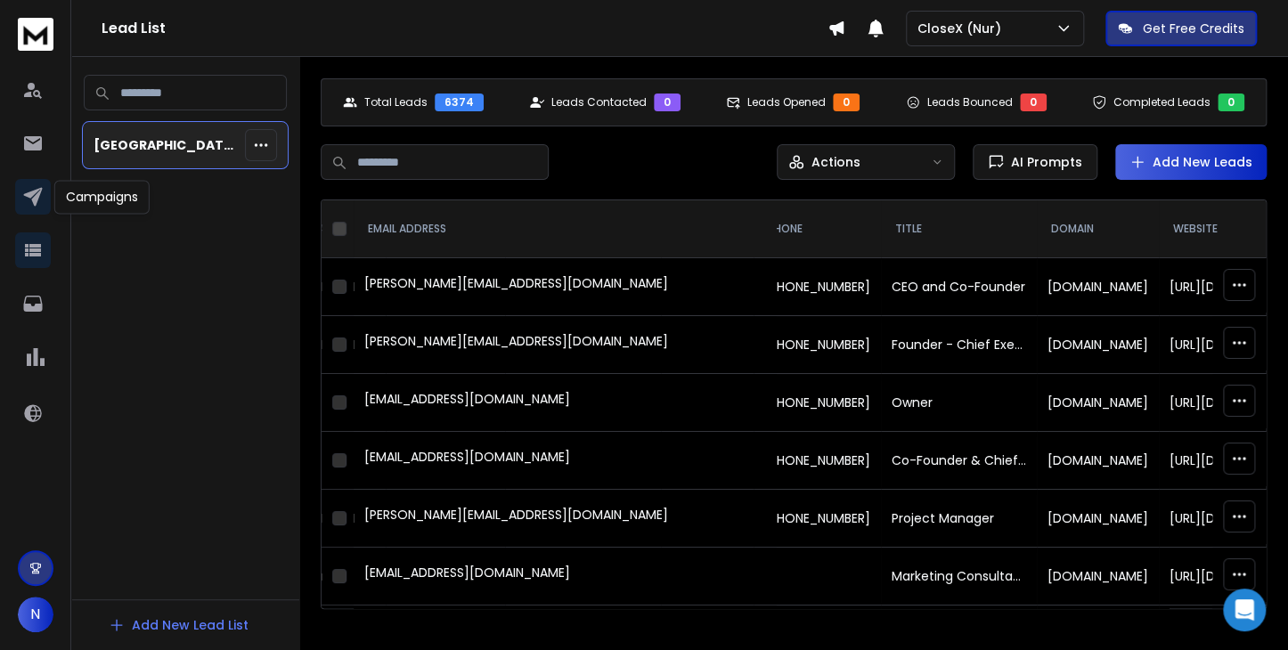
click at [35, 191] on icon at bounding box center [32, 196] width 19 height 19
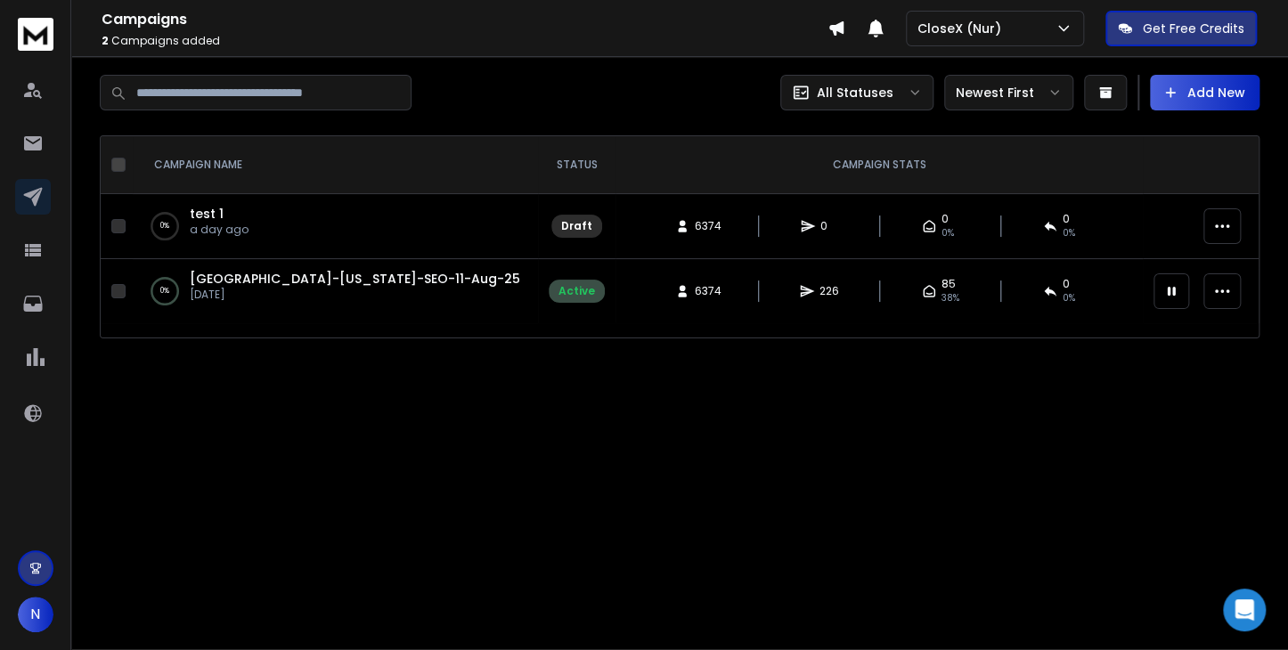
click at [316, 274] on span "[GEOGRAPHIC_DATA]-[US_STATE]-SEO-11-Aug-25" at bounding box center [355, 279] width 331 height 18
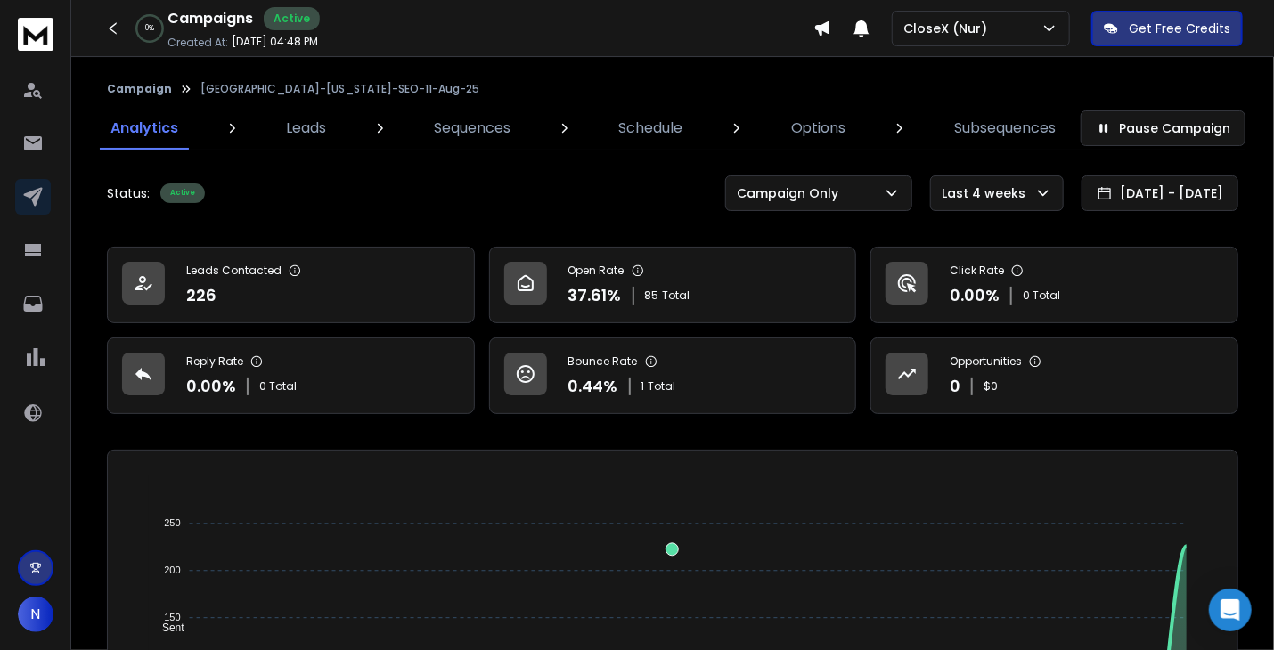
click at [316, 274] on link "Leads Contacted 226" at bounding box center [291, 285] width 368 height 77
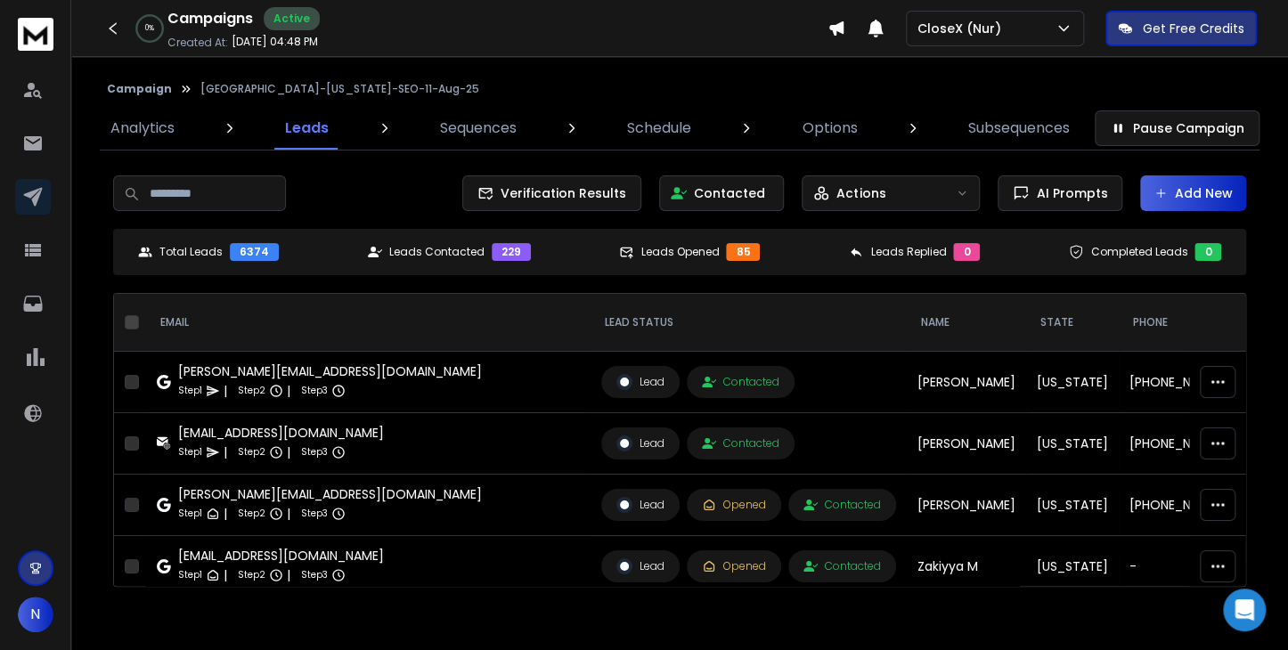
click at [699, 333] on th "LEAD STATUS" at bounding box center [749, 323] width 316 height 58
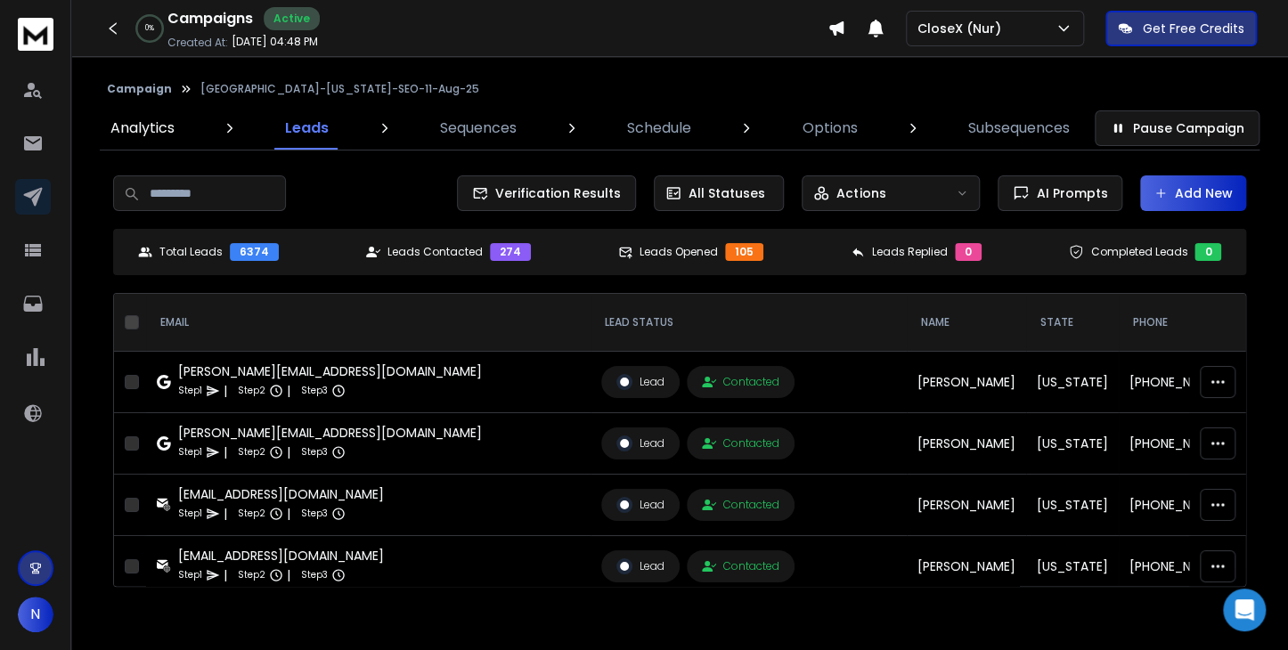
click at [125, 141] on link "Analytics" at bounding box center [143, 128] width 86 height 43
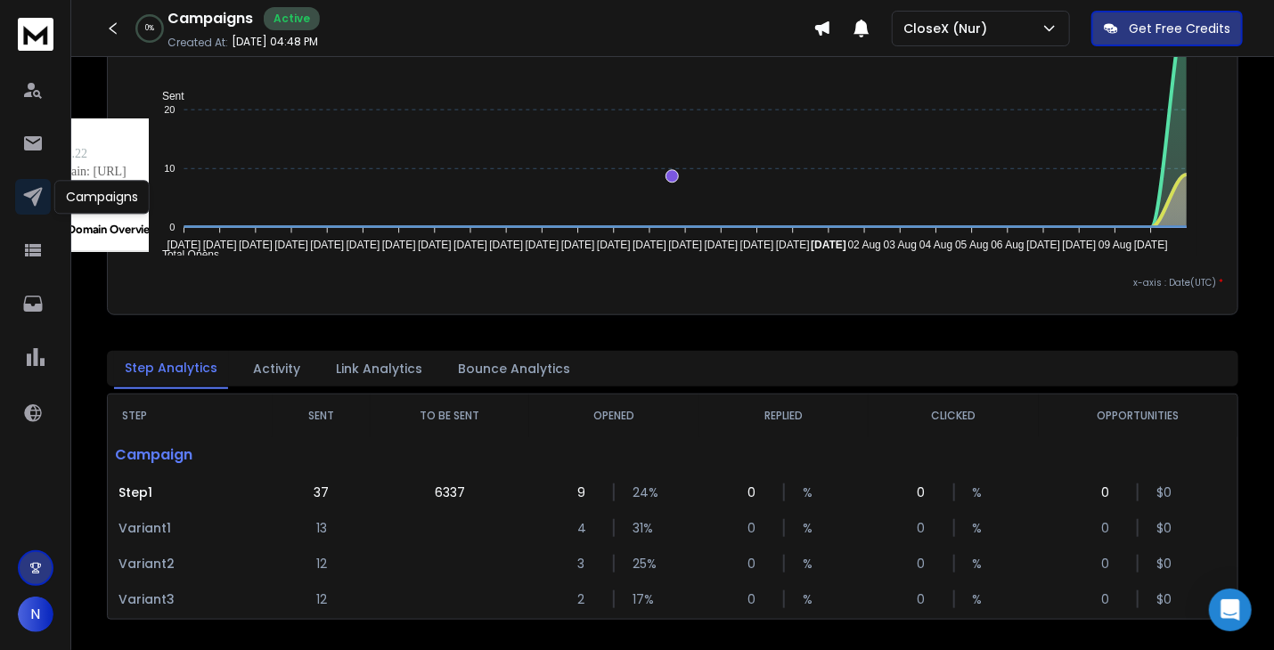
click at [36, 198] on icon at bounding box center [32, 196] width 19 height 19
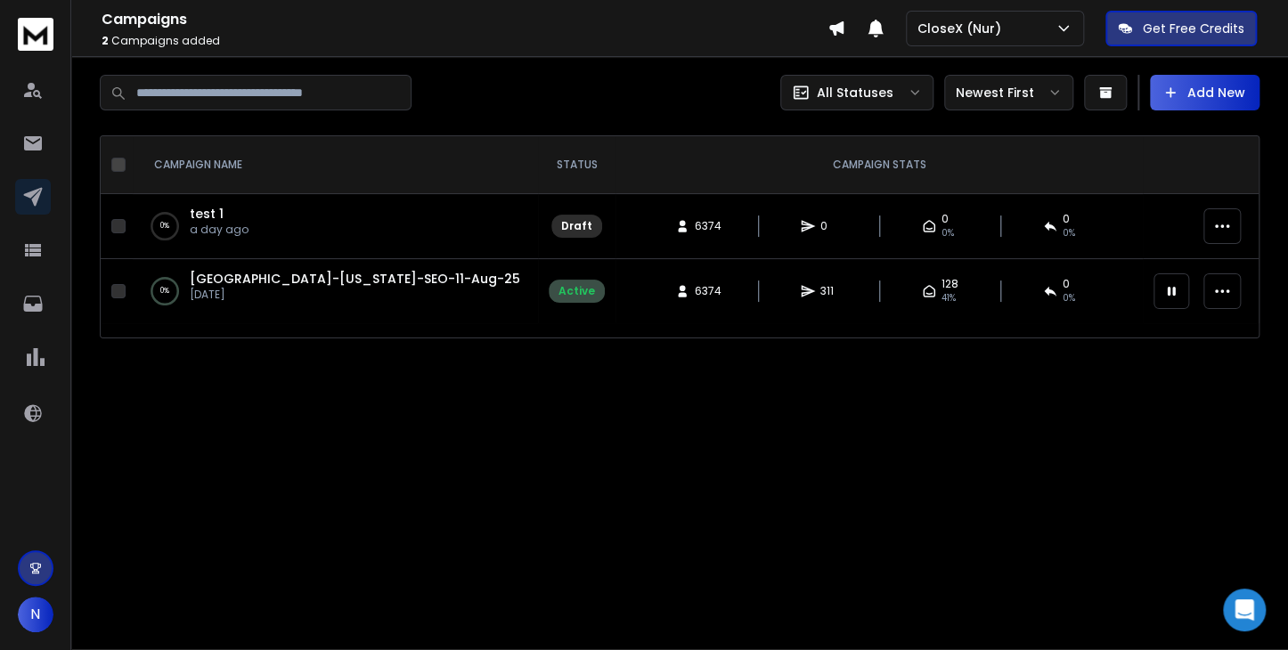
click at [291, 279] on span "[GEOGRAPHIC_DATA]-[US_STATE]-SEO-11-Aug-25" at bounding box center [355, 279] width 331 height 18
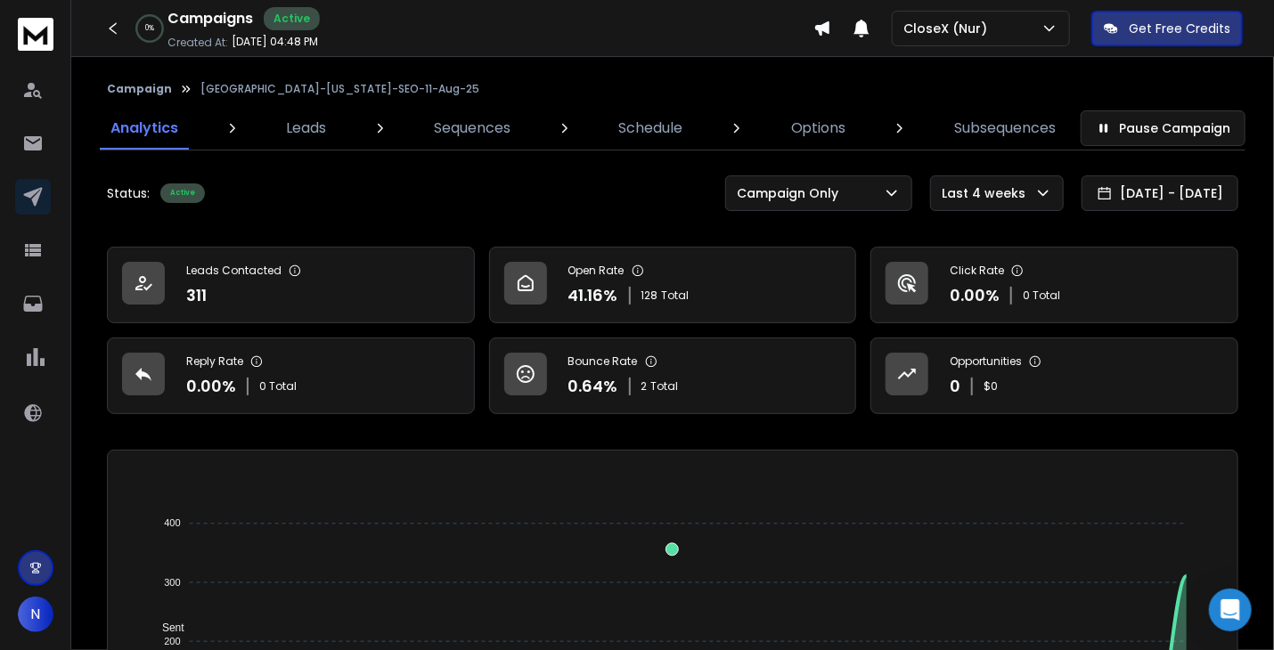
click at [532, 62] on div "Campaign [GEOGRAPHIC_DATA]-[US_STATE]-SEO-11-Aug-25 Analytics Leads Sequences S…" at bounding box center [672, 620] width 1203 height 1127
click at [427, 184] on div "Status: Active Pause Campaign Campaign Only Last 4 weeks [DATE] - [DATE]" at bounding box center [673, 194] width 1132 height 36
click at [435, 30] on div "0 % Campaigns Active Created At: [DATE] 04:48 PM CloseX (Nur) Get Free Credits" at bounding box center [637, 28] width 1274 height 57
click at [557, 44] on div "0 % Campaigns Active Created At: [DATE] 04:48 PM CloseX (Nur) Get Free Credits" at bounding box center [637, 28] width 1274 height 57
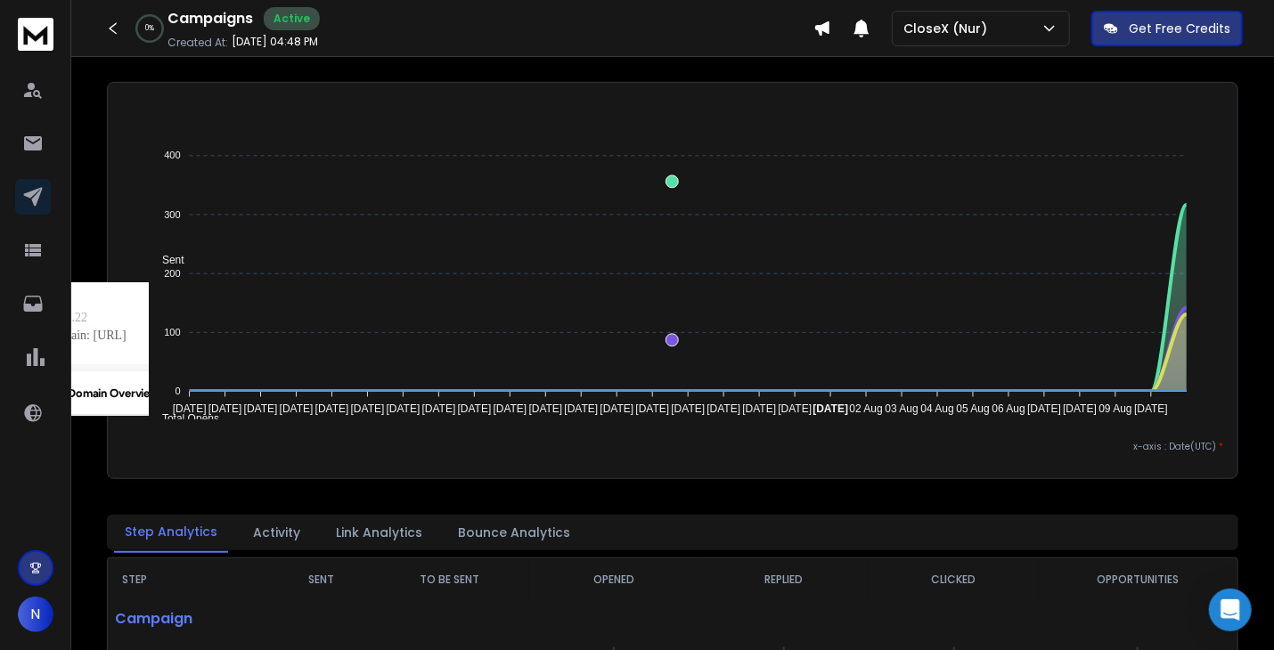
scroll to position [211, 0]
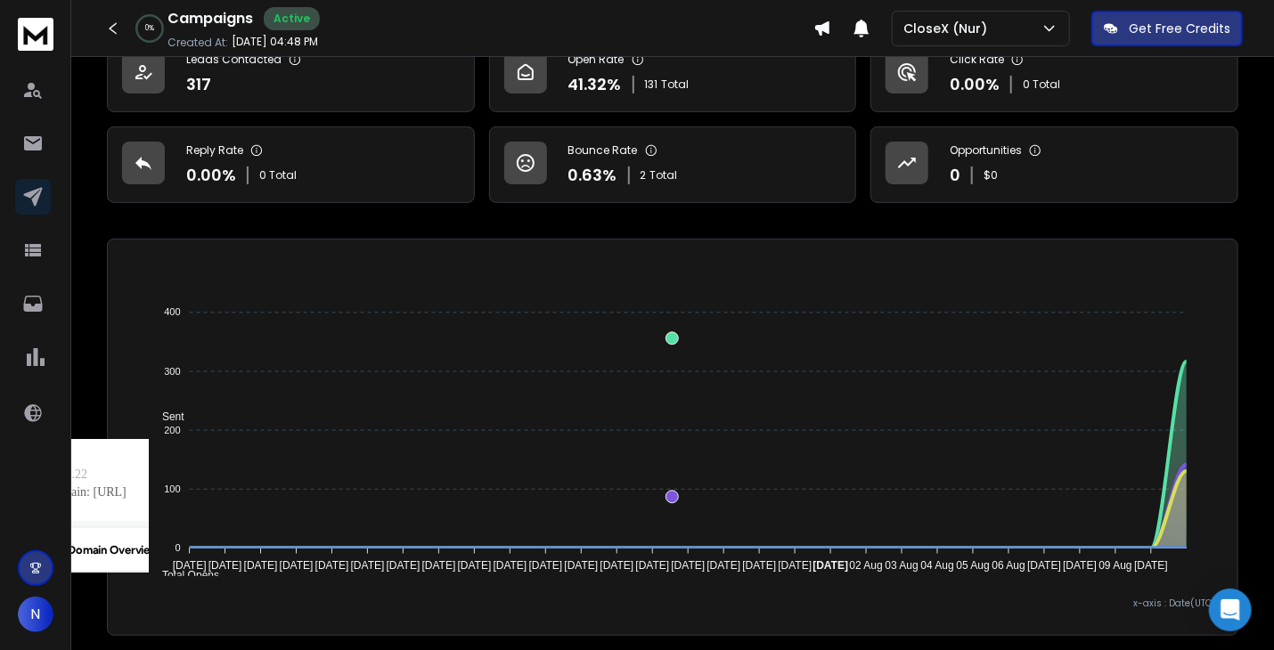
click at [1253, 68] on div "Campaign [GEOGRAPHIC_DATA]-[US_STATE]-SEO-11-Aug-25 Analytics Leads Sequences S…" at bounding box center [672, 409] width 1203 height 1127
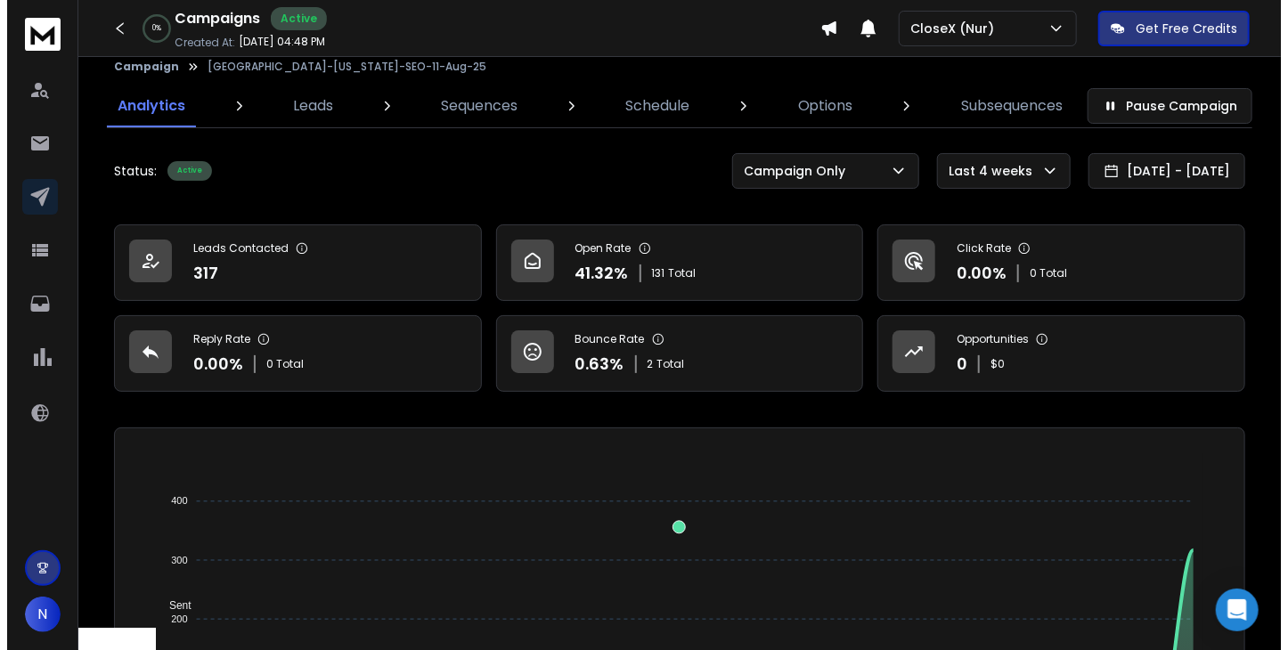
scroll to position [0, 0]
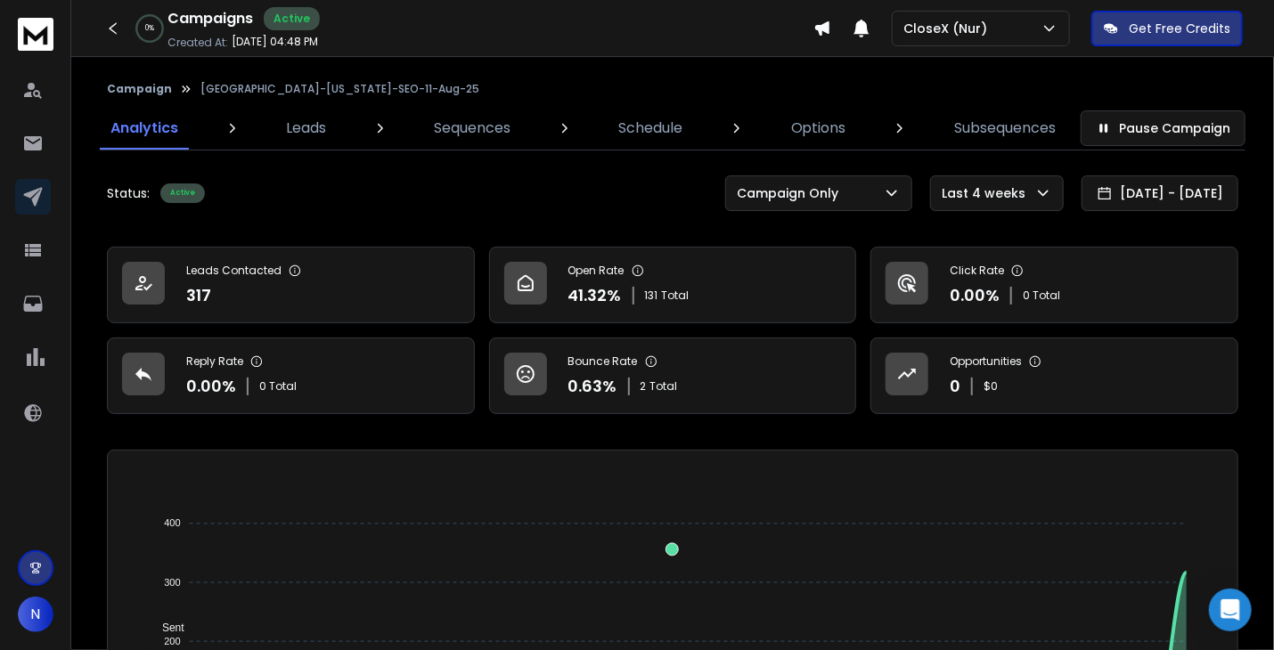
click at [699, 86] on div "Campaign [GEOGRAPHIC_DATA]-[US_STATE]-SEO-11-Aug-25" at bounding box center [673, 89] width 1146 height 29
click at [308, 135] on p "Leads" at bounding box center [306, 128] width 40 height 21
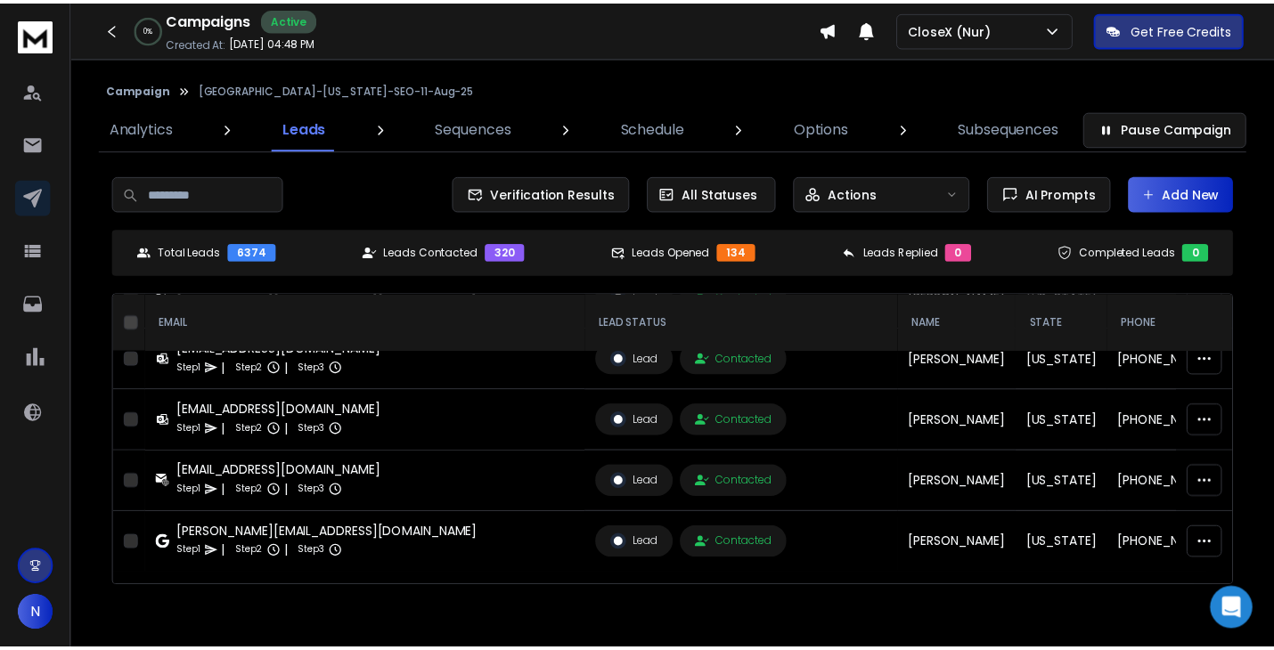
scroll to position [2858, 0]
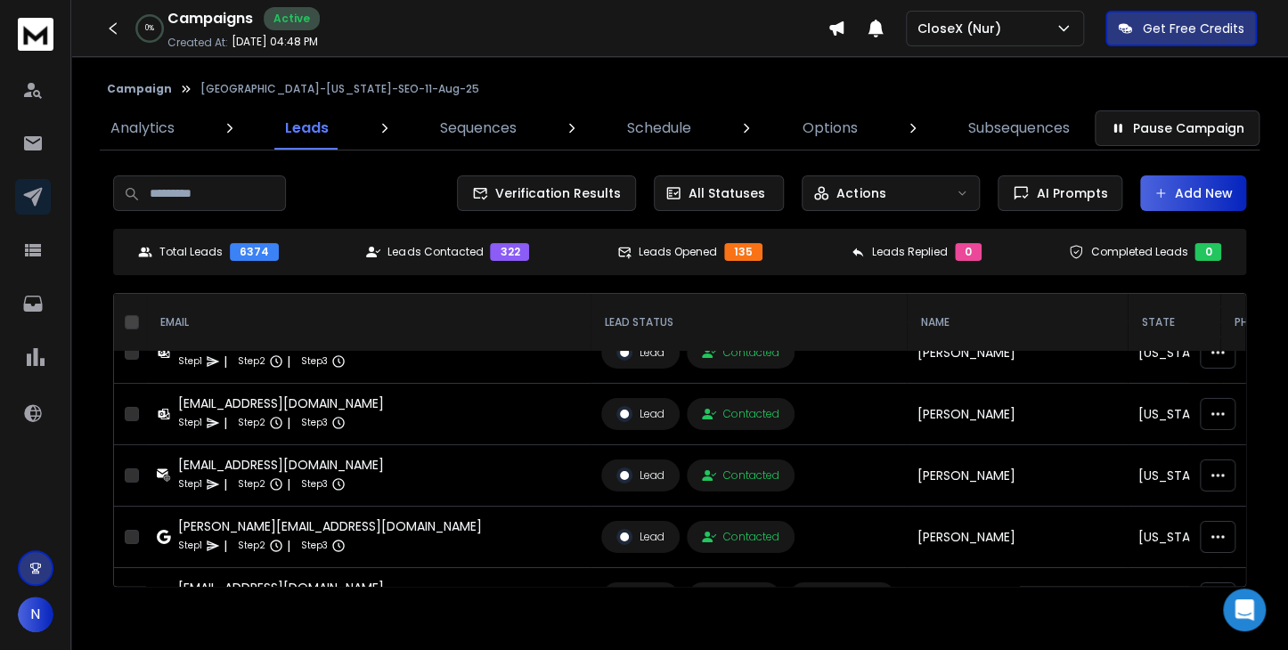
click at [438, 253] on p "Leads Contacted" at bounding box center [435, 252] width 95 height 14
click at [716, 258] on div "Leads Opened 135" at bounding box center [689, 252] width 145 height 18
click at [844, 193] on p "Actions" at bounding box center [861, 193] width 49 height 18
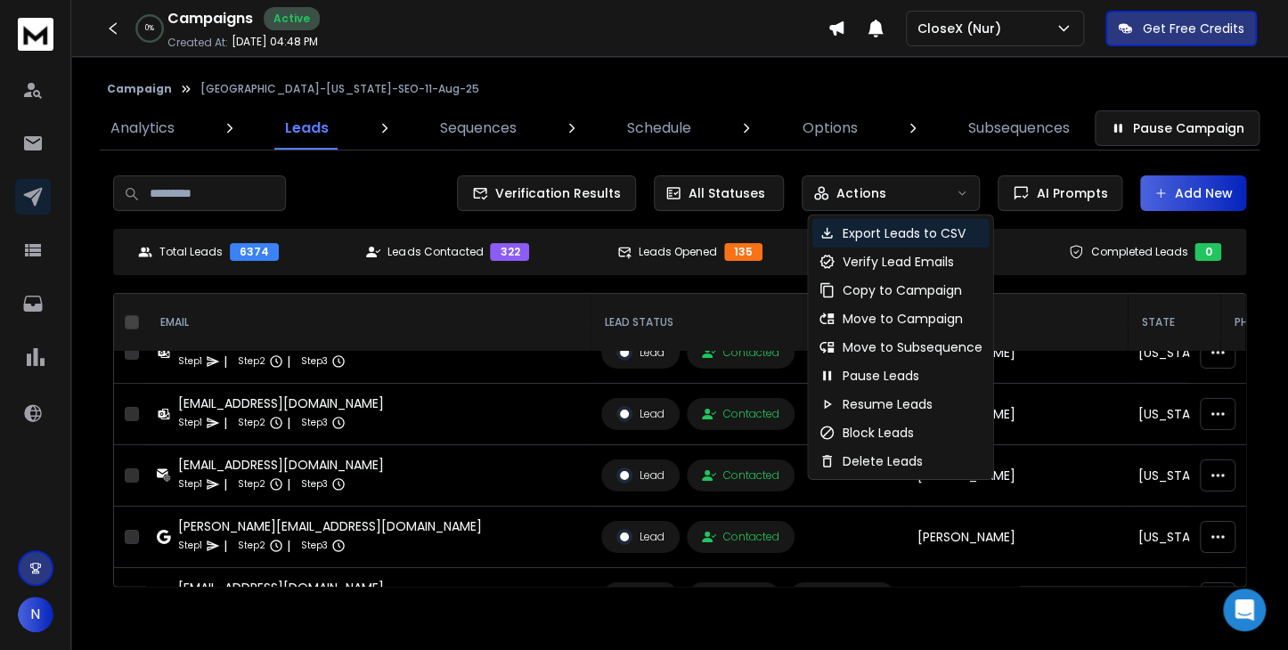
click at [678, 78] on div "Campaign [GEOGRAPHIC_DATA]-[US_STATE]-SEO-11-Aug-25" at bounding box center [680, 89] width 1160 height 29
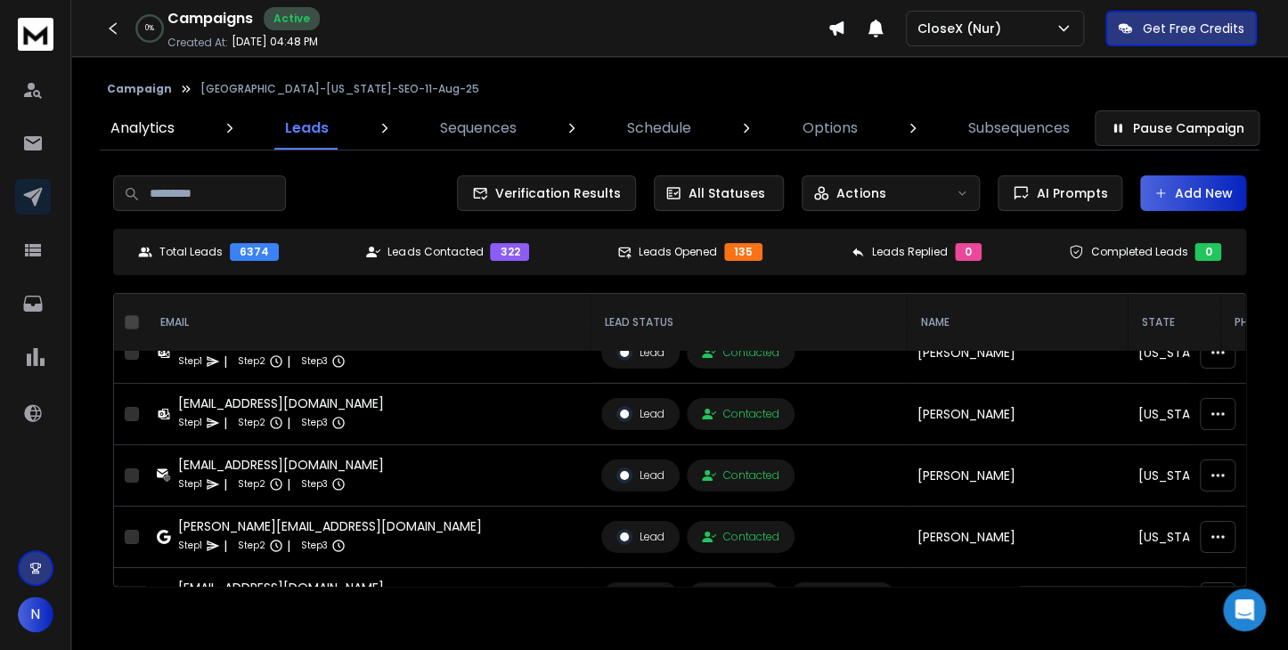
click at [145, 136] on p "Analytics" at bounding box center [142, 128] width 64 height 21
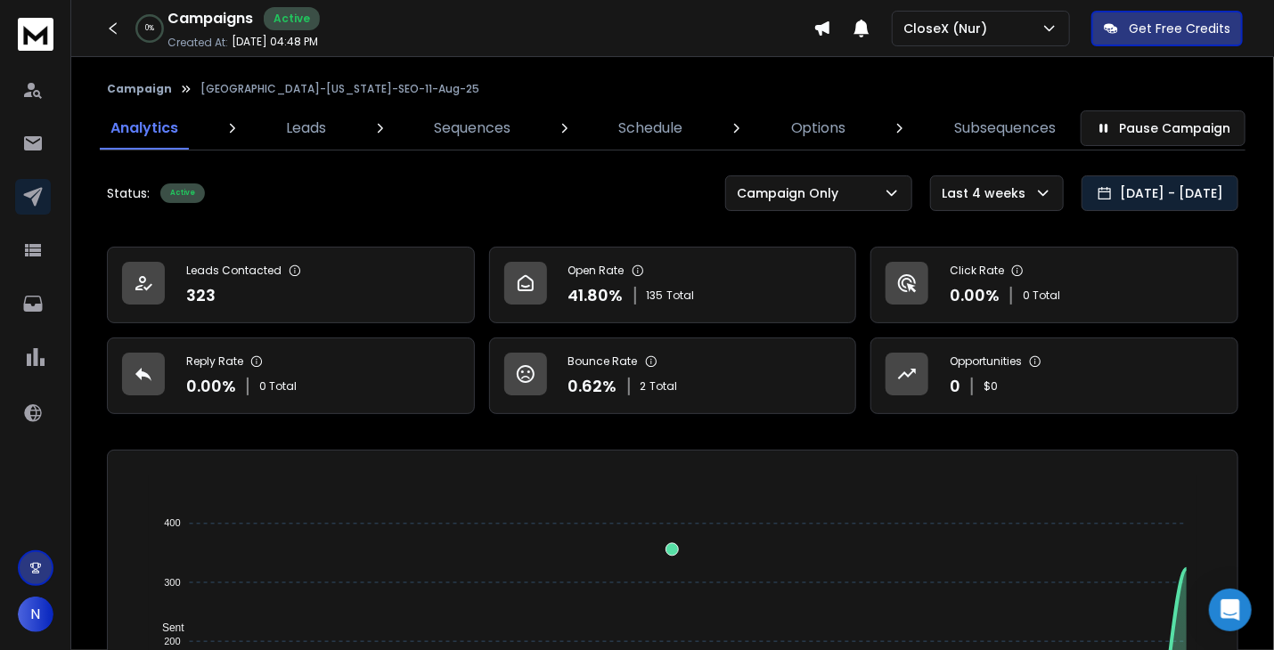
click at [1082, 189] on button "[DATE] - [DATE]" at bounding box center [1160, 194] width 157 height 36
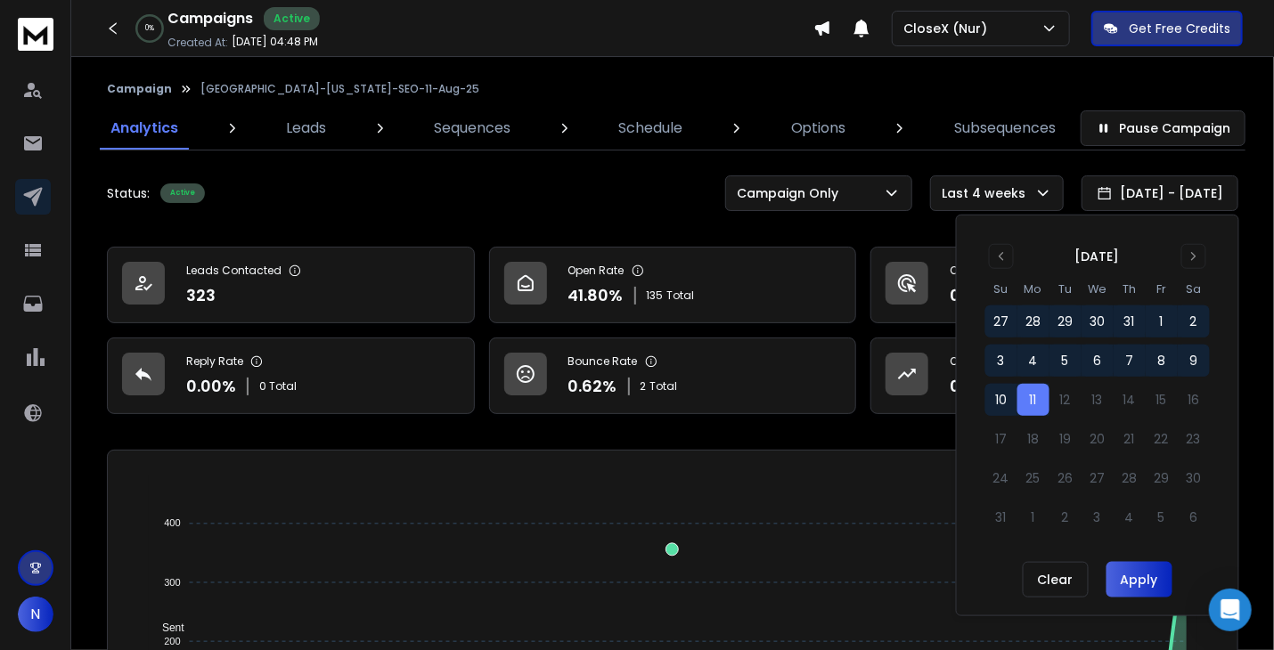
click at [1034, 401] on button "11" at bounding box center [1034, 400] width 32 height 32
click at [1035, 189] on icon "button" at bounding box center [1044, 193] width 18 height 18
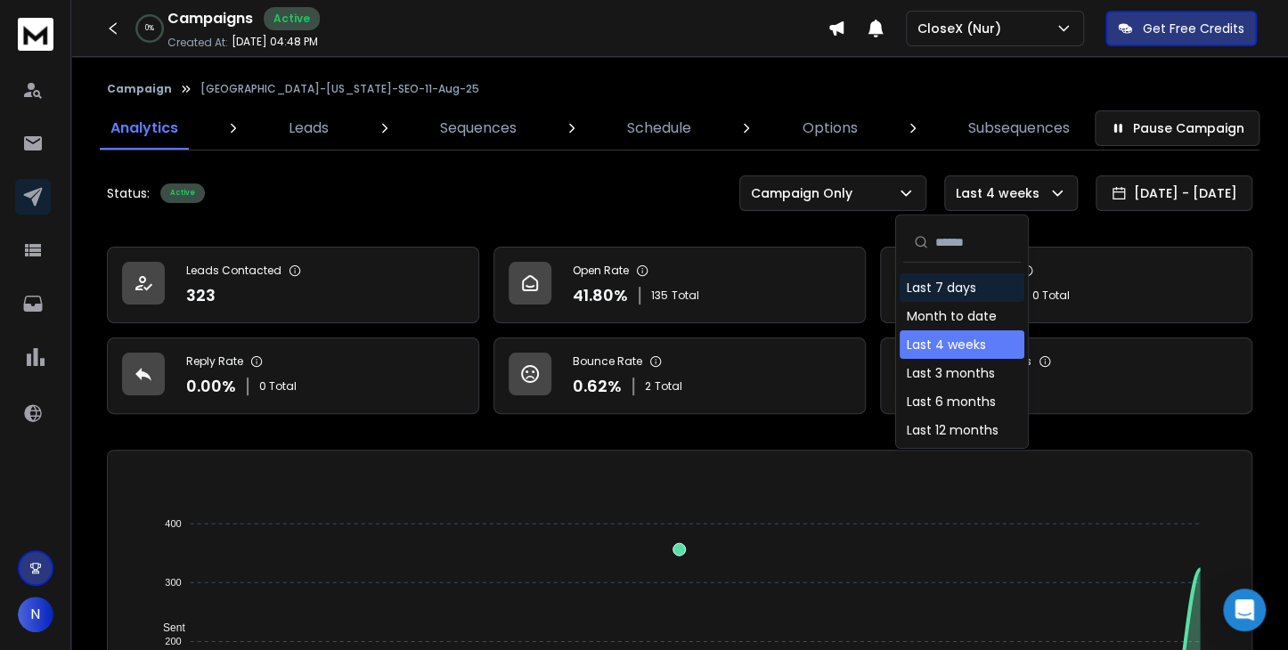
click at [956, 290] on div "Last 7 days" at bounding box center [942, 288] width 70 height 18
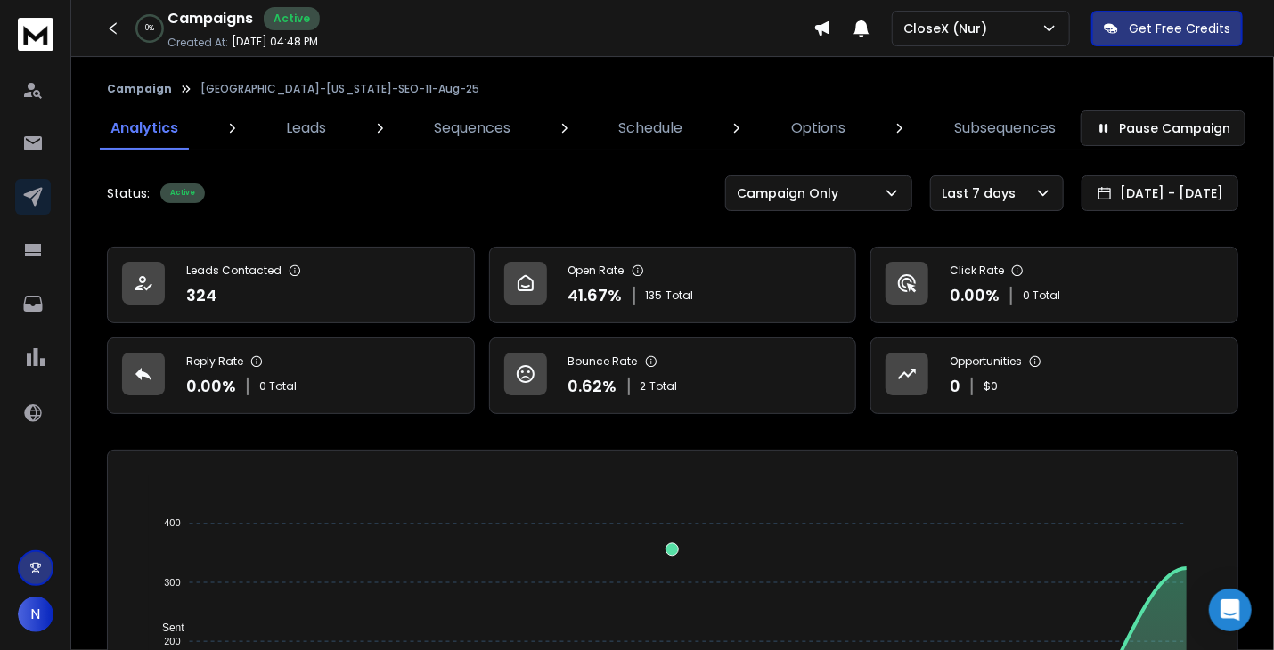
click at [574, 93] on div "Campaign [GEOGRAPHIC_DATA]-[US_STATE]-SEO-11-Aug-25" at bounding box center [673, 89] width 1146 height 29
click at [598, 279] on div "Open Rate 42.17 % 140 Total" at bounding box center [631, 285] width 126 height 46
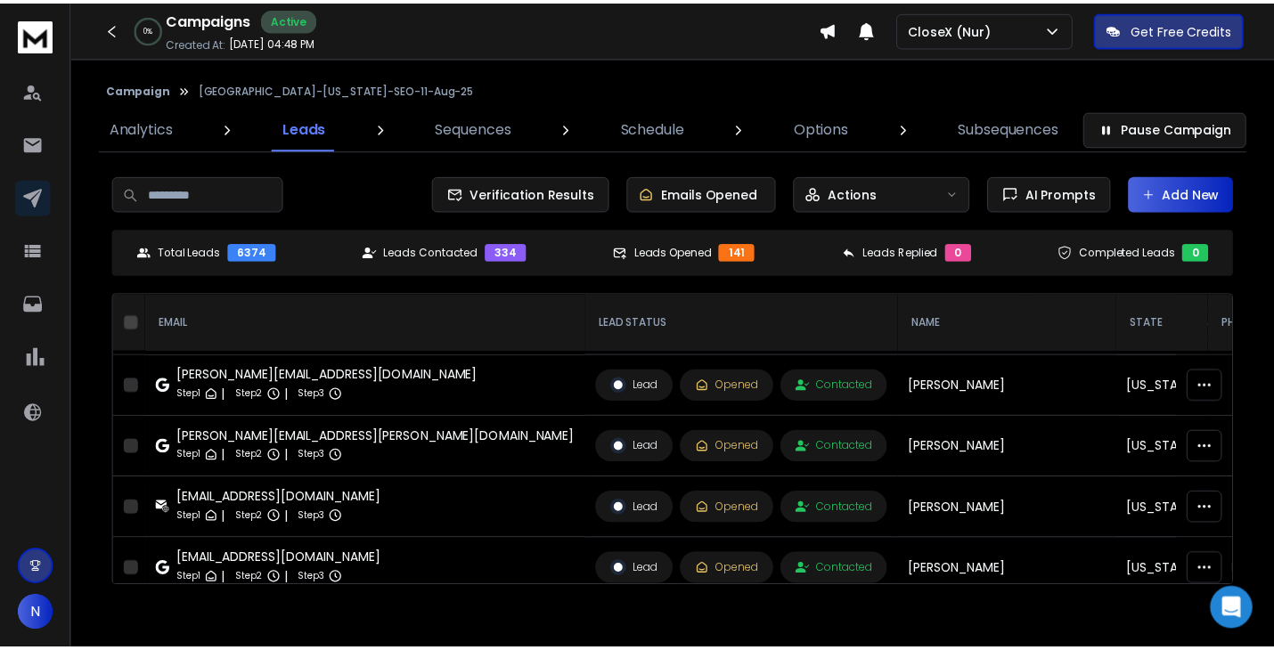
scroll to position [3214, 0]
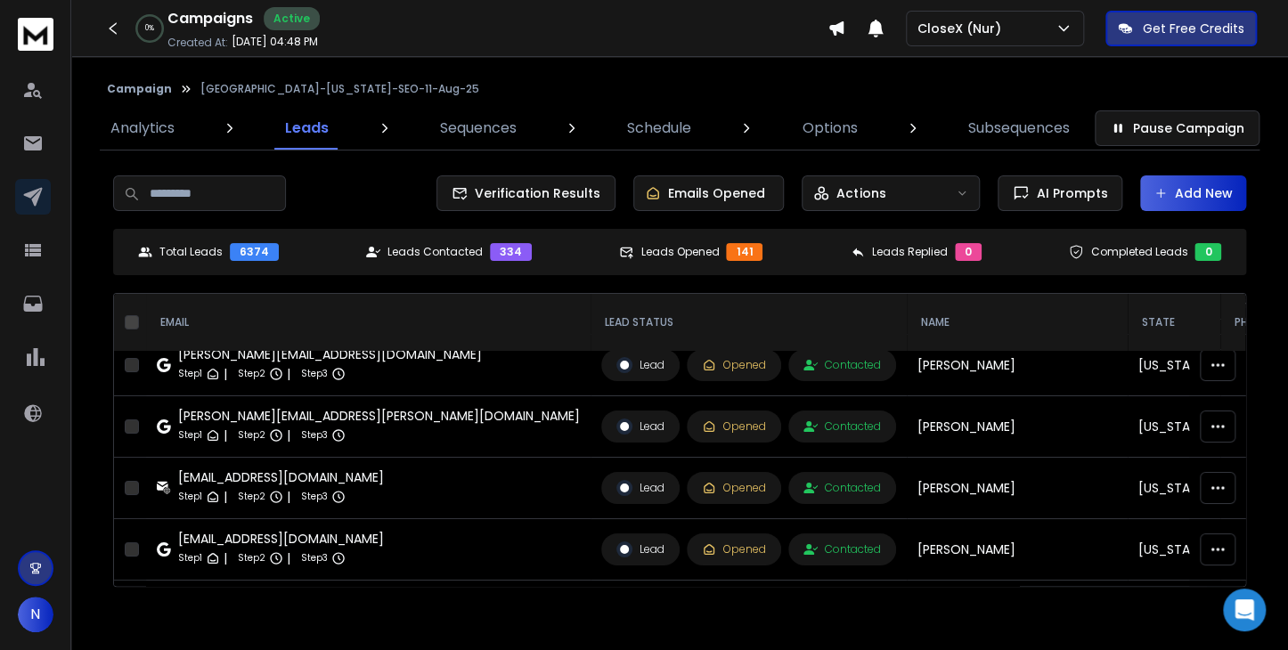
click at [435, 251] on p "Leads Contacted" at bounding box center [435, 252] width 95 height 14
click at [928, 263] on div "Total Leads 6374 Leads Contacted 334 Leads Opened 141 Leads Replied 0 Completed…" at bounding box center [679, 252] width 1133 height 46
click at [1148, 250] on p "Completed Leads" at bounding box center [1139, 252] width 97 height 14
click at [152, 132] on p "Analytics" at bounding box center [142, 128] width 64 height 21
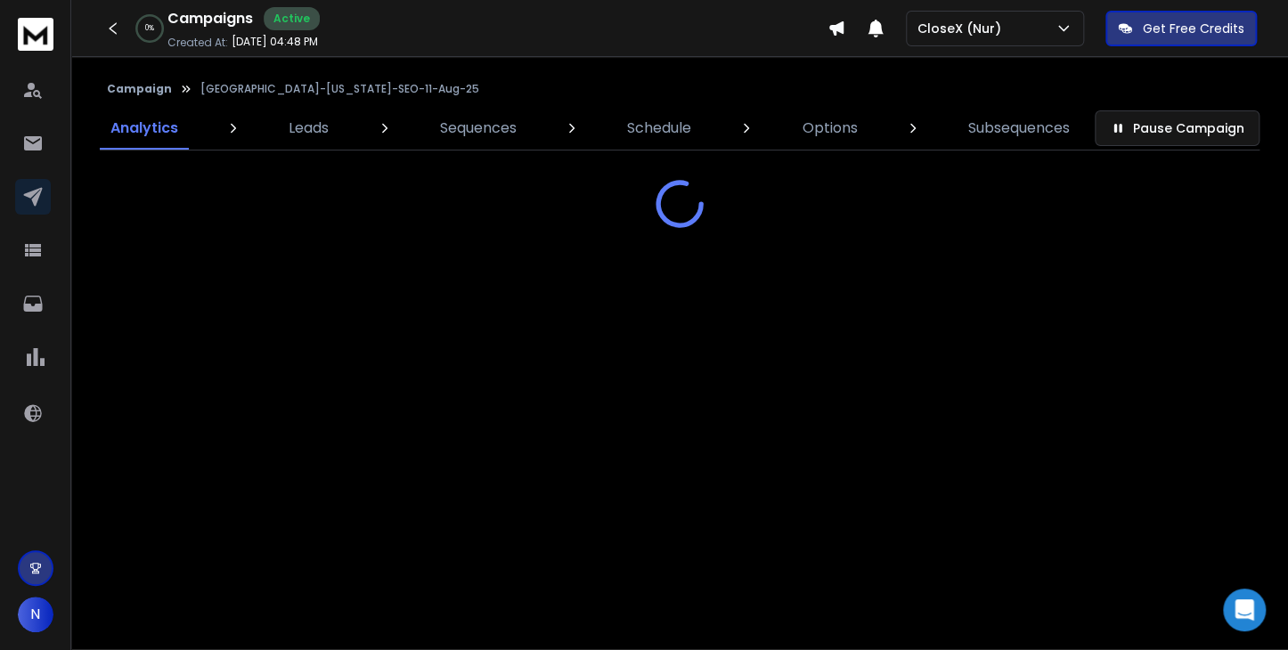
click at [152, 132] on p "Analytics" at bounding box center [144, 128] width 68 height 21
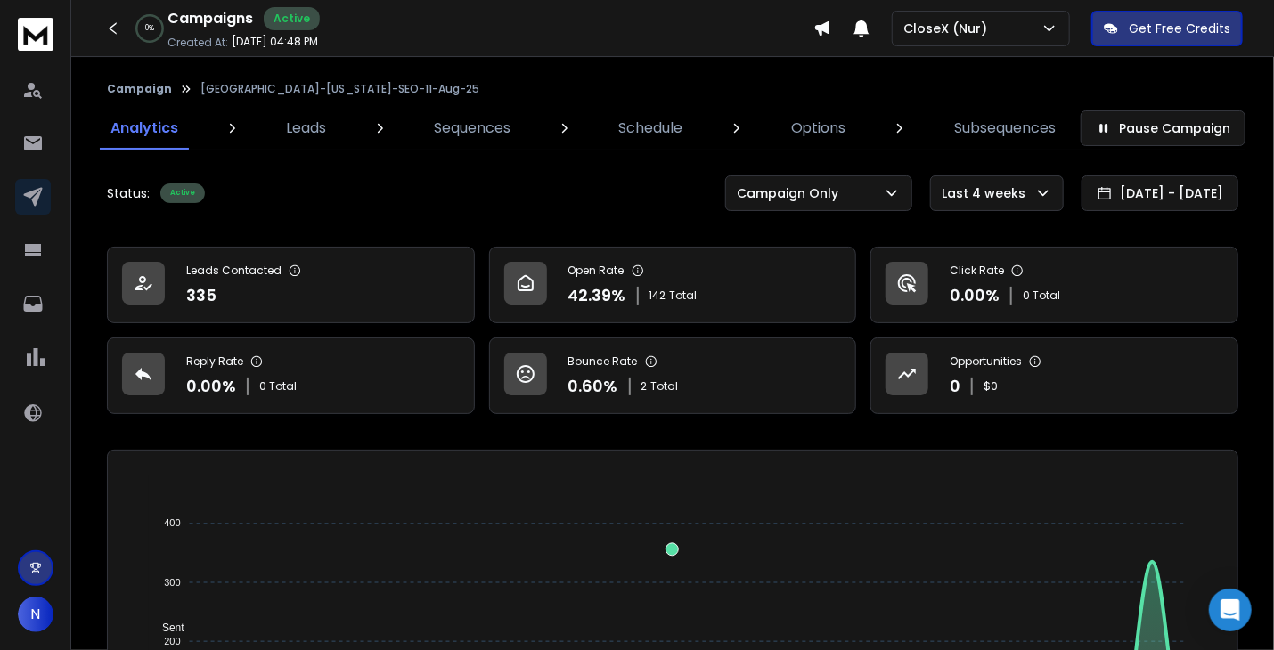
scroll to position [532, 0]
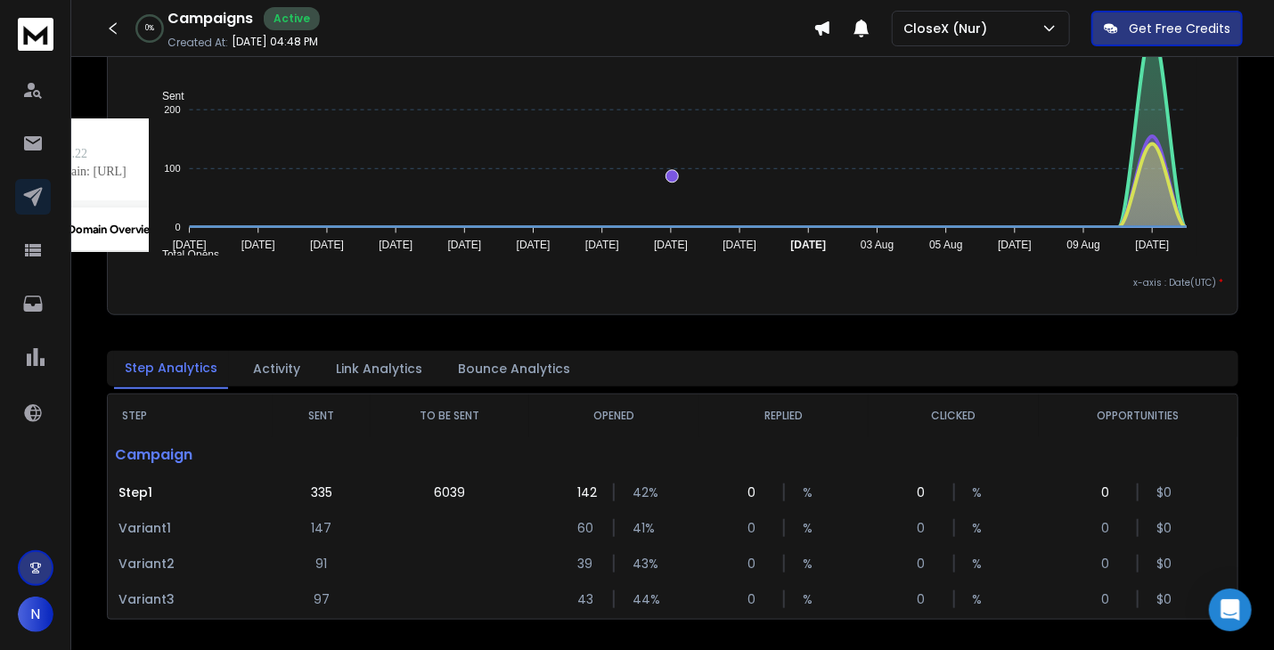
click at [1259, 104] on div "Campaign USA-California-SEO-11-Aug-25 Analytics Leads Sequences Schedule Option…" at bounding box center [672, 88] width 1203 height 1127
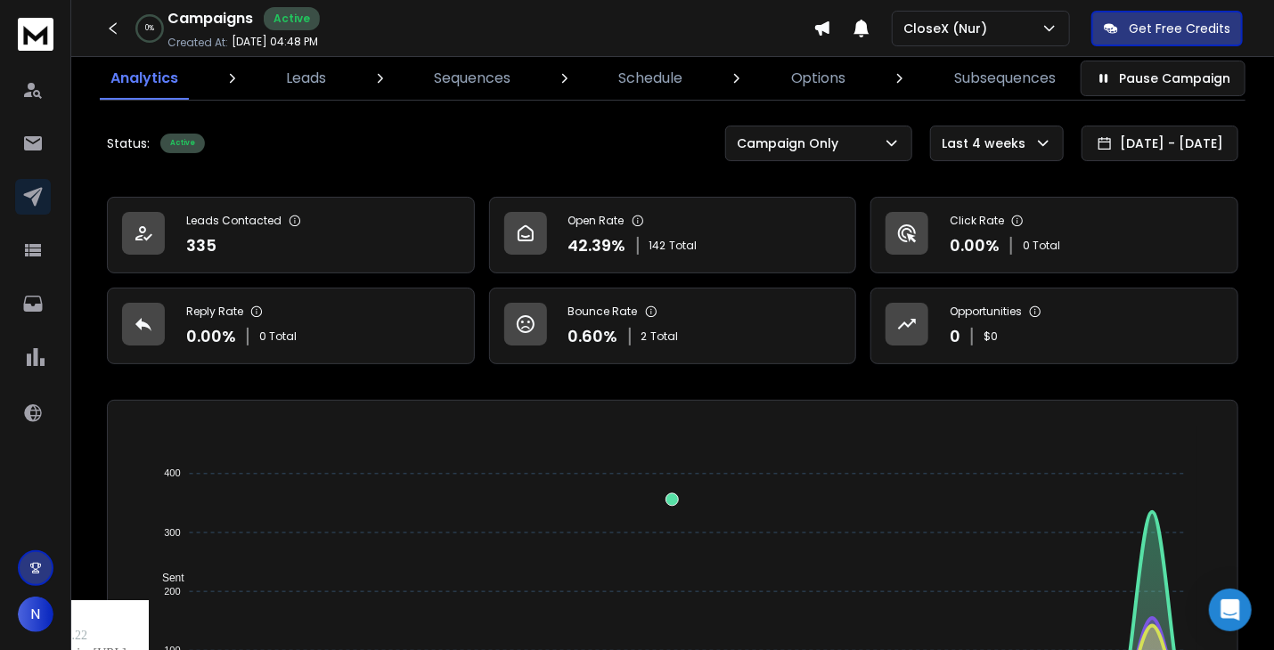
scroll to position [0, 0]
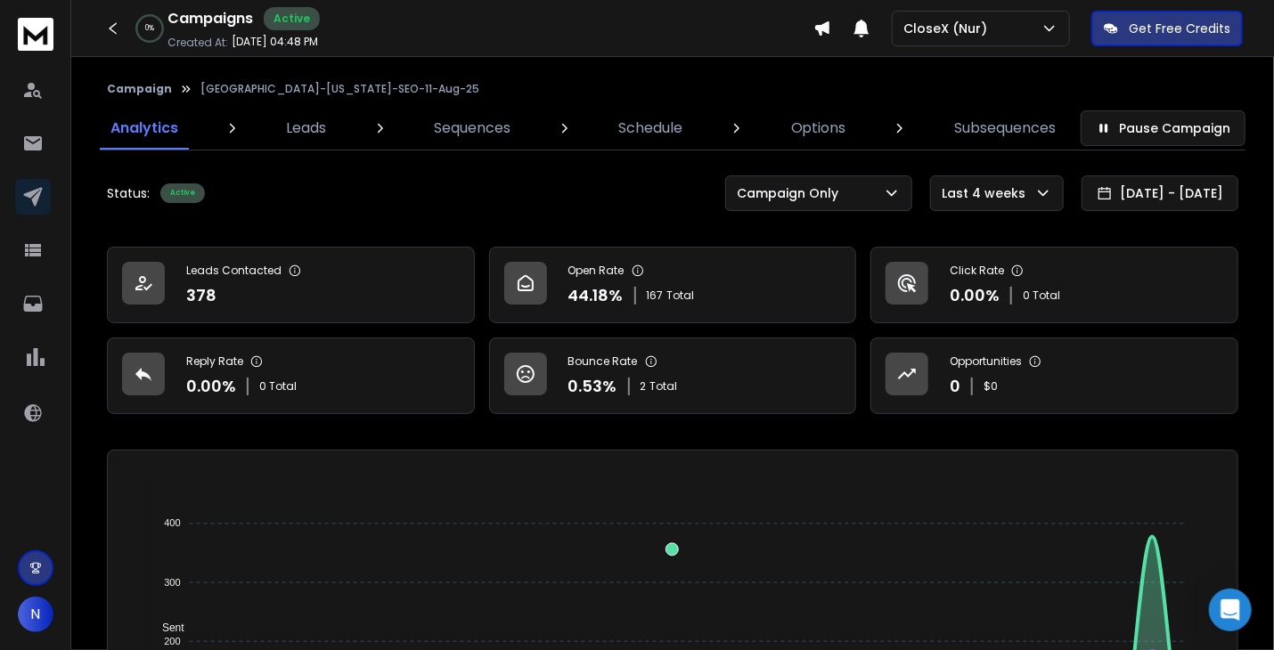
click at [501, 42] on div "0 % Campaigns Active Created At: [DATE] 04:48 PM CloseX (Nur) Get Free Credits" at bounding box center [637, 28] width 1274 height 57
click at [463, 43] on div "0 % Campaigns Active Created At: [DATE] 04:48 PM CloseX (Nur) Get Free Credits" at bounding box center [637, 28] width 1274 height 57
